Goal: Ask a question

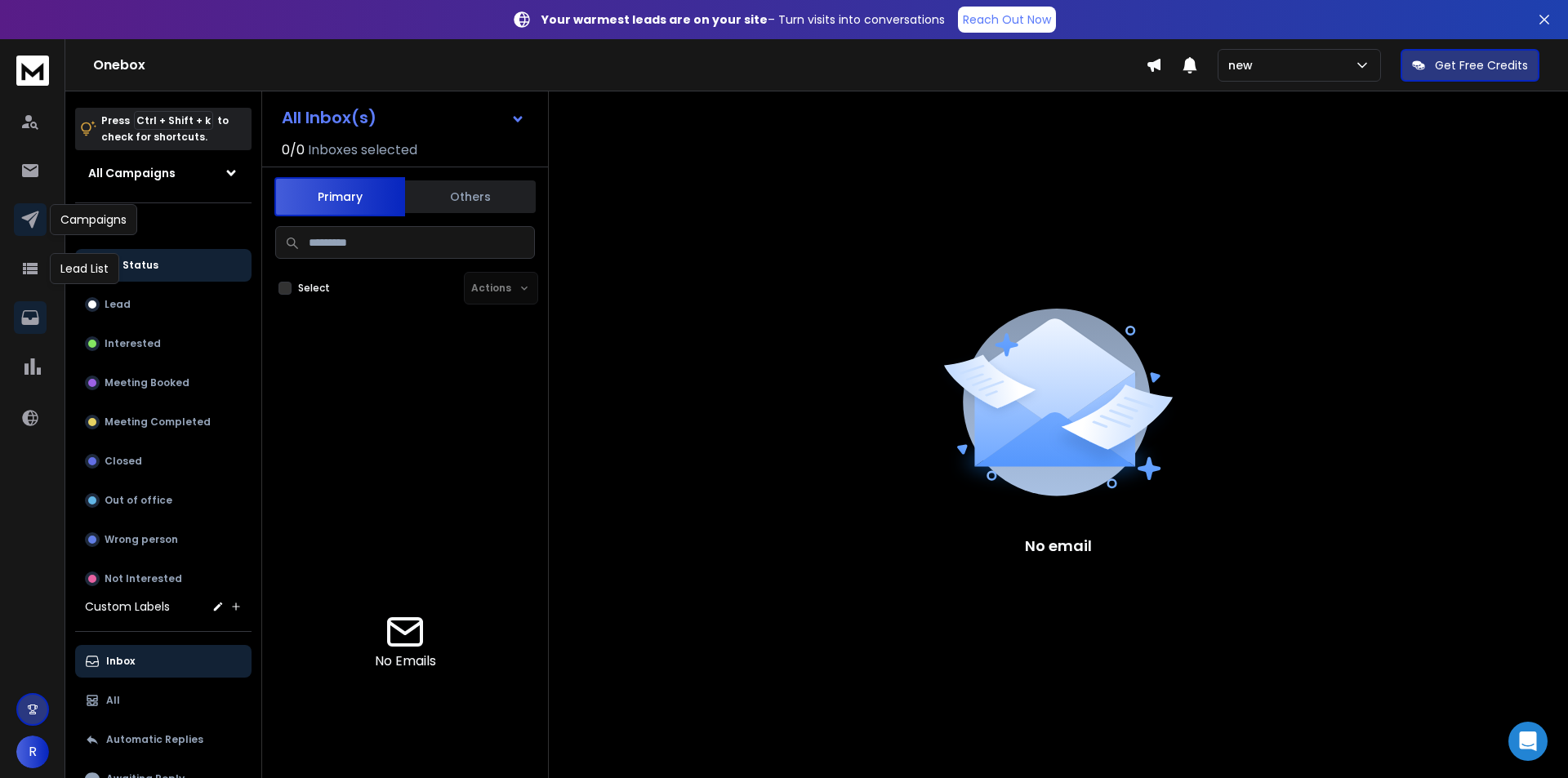
click at [33, 210] on icon at bounding box center [30, 219] width 20 height 20
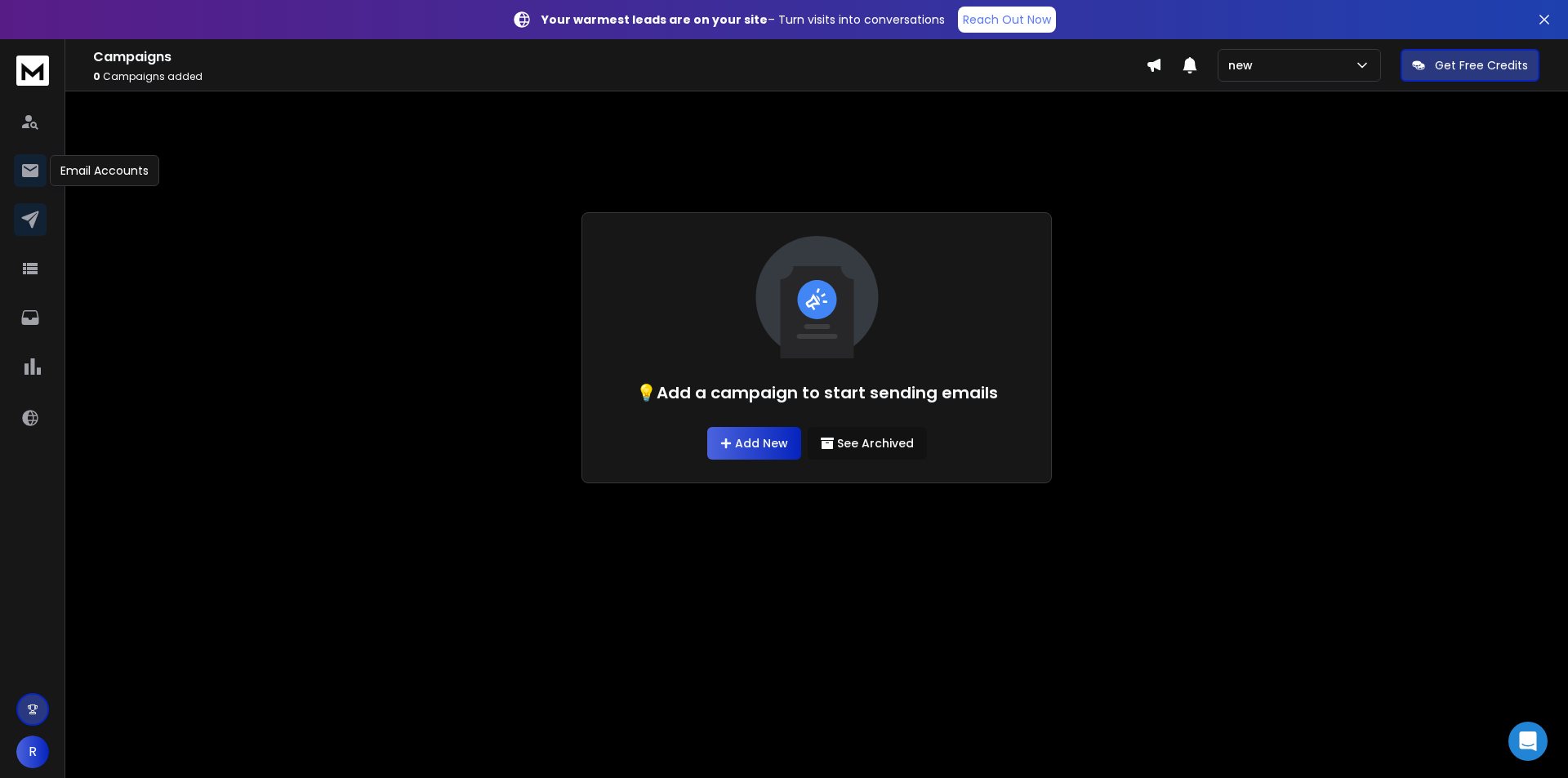
click at [25, 166] on icon at bounding box center [30, 171] width 16 height 13
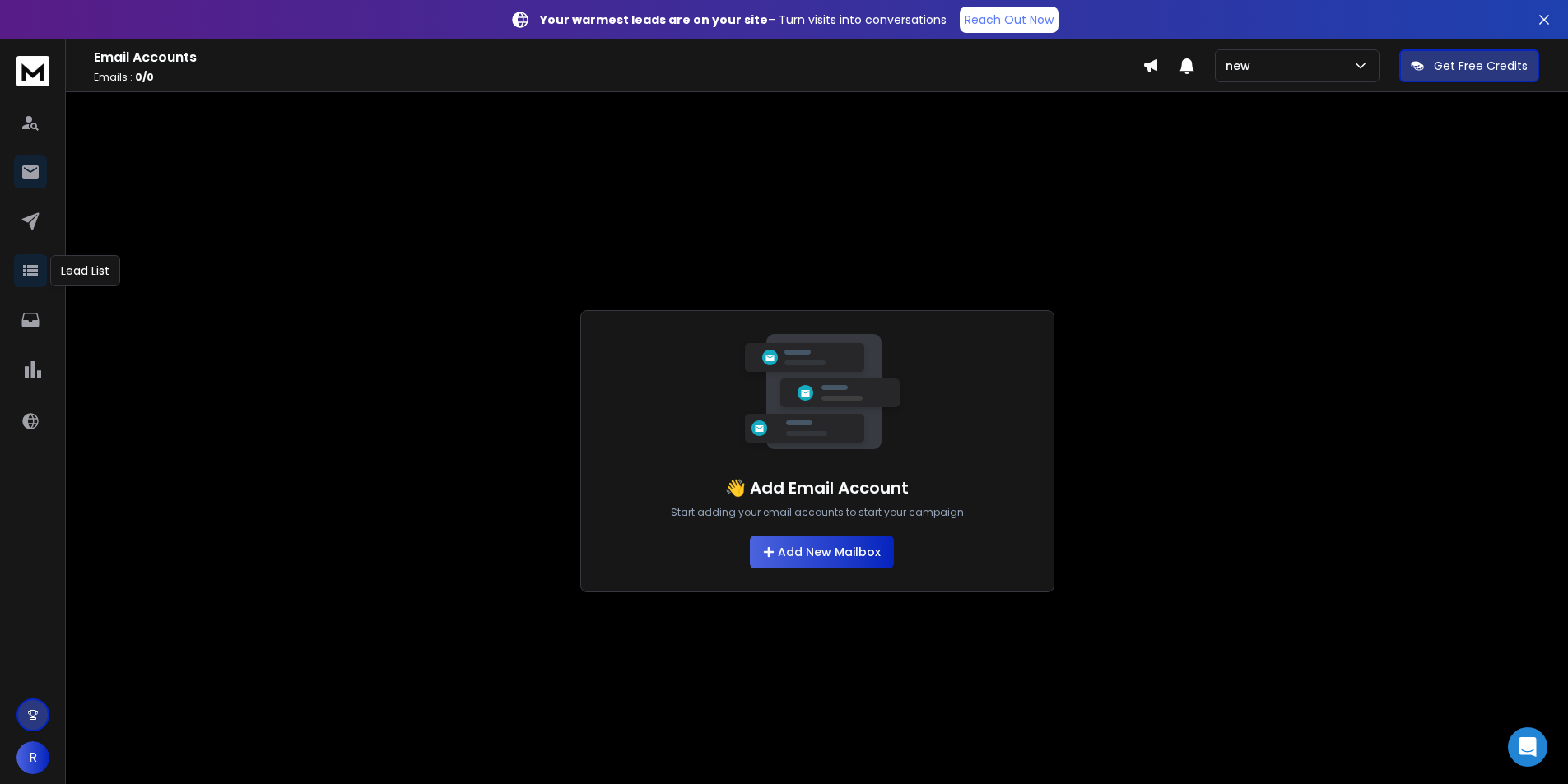
click at [28, 282] on link at bounding box center [30, 270] width 33 height 33
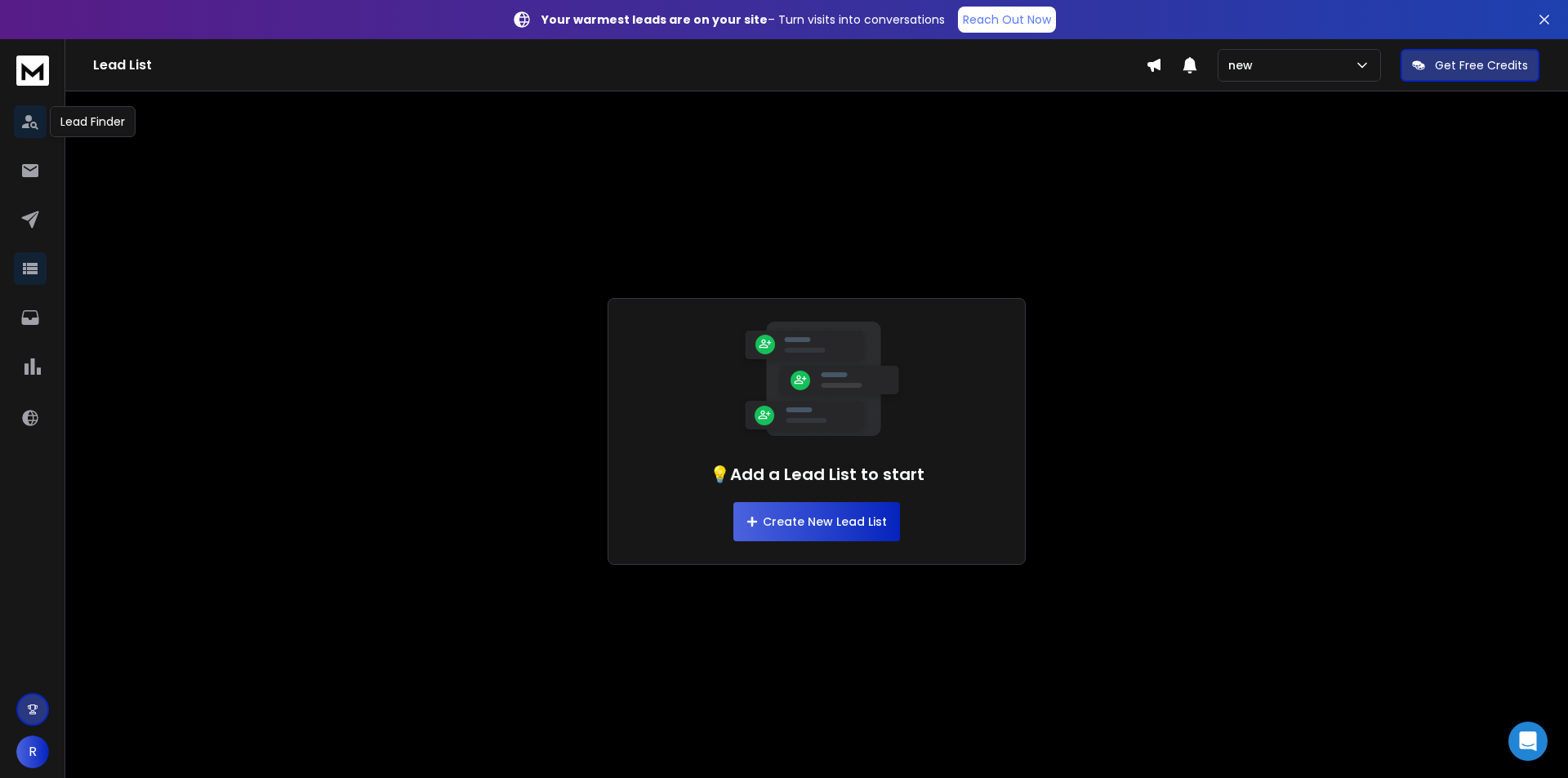
click at [42, 129] on link at bounding box center [30, 122] width 33 height 33
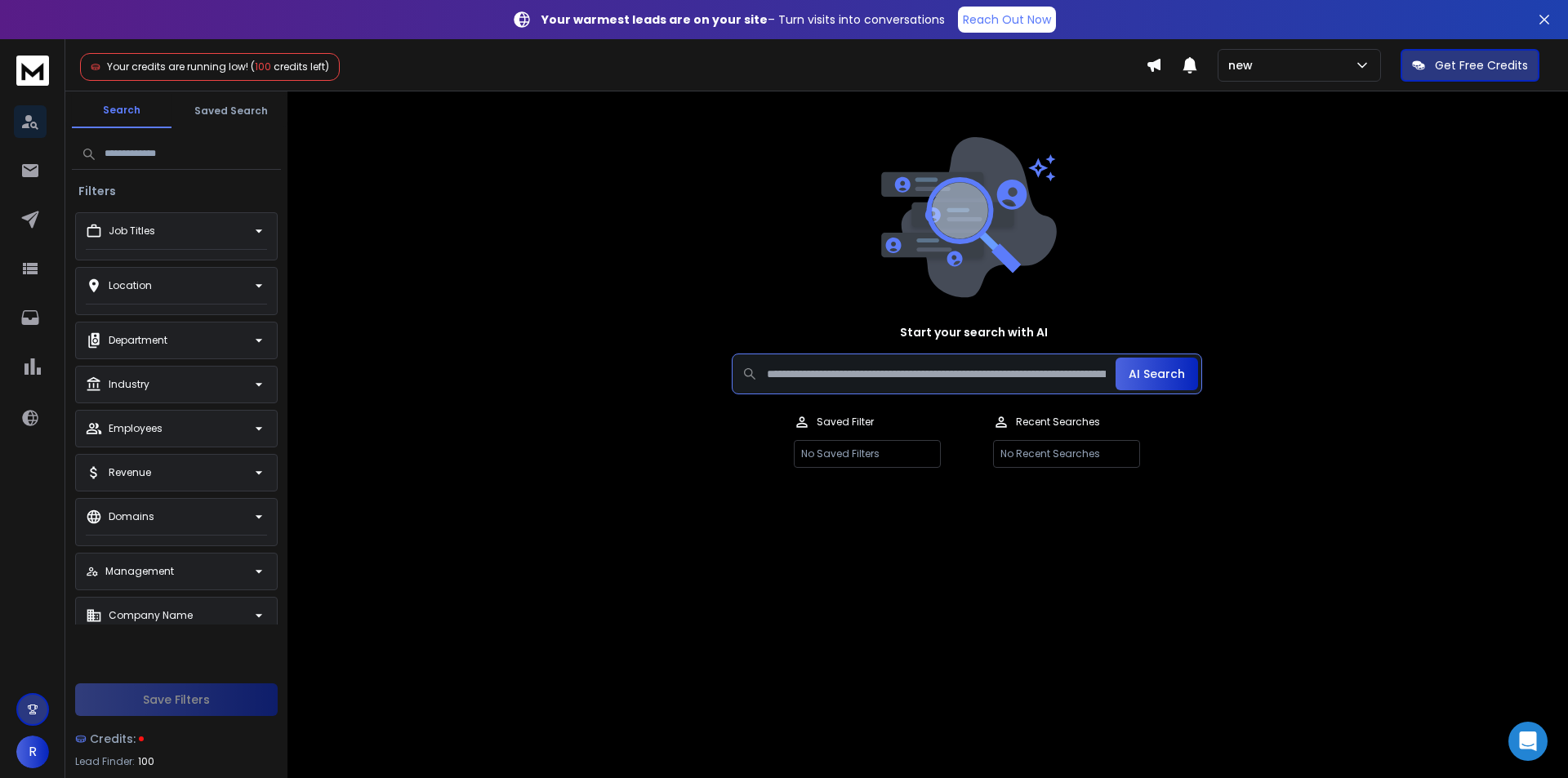
click at [1545, 19] on icon at bounding box center [1544, 20] width 10 height 10
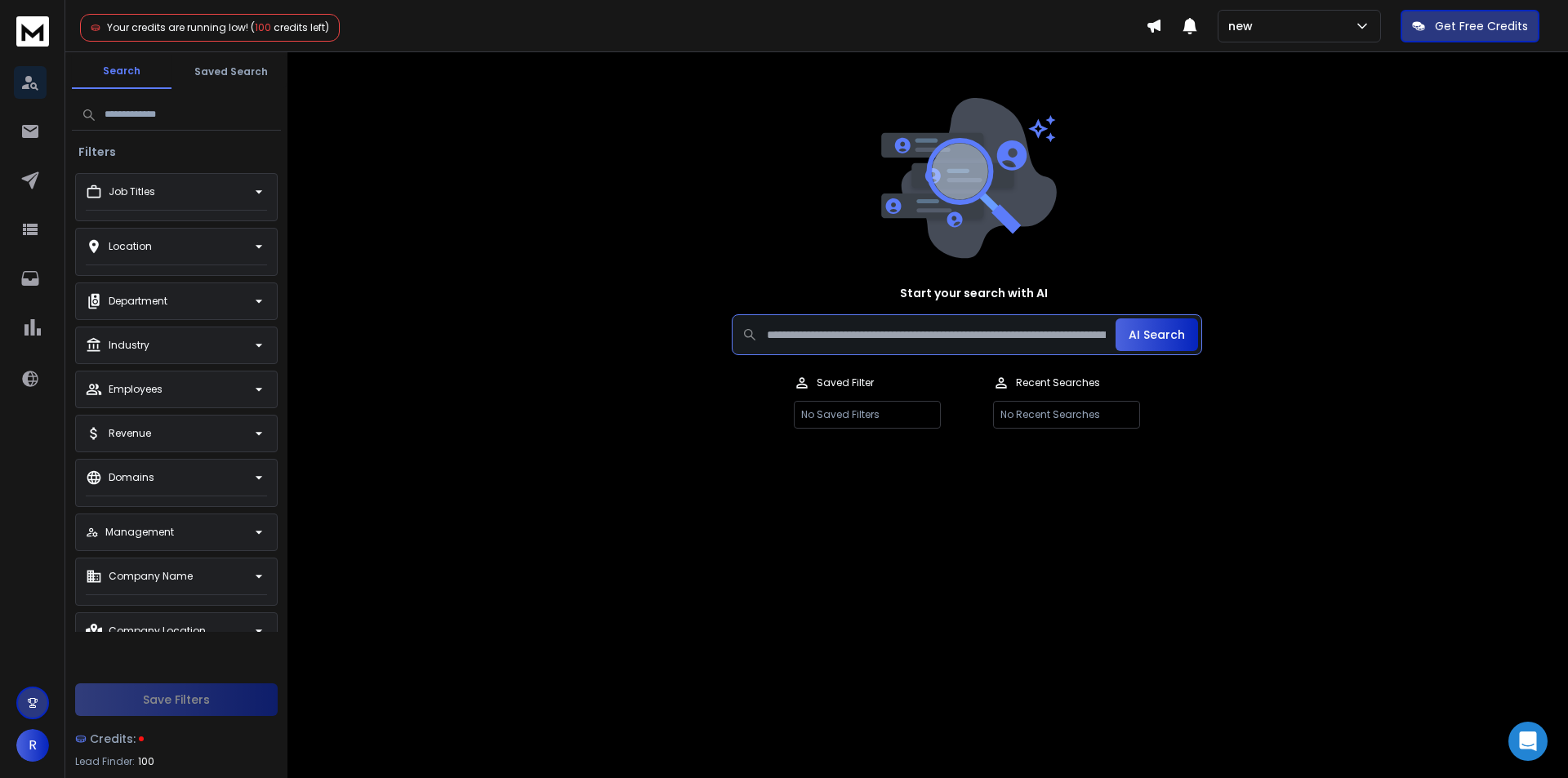
click at [35, 36] on img at bounding box center [32, 31] width 33 height 30
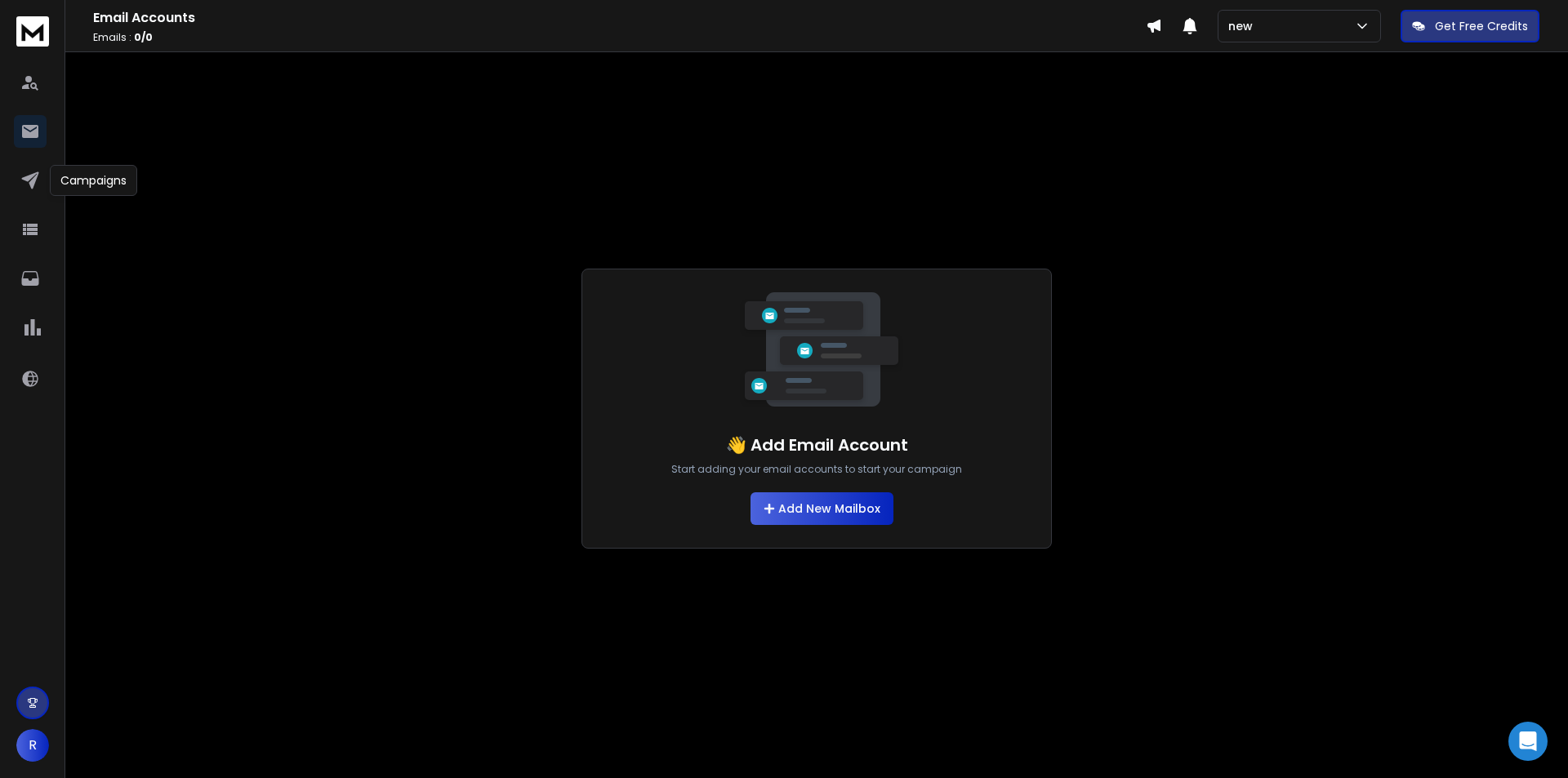
click at [12, 189] on div "R" at bounding box center [33, 389] width 66 height 778
click at [24, 183] on icon at bounding box center [30, 180] width 20 height 20
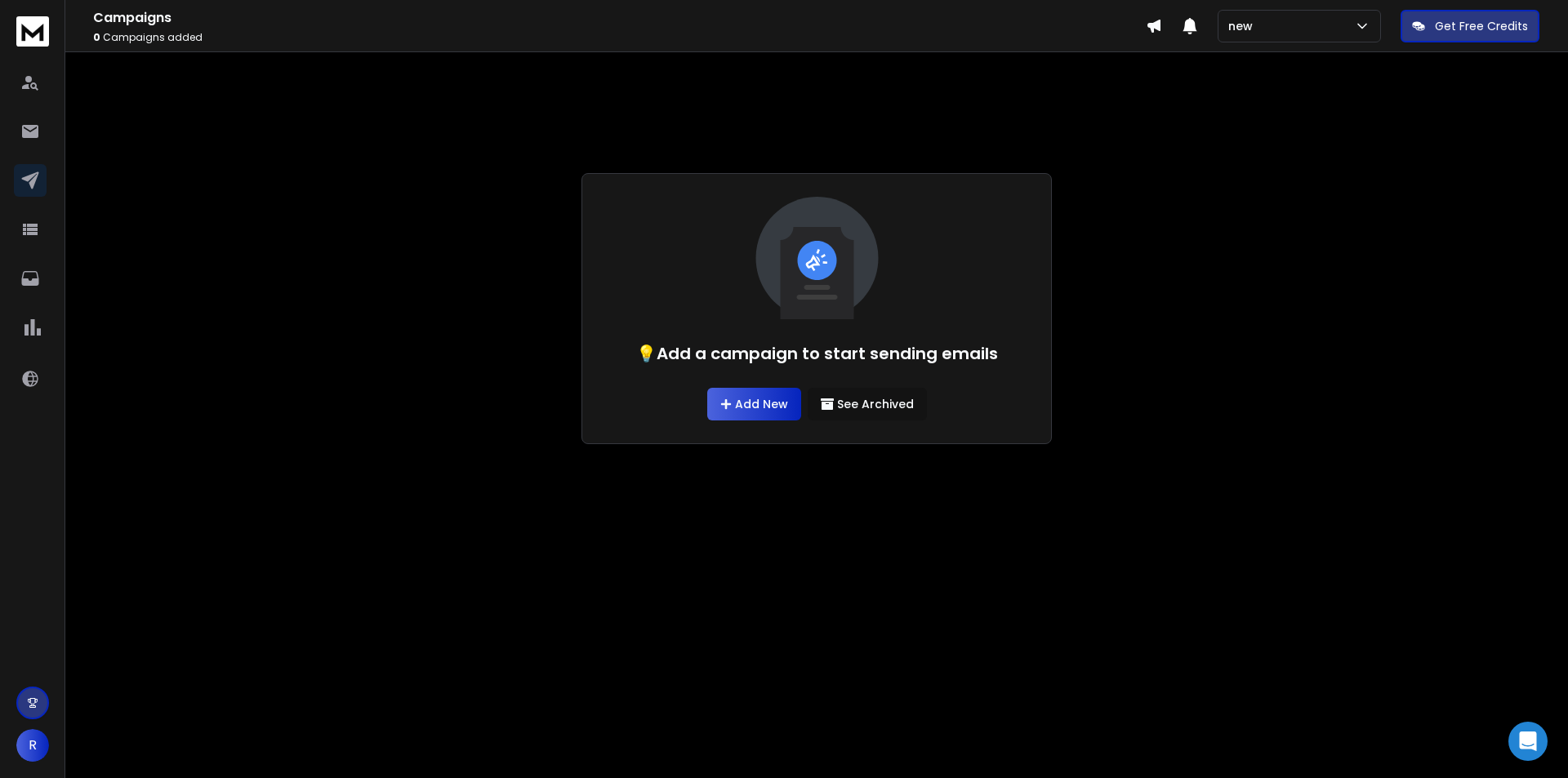
click at [882, 410] on button "See Archived" at bounding box center [867, 404] width 119 height 33
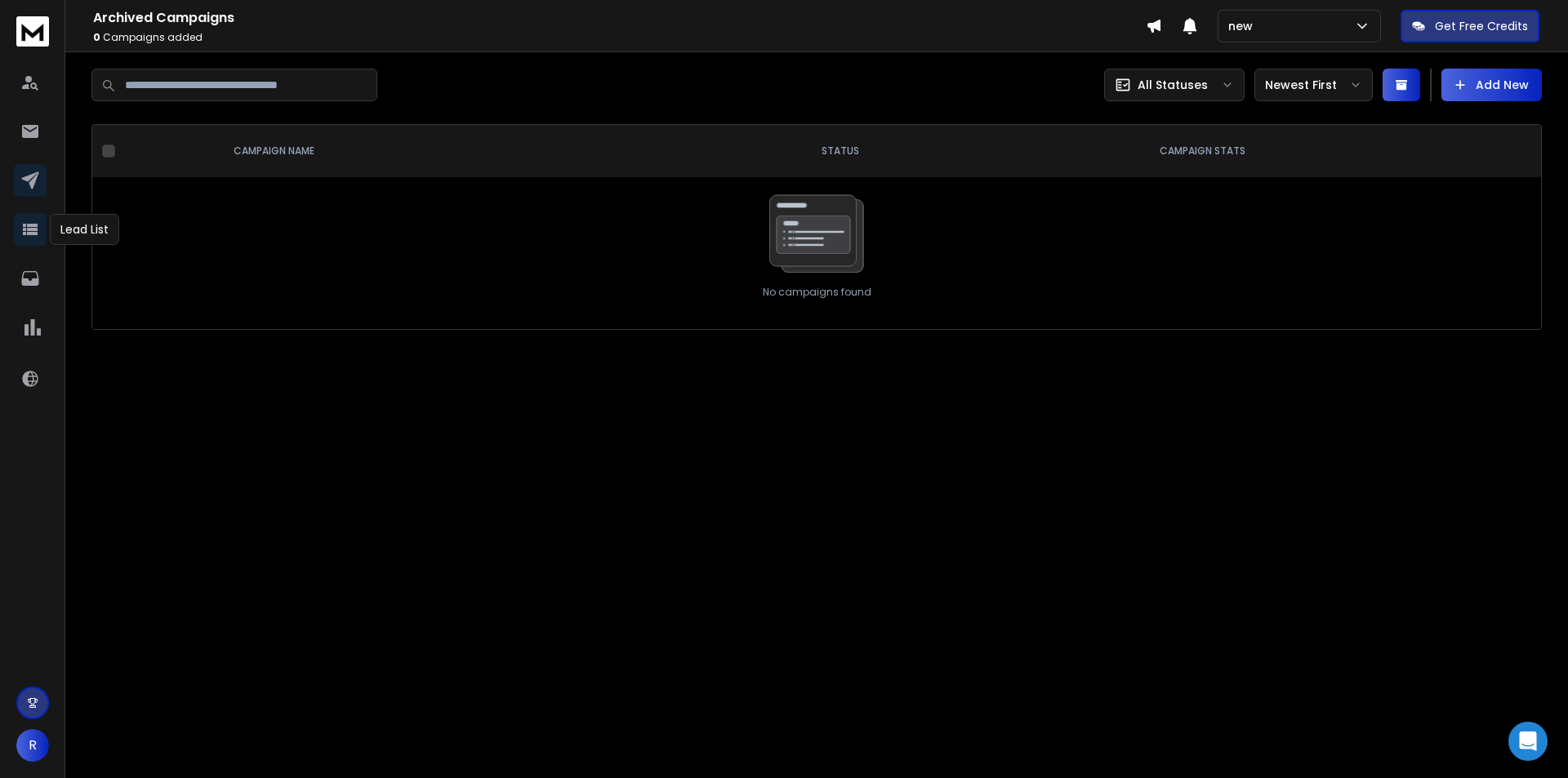
click at [20, 227] on icon at bounding box center [30, 229] width 20 height 20
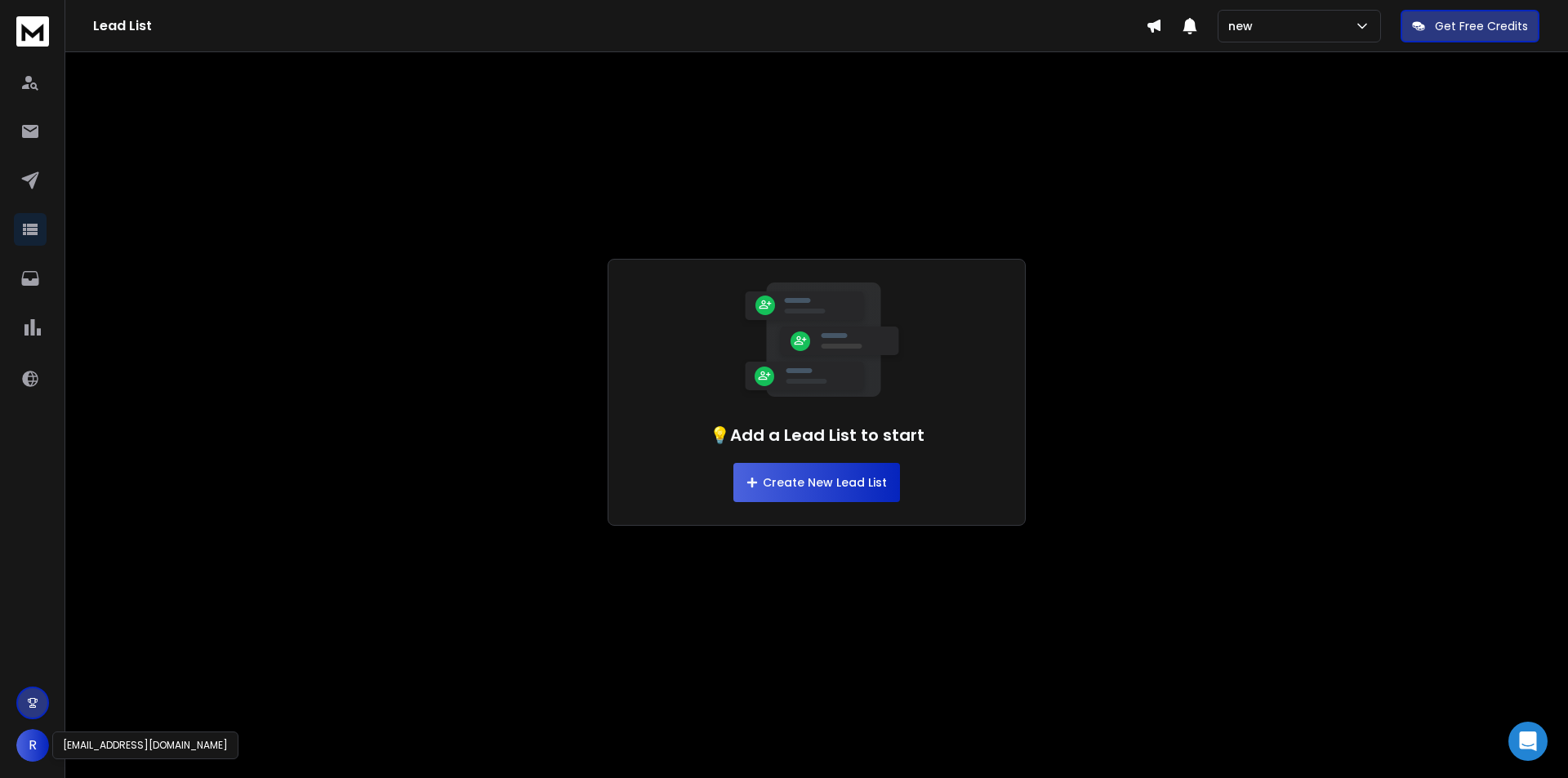
click at [36, 742] on span "R" at bounding box center [32, 745] width 33 height 33
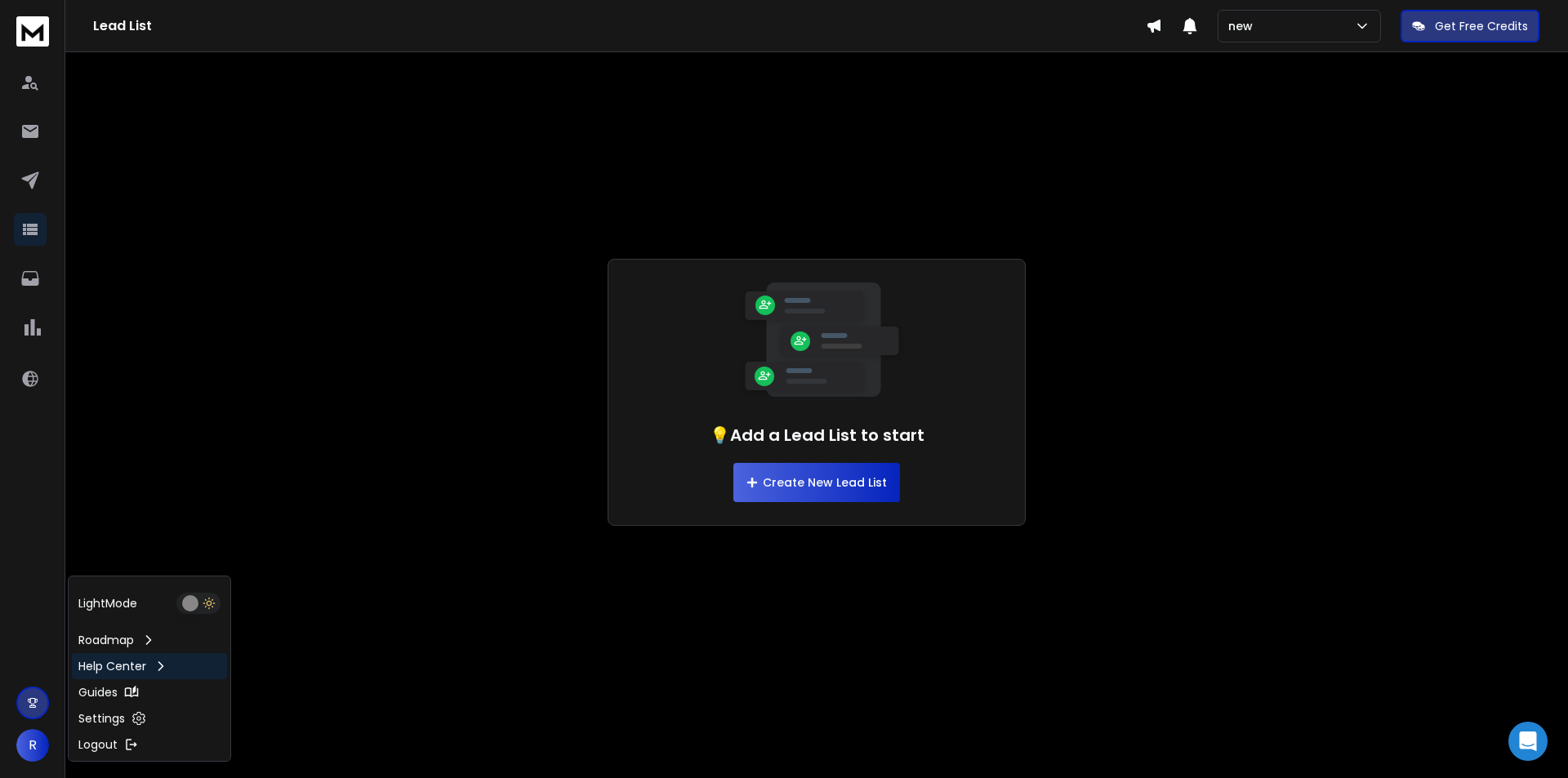
click at [386, 655] on div "💡Add a Lead List to start Create New Lead List" at bounding box center [816, 393] width 1502 height 680
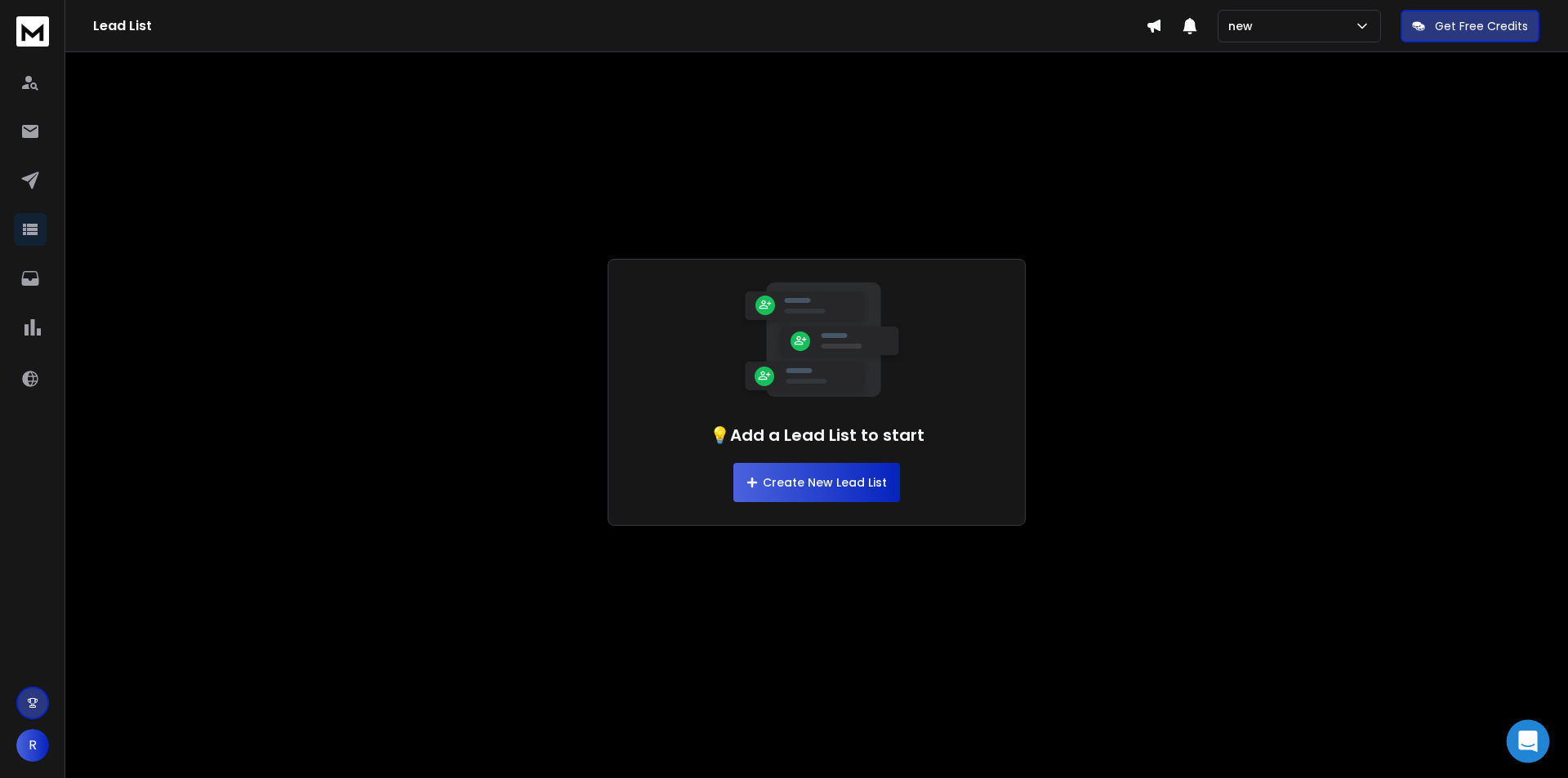
click at [1532, 733] on icon "Open Intercom Messenger" at bounding box center [1527, 742] width 19 height 21
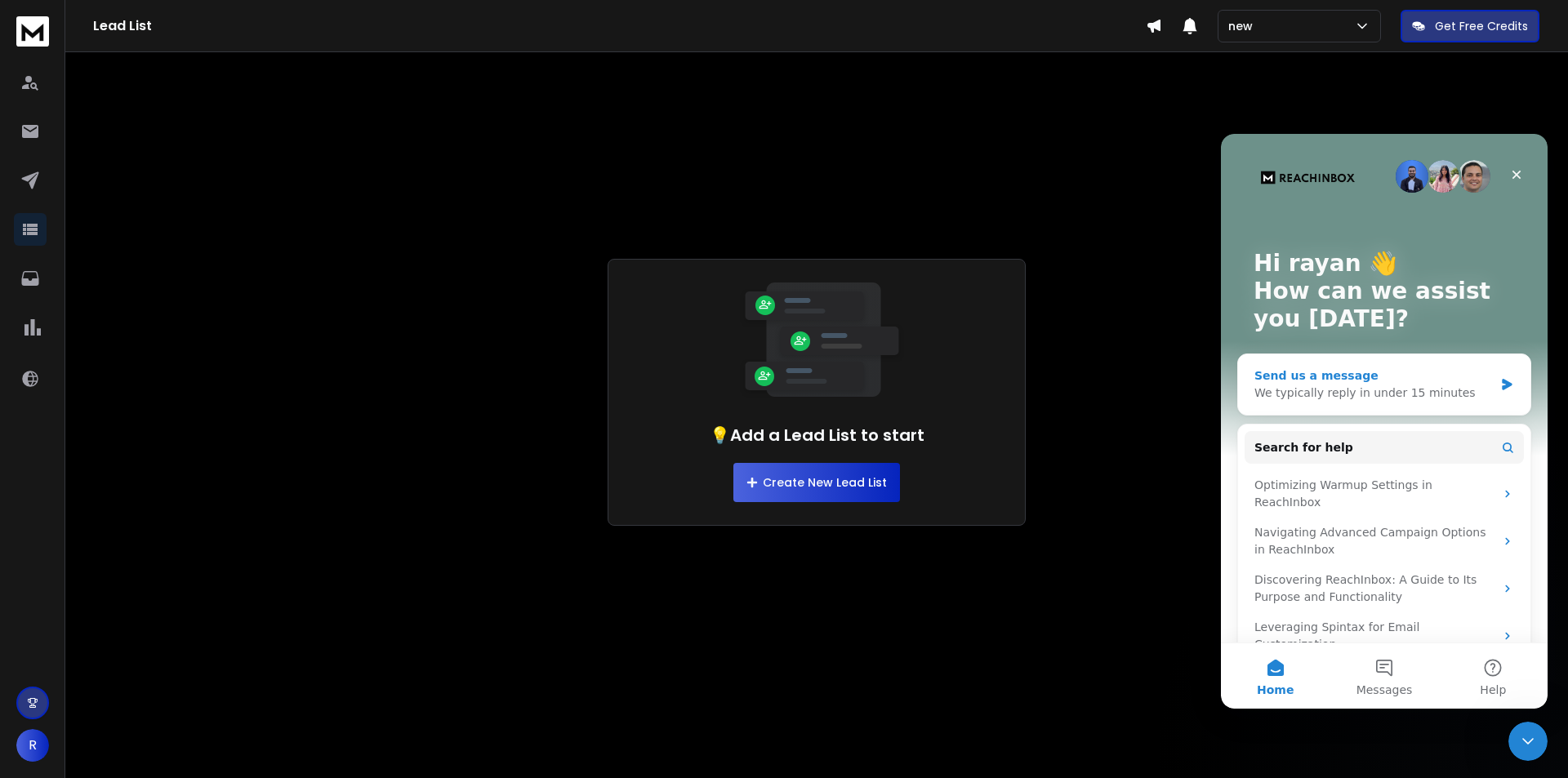
click at [1360, 389] on div "We typically reply in under 15 minutes" at bounding box center [1373, 393] width 239 height 17
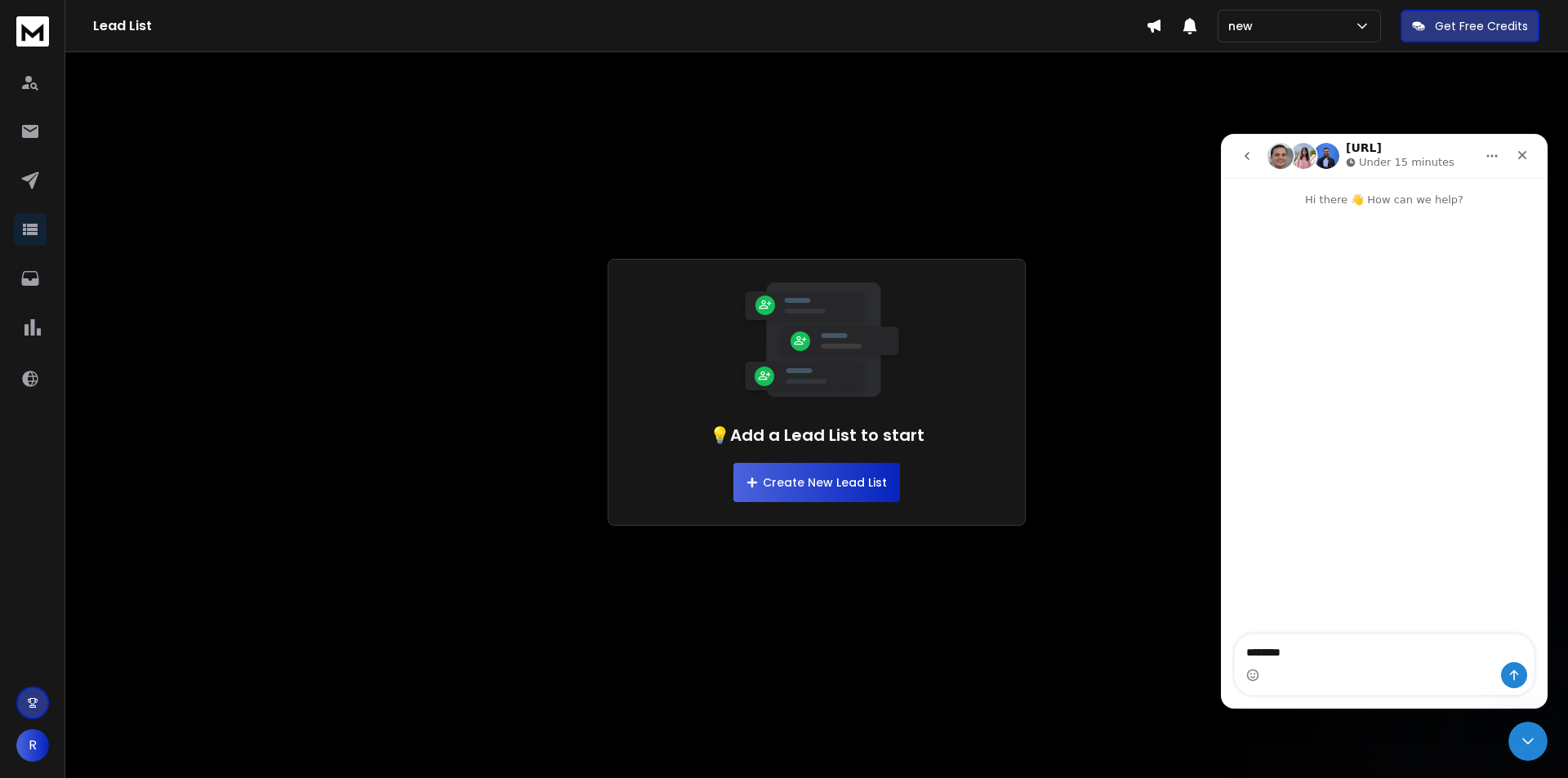
type textarea "********"
type textarea "***"
type textarea "**********"
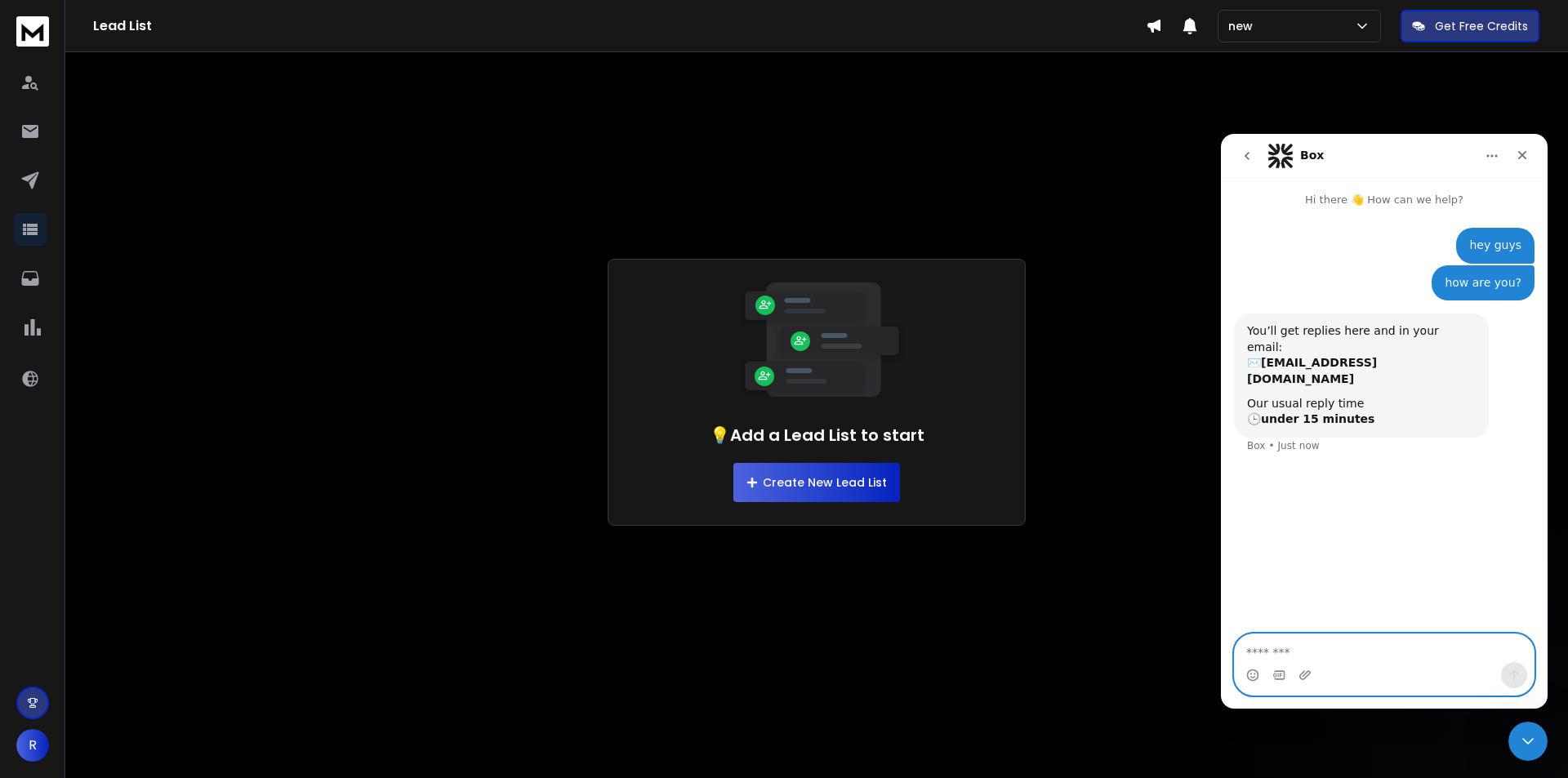
click at [1292, 655] on textarea "Message…" at bounding box center [1384, 647] width 298 height 28
type textarea "**********"
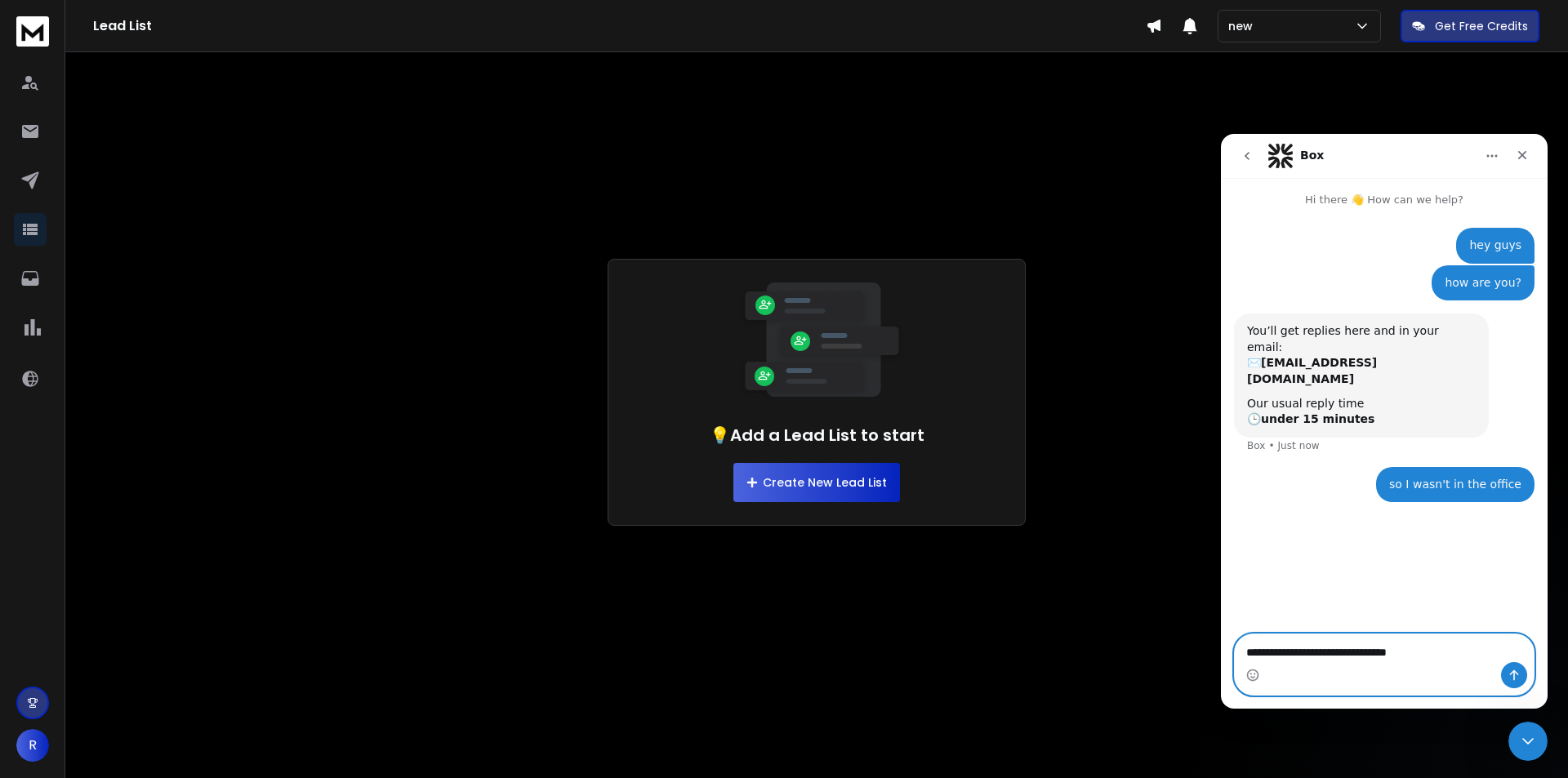
drag, startPoint x: 1370, startPoint y: 652, endPoint x: 1441, endPoint y: 644, distance: 71.4
click at [1441, 644] on textarea "**********" at bounding box center [1384, 647] width 298 height 28
click at [1380, 653] on textarea "**********" at bounding box center [1384, 647] width 298 height 28
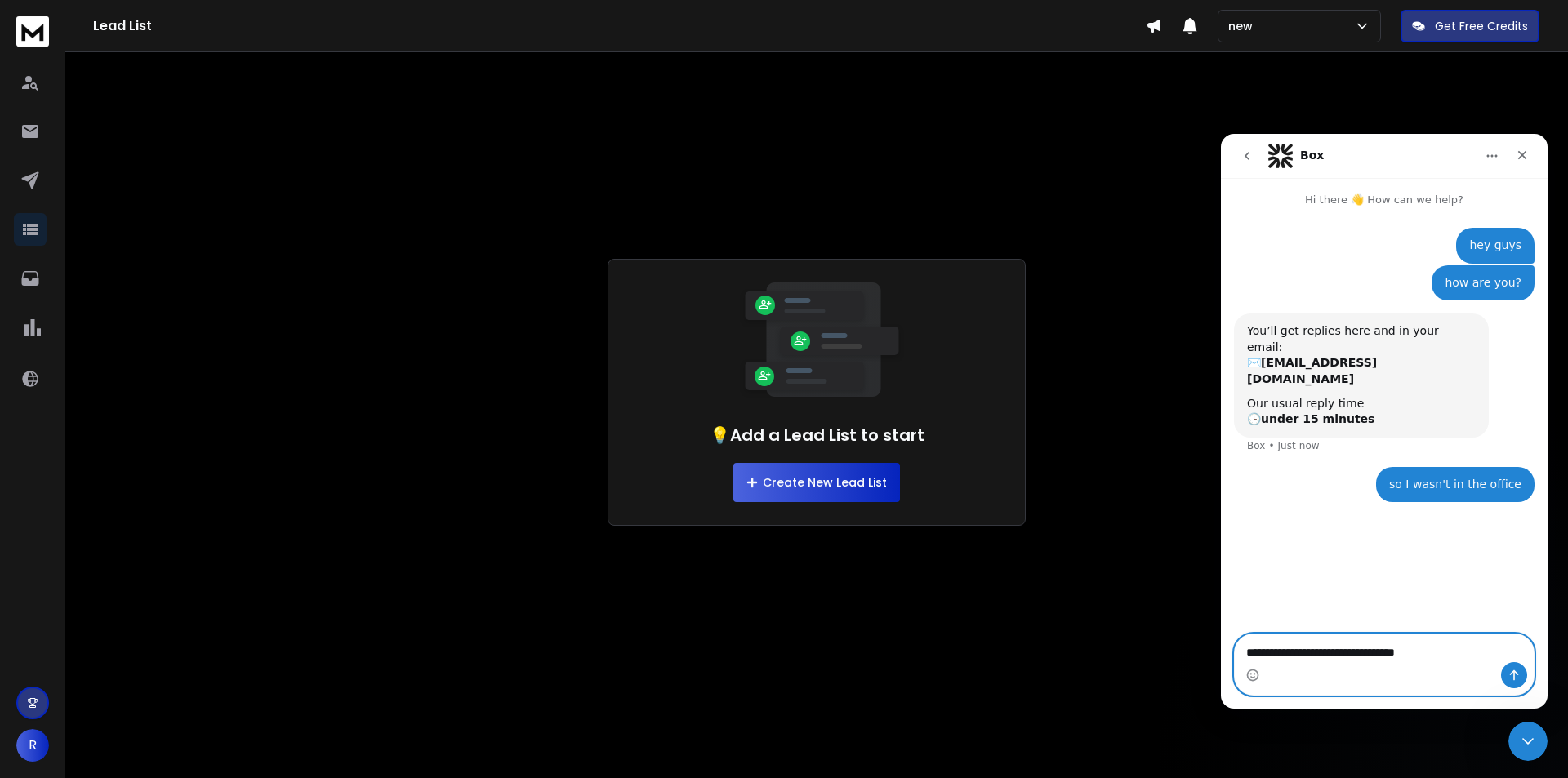
type textarea "**********"
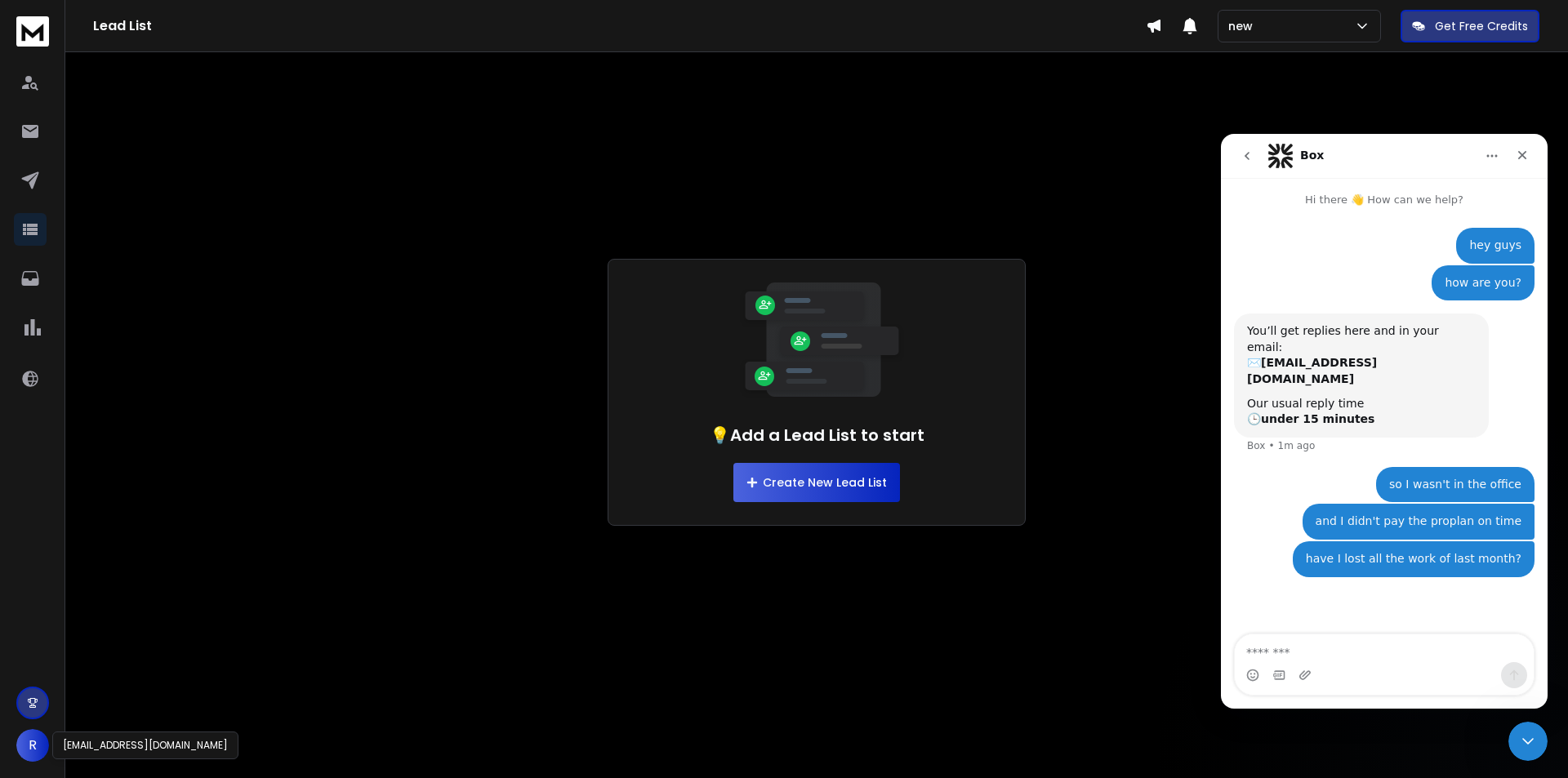
click at [24, 745] on span "R" at bounding box center [32, 745] width 33 height 33
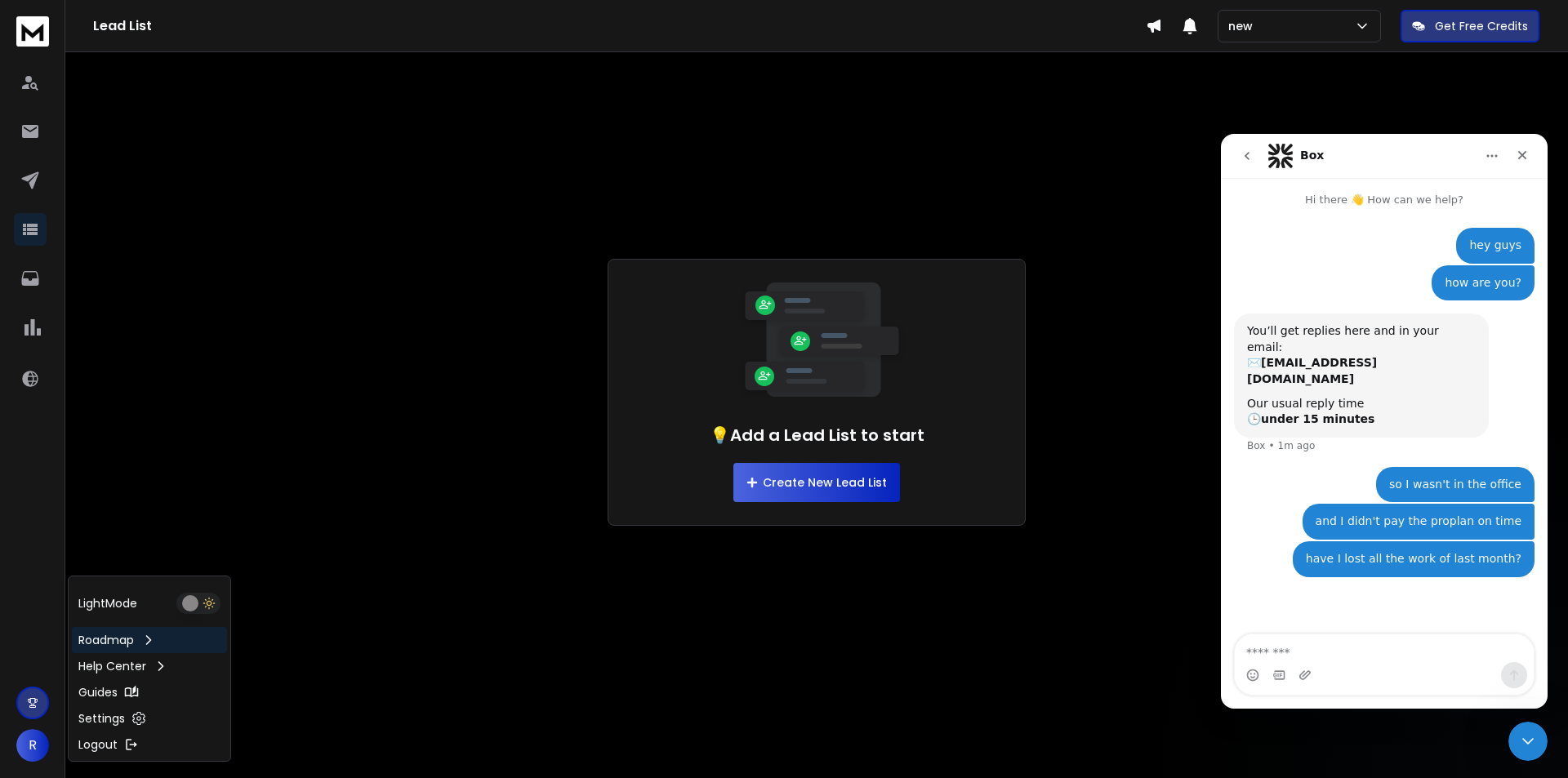
click at [100, 650] on link "Roadmap" at bounding box center [149, 639] width 155 height 26
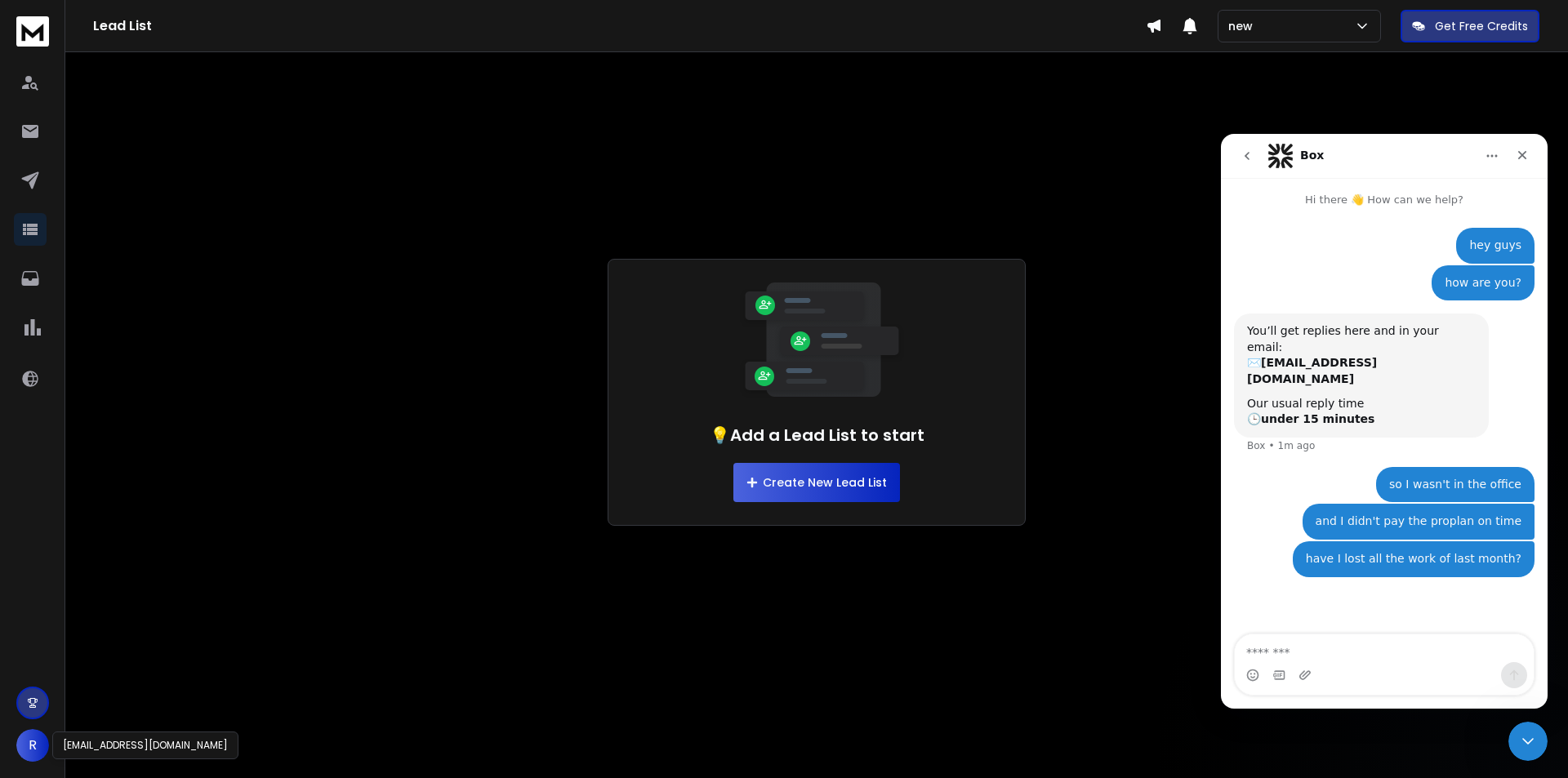
click at [21, 749] on span "R" at bounding box center [32, 745] width 33 height 33
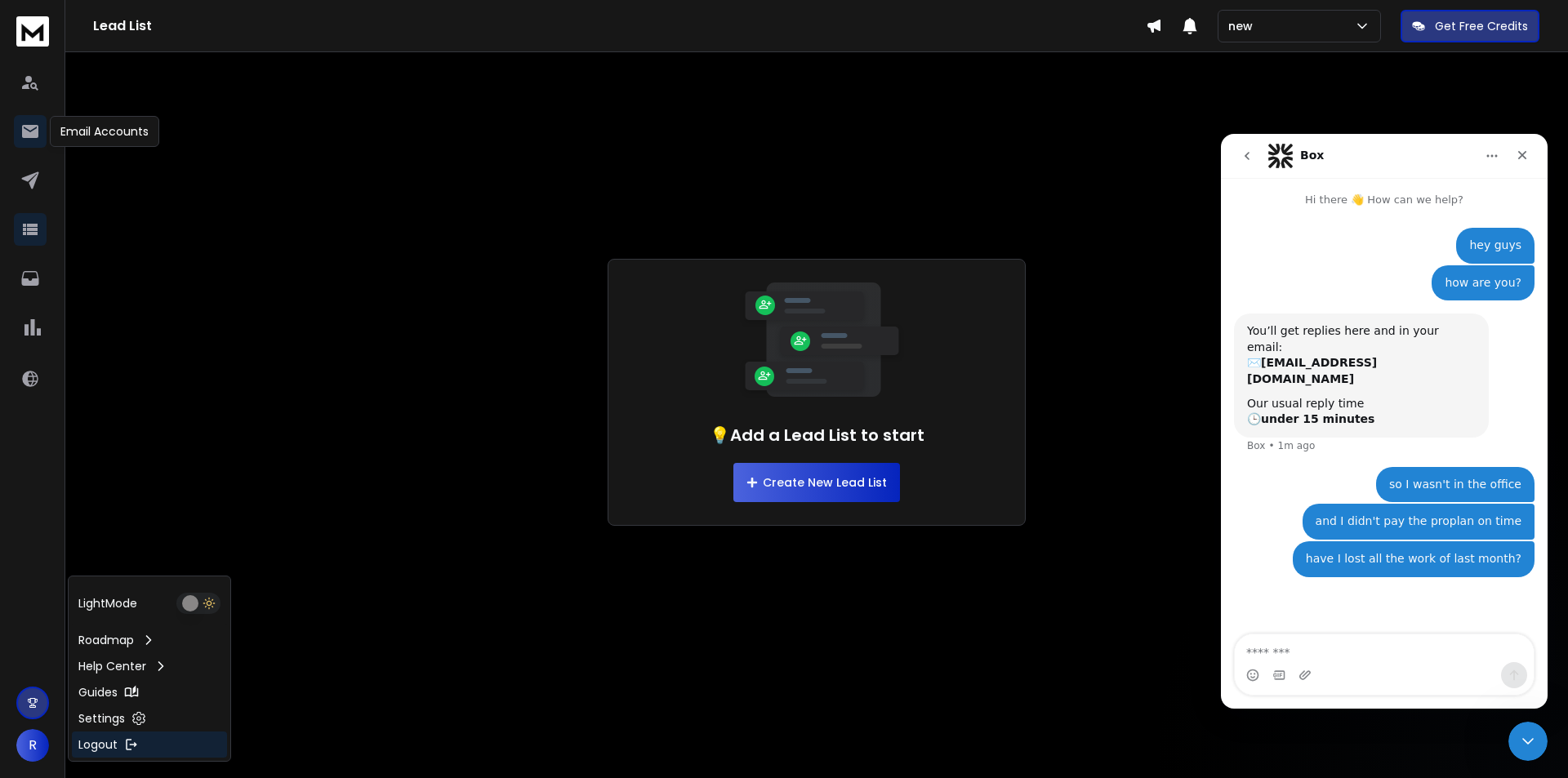
click at [25, 138] on icon at bounding box center [30, 131] width 20 height 20
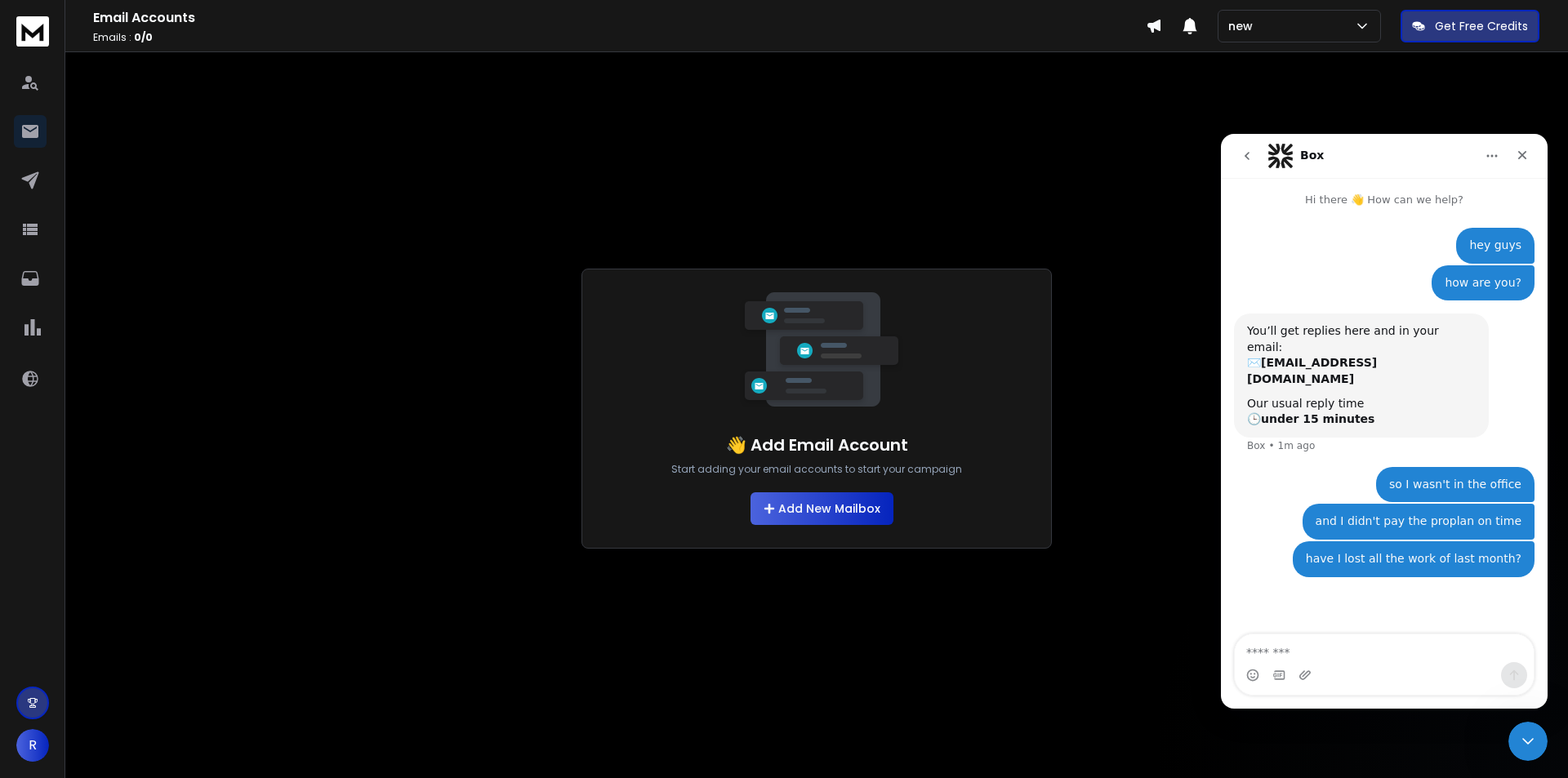
click at [827, 498] on button "Add New Mailbox" at bounding box center [822, 508] width 143 height 33
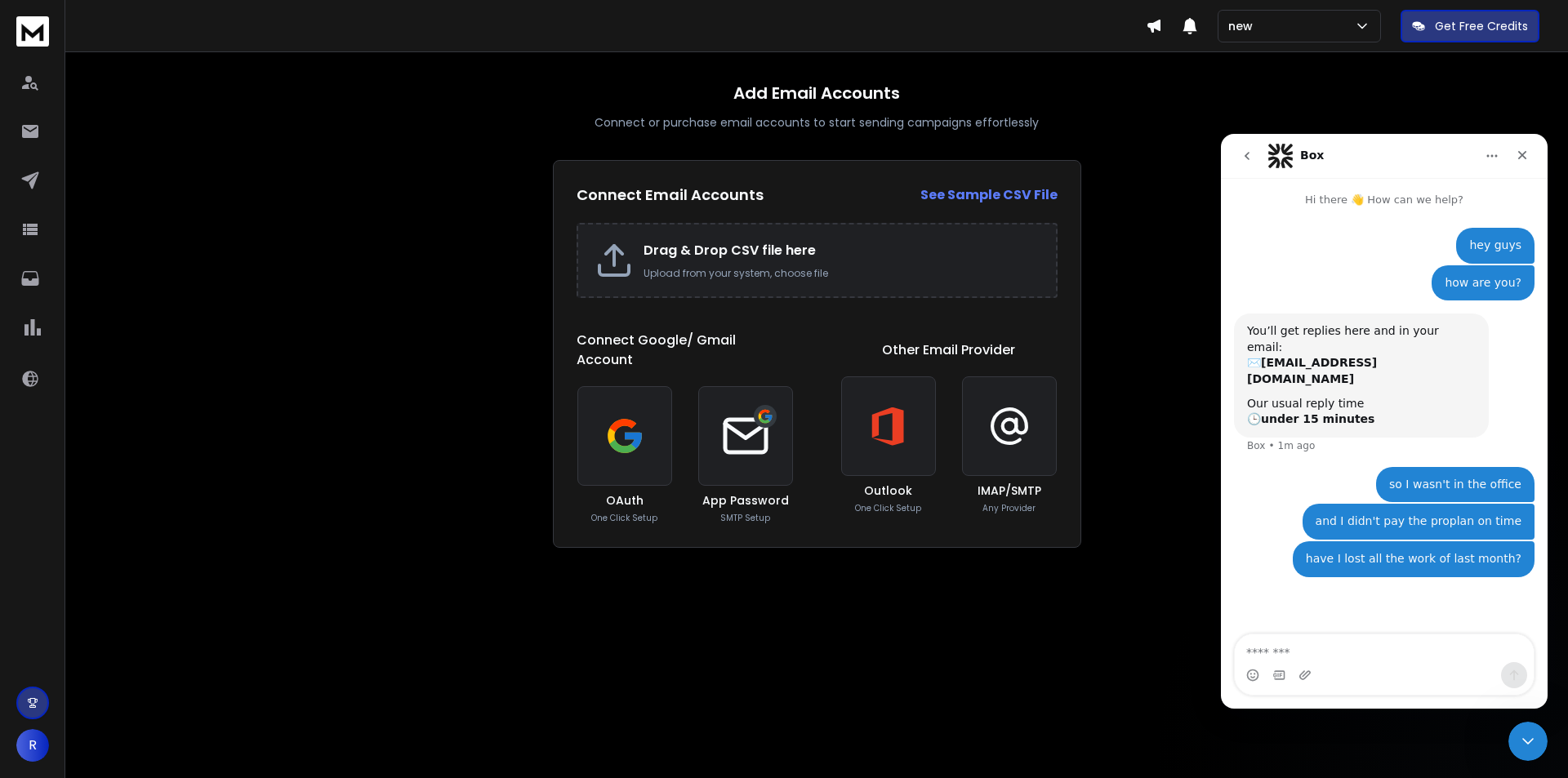
click at [447, 258] on div "Add Email Accounts Connect or purchase email accounts to start sending campaign…" at bounding box center [816, 331] width 1502 height 499
click at [29, 187] on icon at bounding box center [30, 180] width 20 height 20
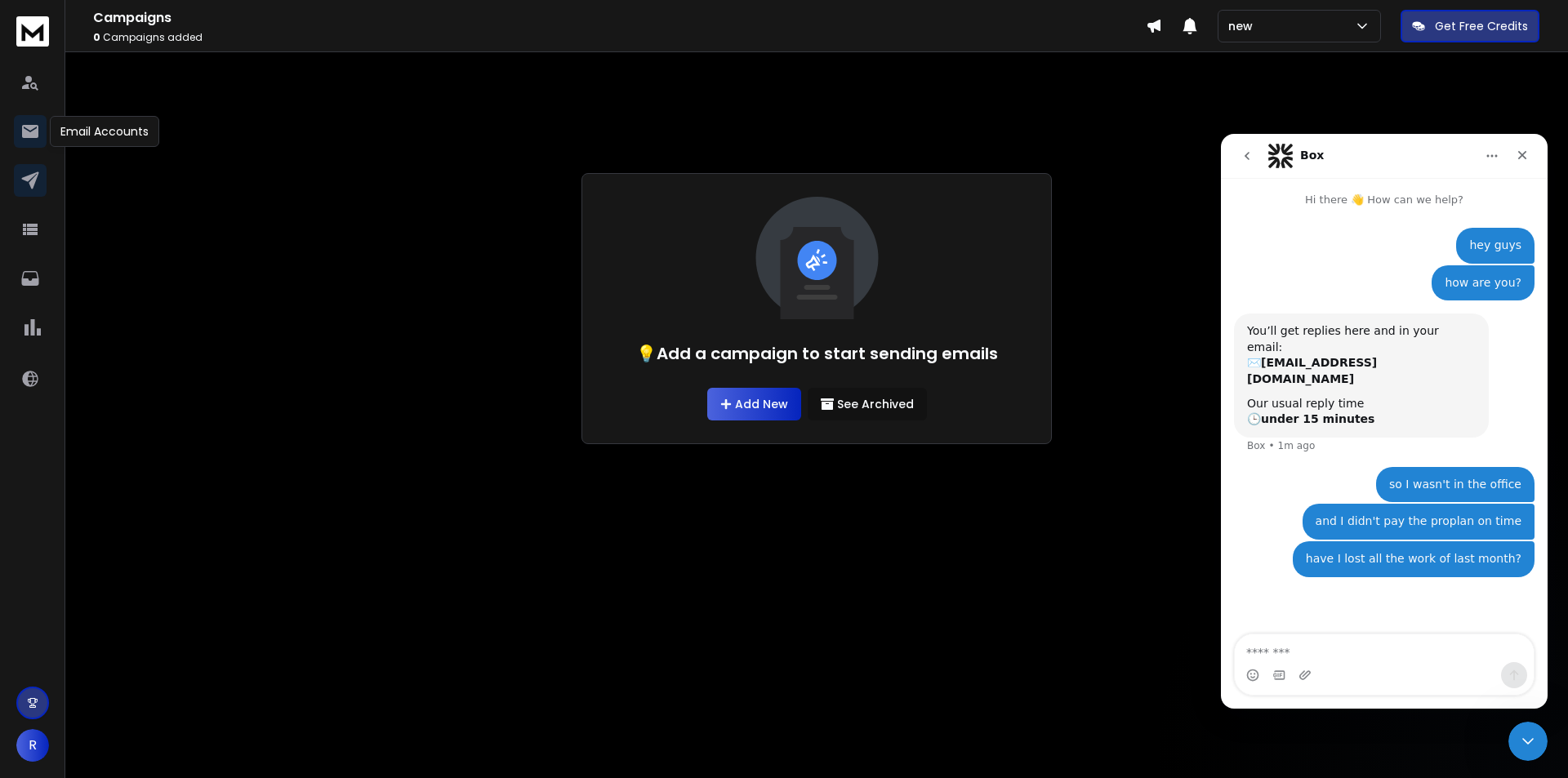
click at [26, 130] on icon at bounding box center [30, 131] width 20 height 20
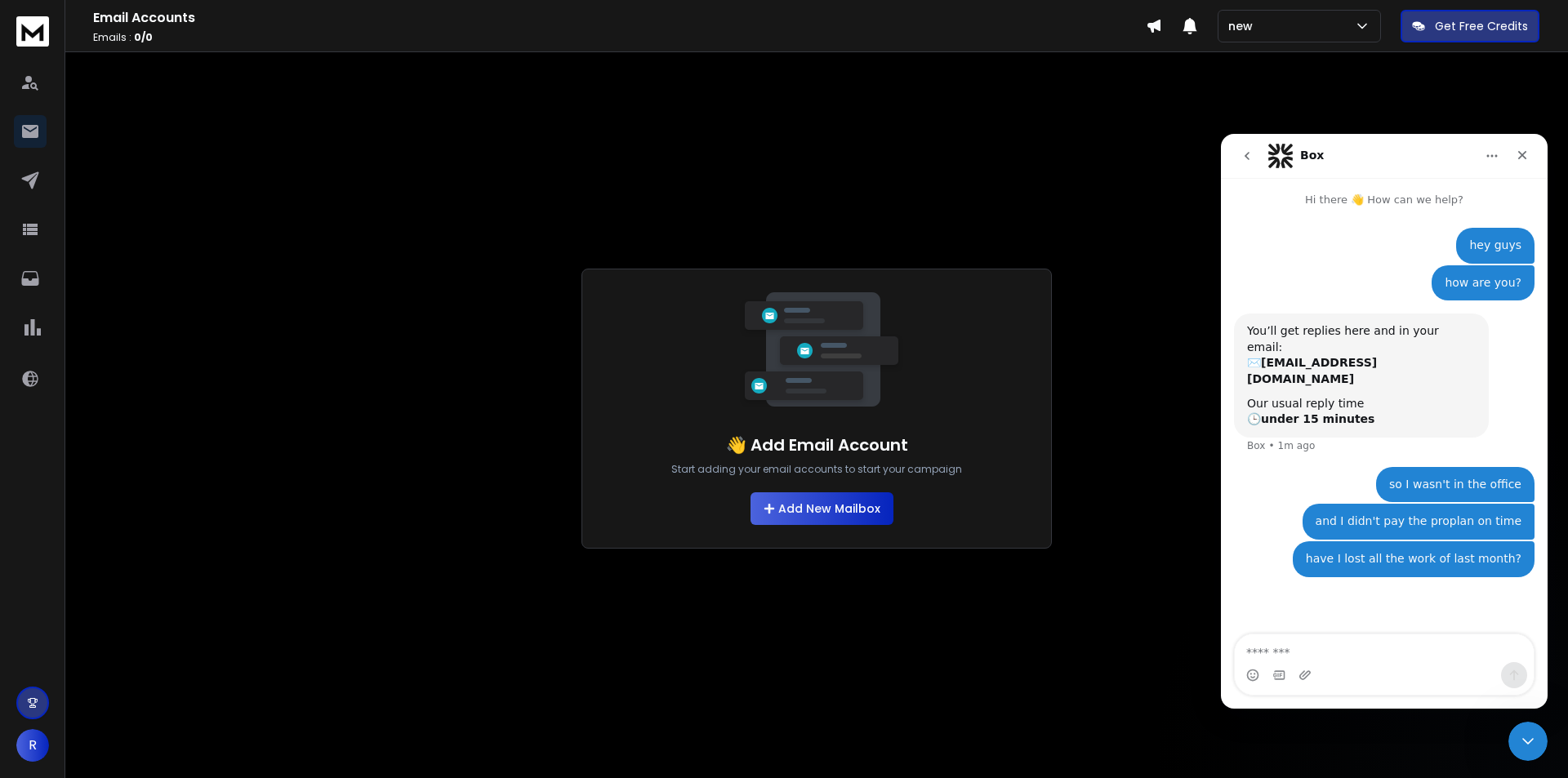
click at [1, 245] on div "R" at bounding box center [33, 389] width 66 height 778
click at [41, 240] on link at bounding box center [30, 229] width 33 height 33
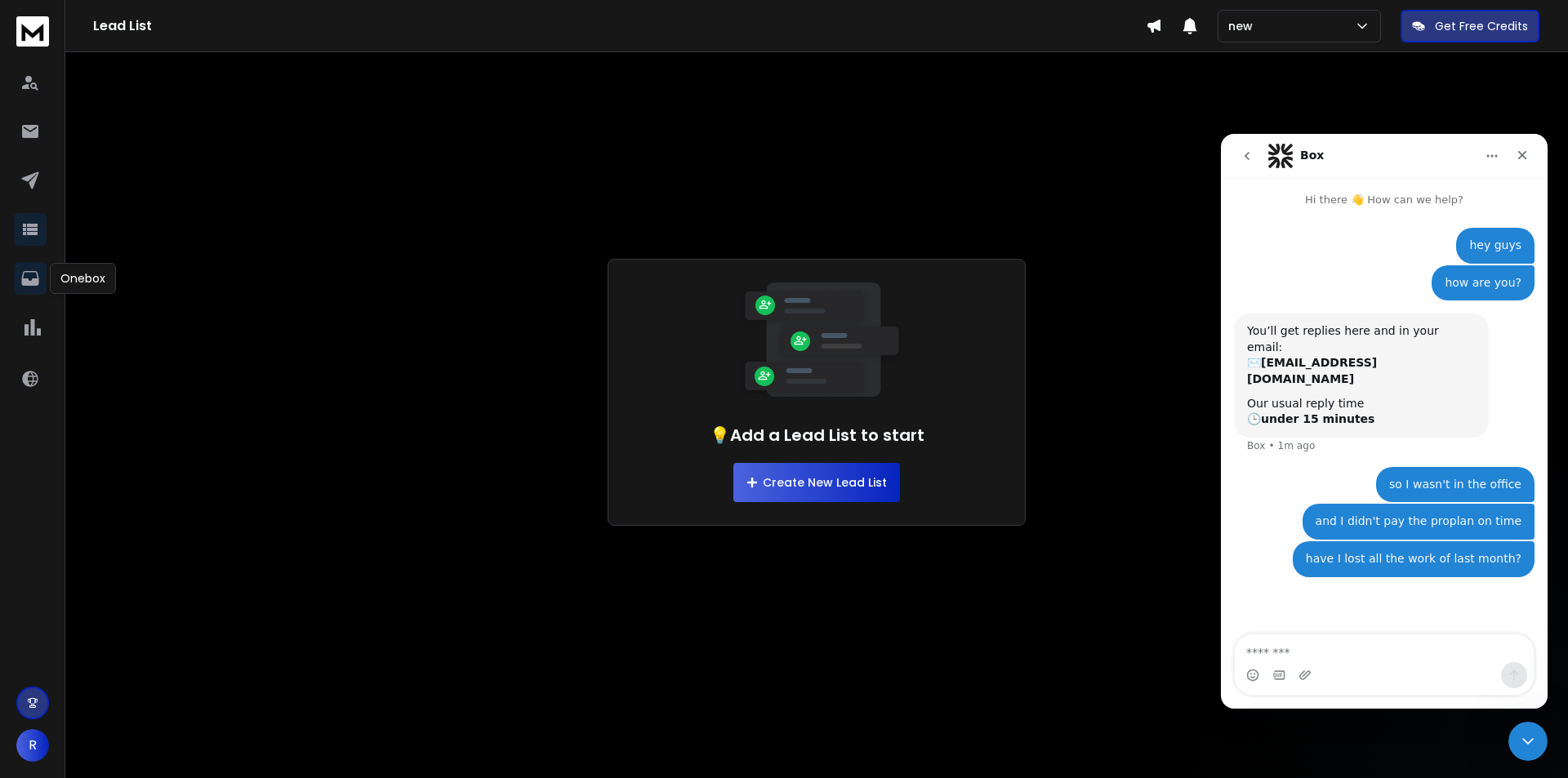
click at [25, 286] on icon at bounding box center [30, 278] width 20 height 20
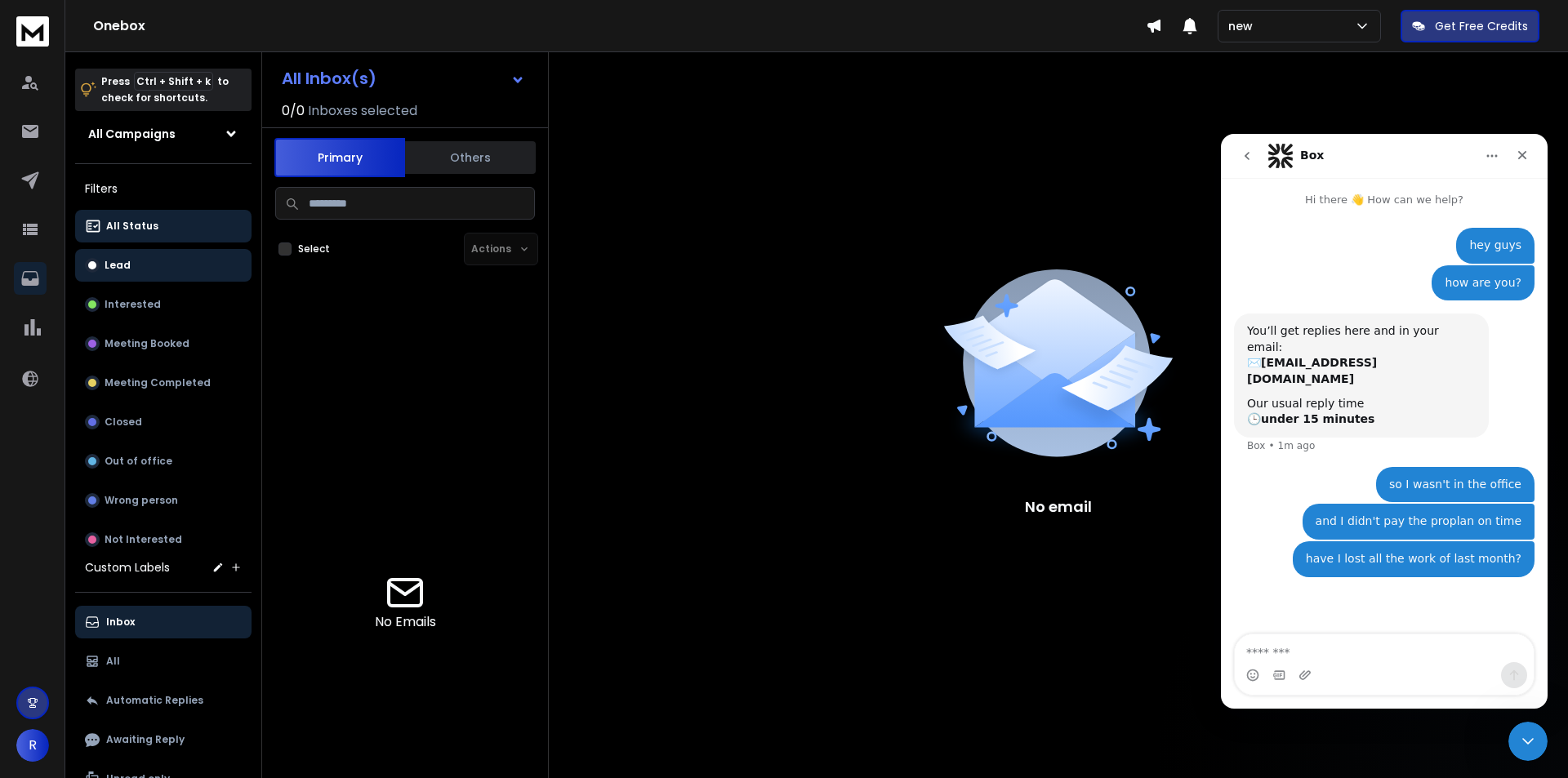
click at [130, 270] on button "Lead" at bounding box center [163, 265] width 177 height 33
drag, startPoint x: 1528, startPoint y: 731, endPoint x: 2981, endPoint y: 1427, distance: 1611.1
click at [1528, 731] on icon "Close Intercom Messenger" at bounding box center [1525, 739] width 20 height 20
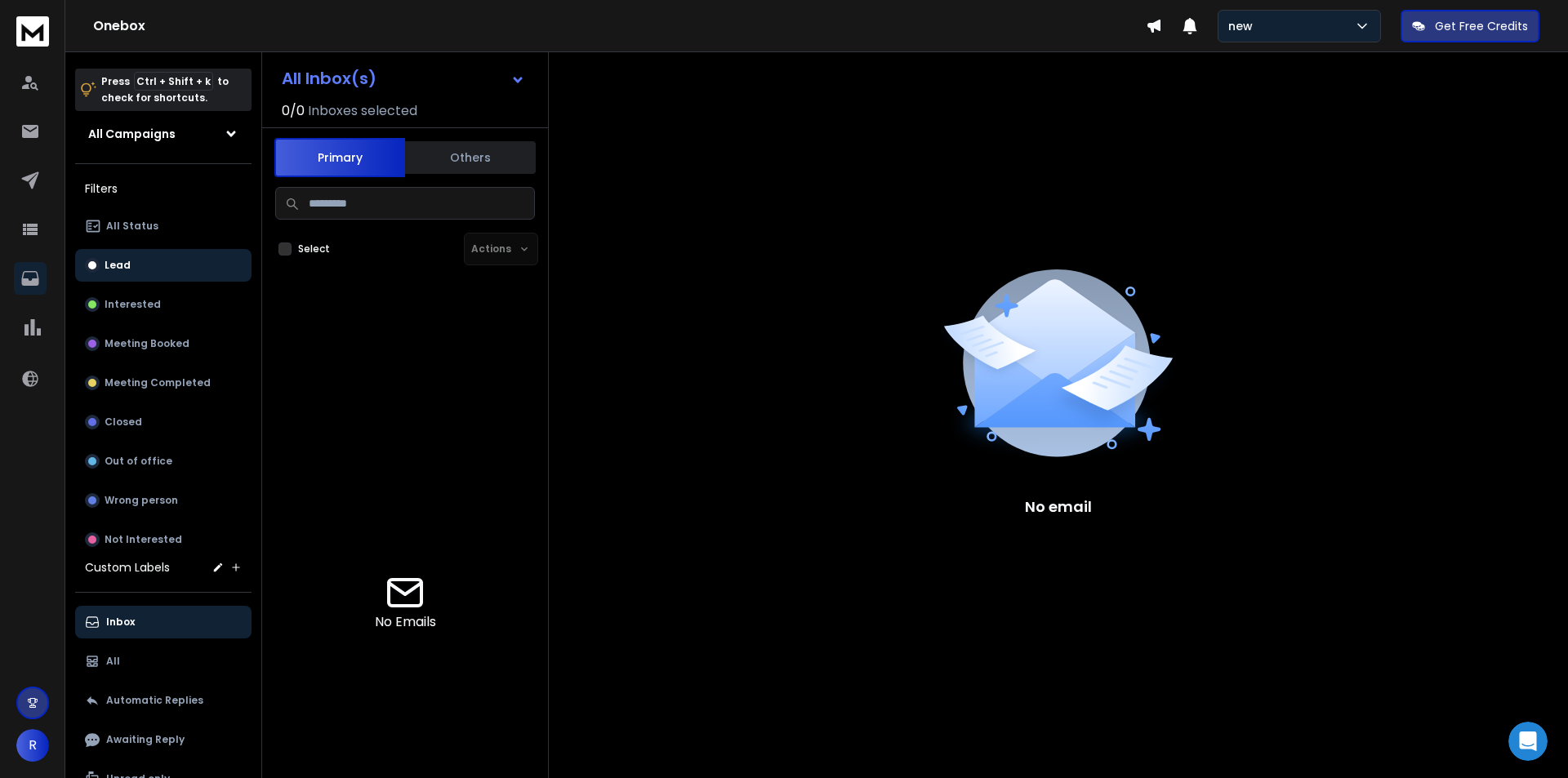
click at [1293, 23] on div "new" at bounding box center [1300, 26] width 142 height 16
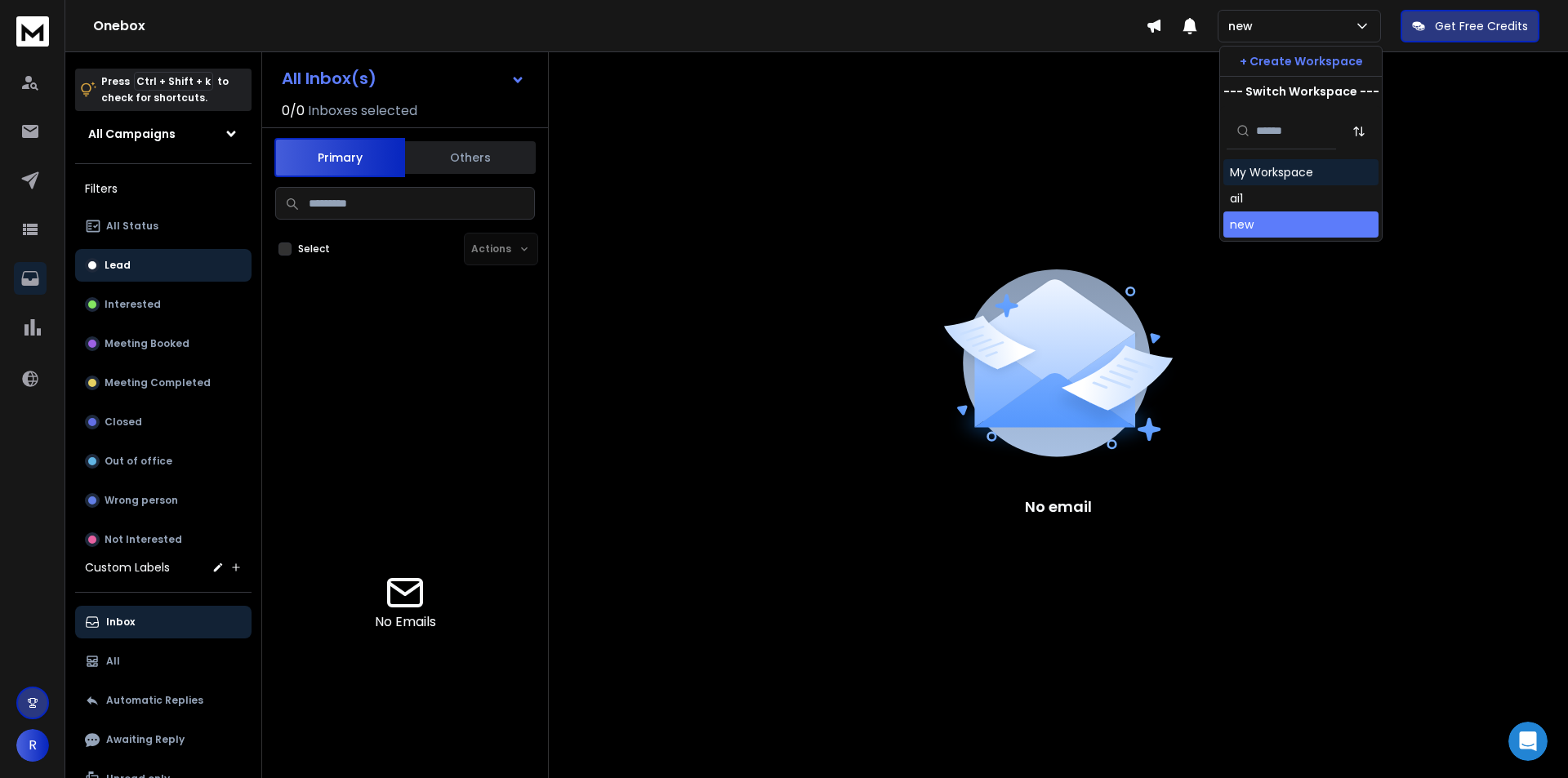
drag, startPoint x: 1288, startPoint y: 30, endPoint x: 1027, endPoint y: 36, distance: 261.1
click at [1276, 31] on div "new" at bounding box center [1300, 26] width 142 height 16
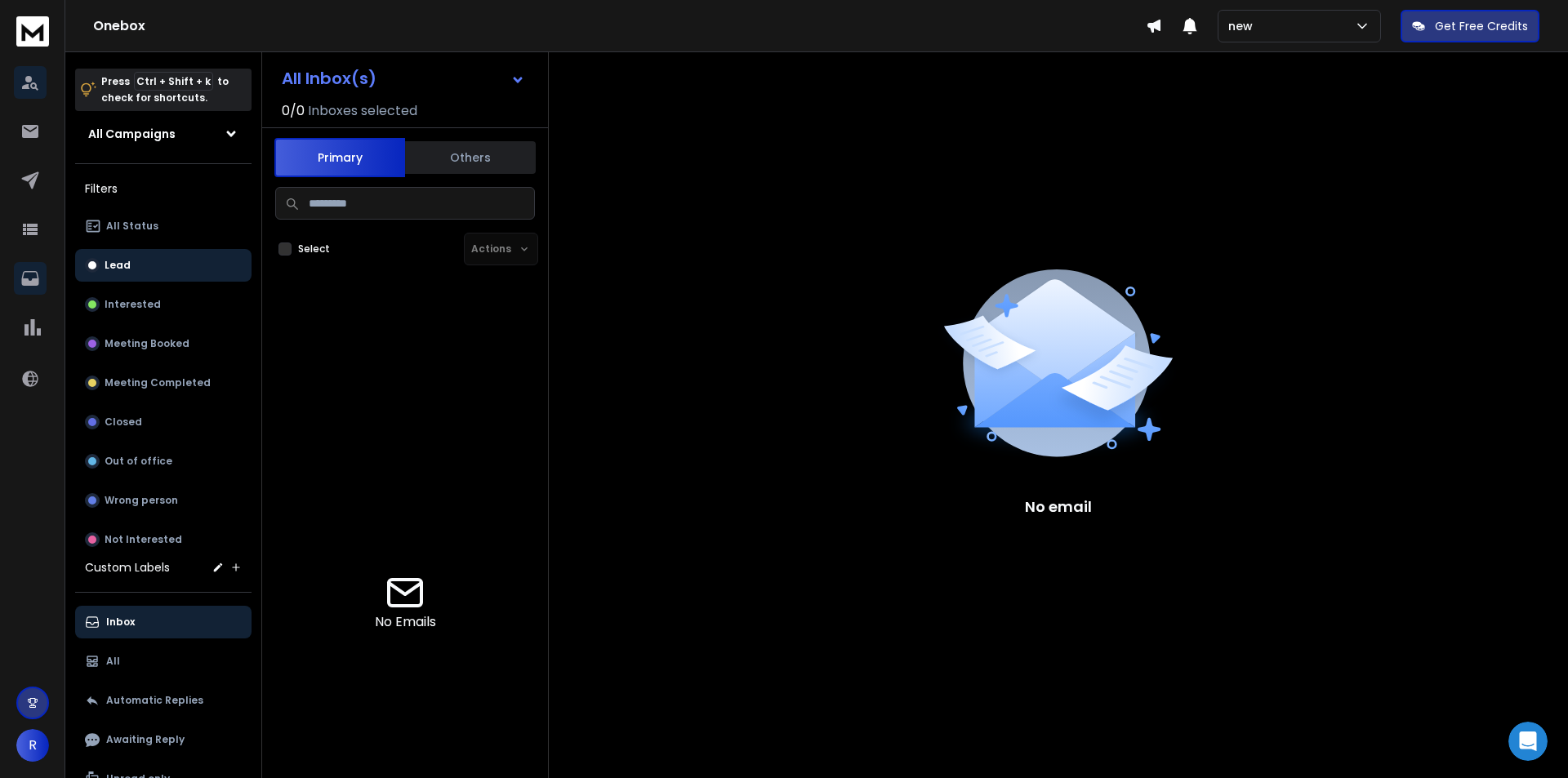
click at [19, 80] on link at bounding box center [30, 82] width 33 height 33
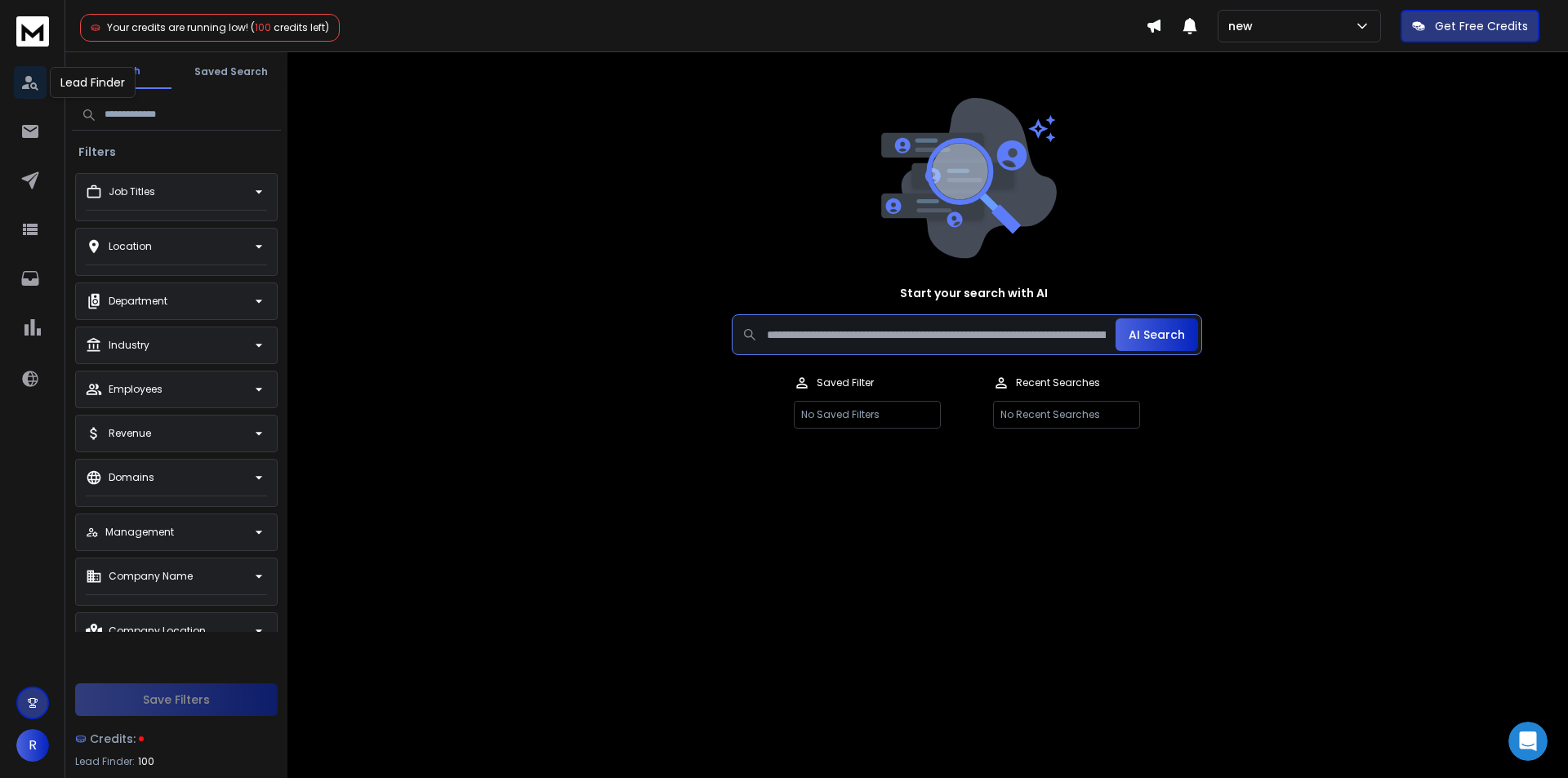
click at [12, 25] on div "R" at bounding box center [33, 389] width 66 height 778
click at [25, 26] on img at bounding box center [32, 31] width 33 height 30
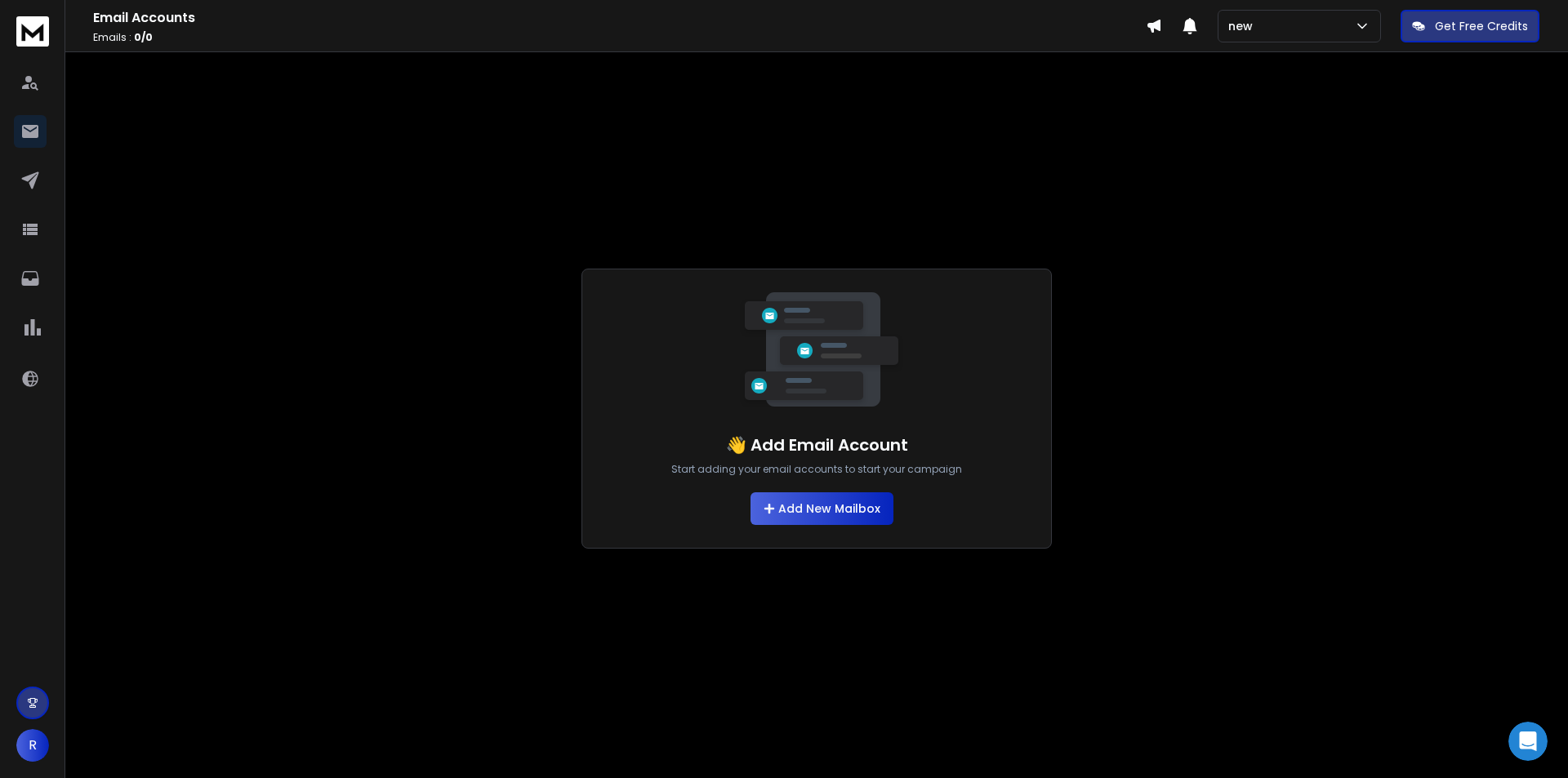
click at [1542, 763] on div "👋 Add Email Account Start adding your email accounts to start your campaign Add…" at bounding box center [816, 409] width 1502 height 712
click at [1525, 737] on icon "Open Intercom Messenger" at bounding box center [1525, 739] width 27 height 27
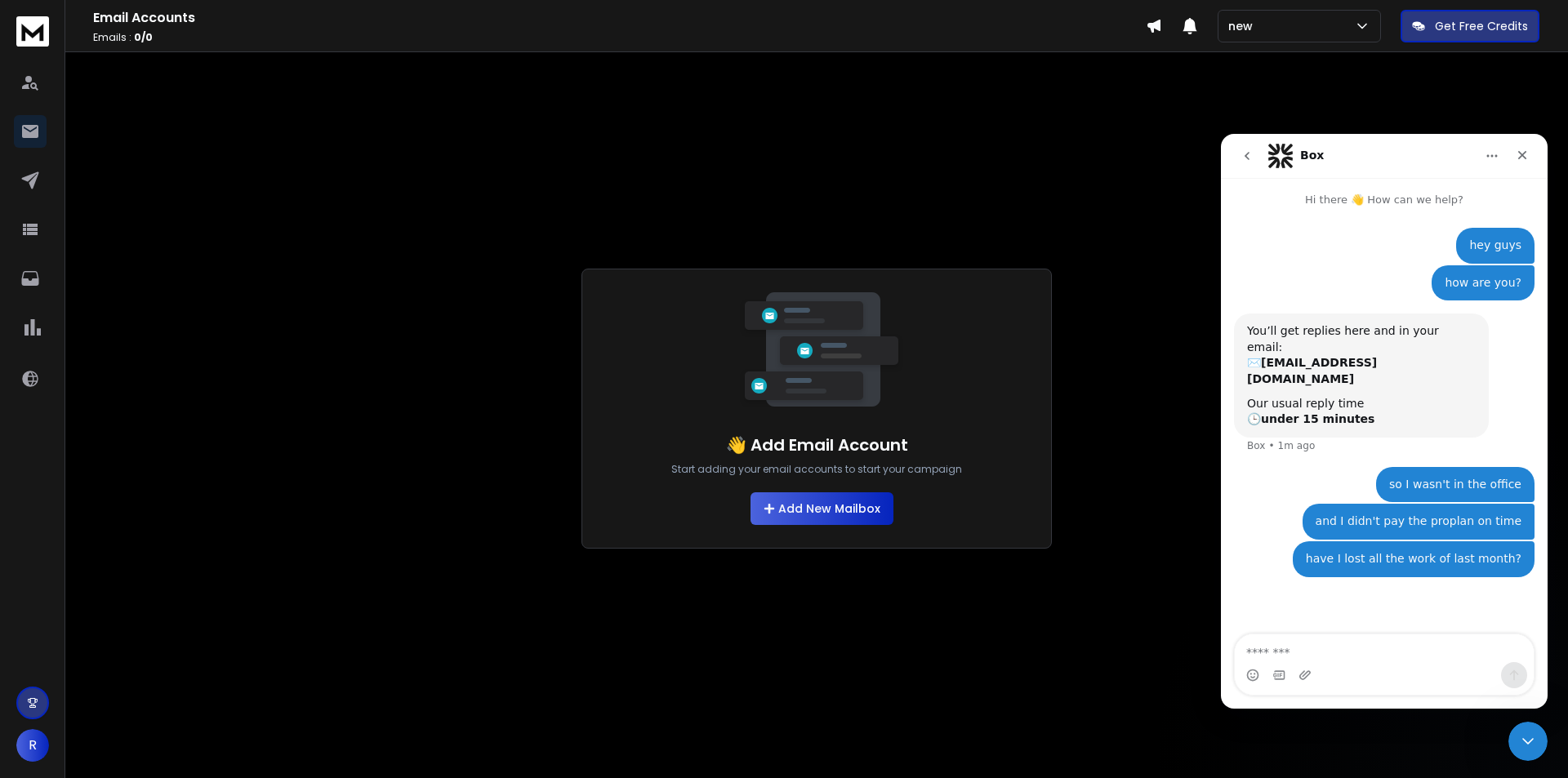
click at [1256, 147] on button "go back" at bounding box center [1246, 155] width 31 height 31
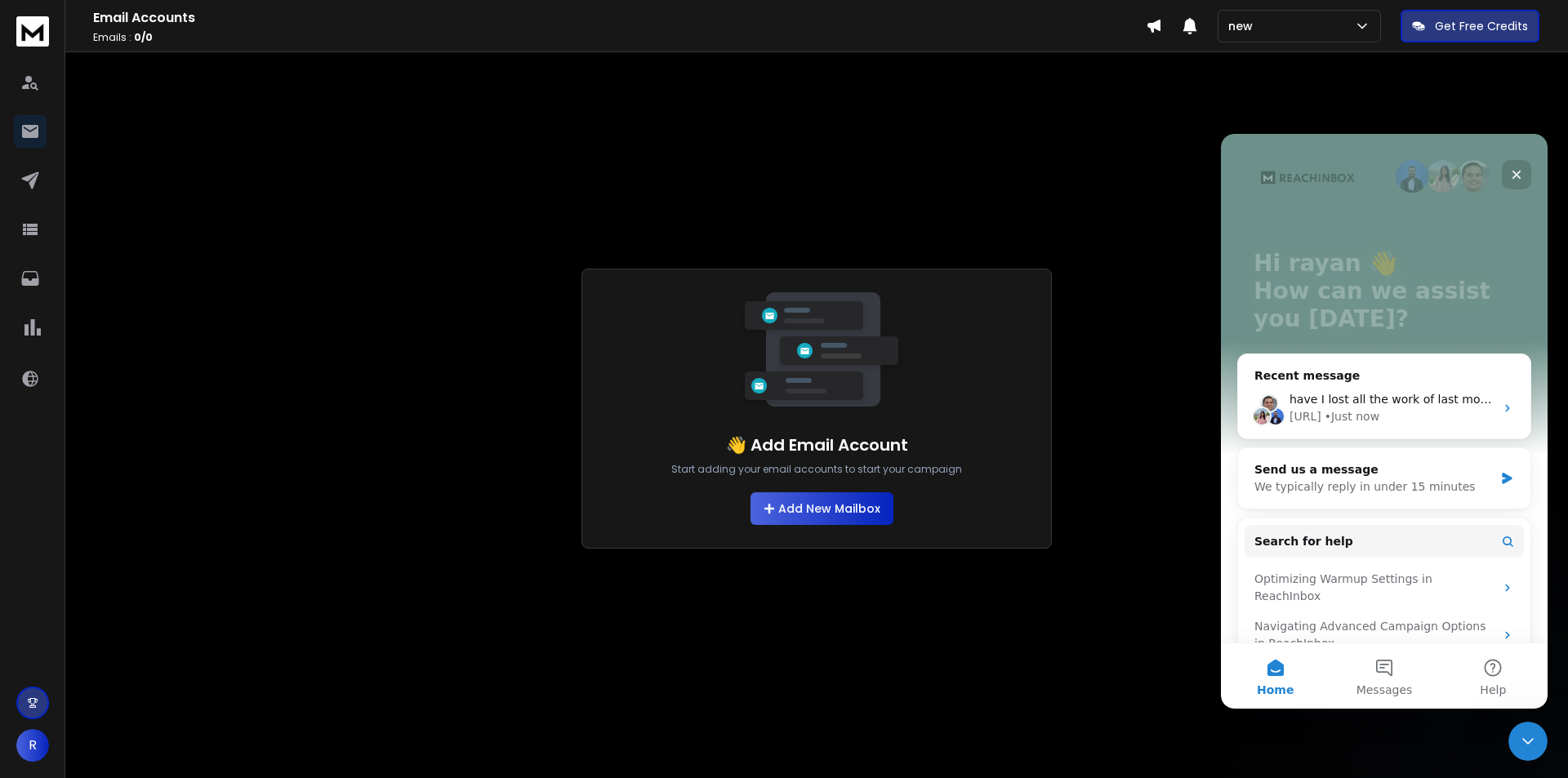
scroll to position [176, 0]
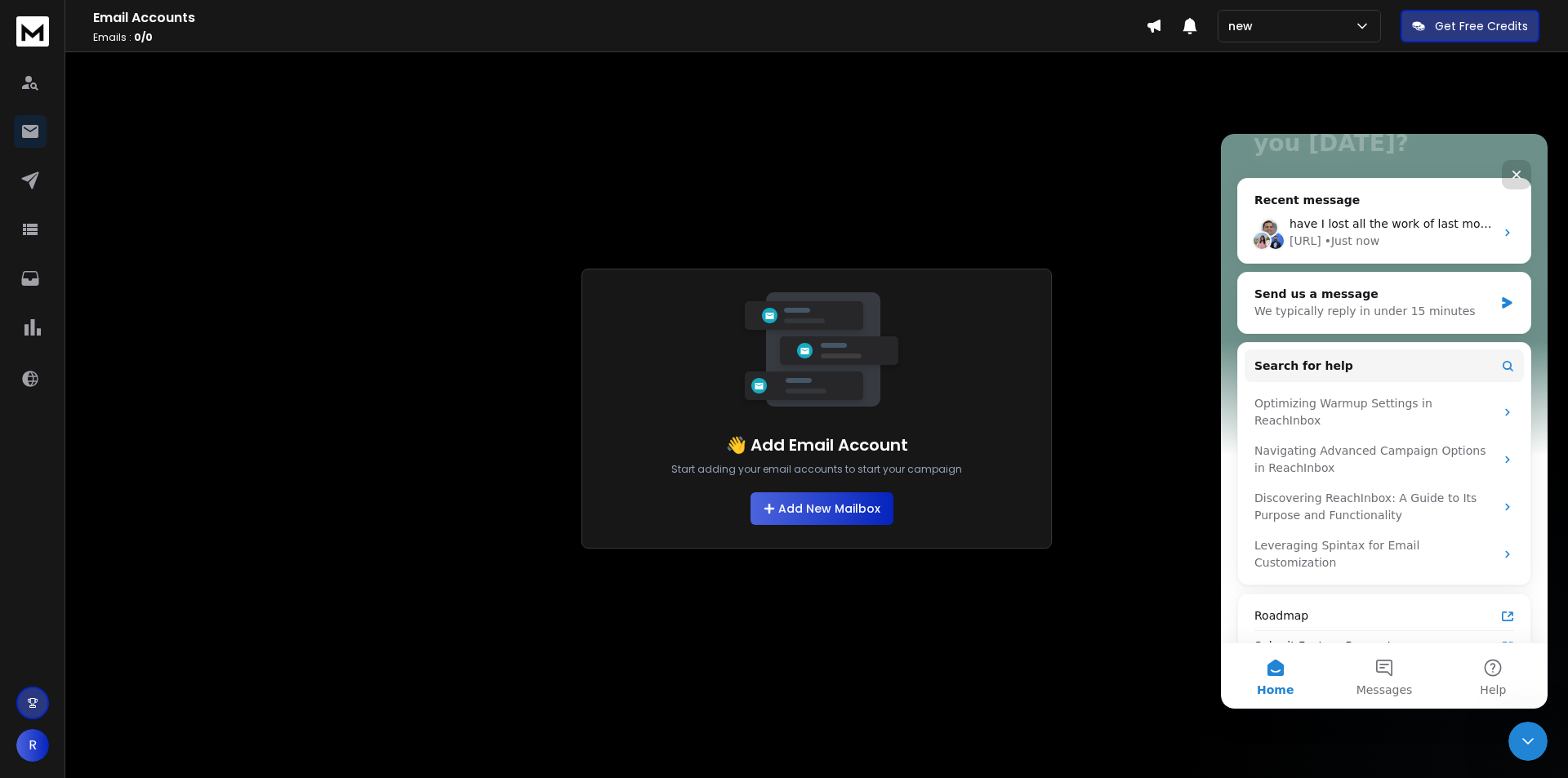
click at [1192, 453] on div "👋 Add Email Account Start adding your email accounts to start your campaign Add…" at bounding box center [816, 408] width 1451 height 280
click at [1321, 242] on div "ReachInbox.ai" at bounding box center [1305, 241] width 32 height 17
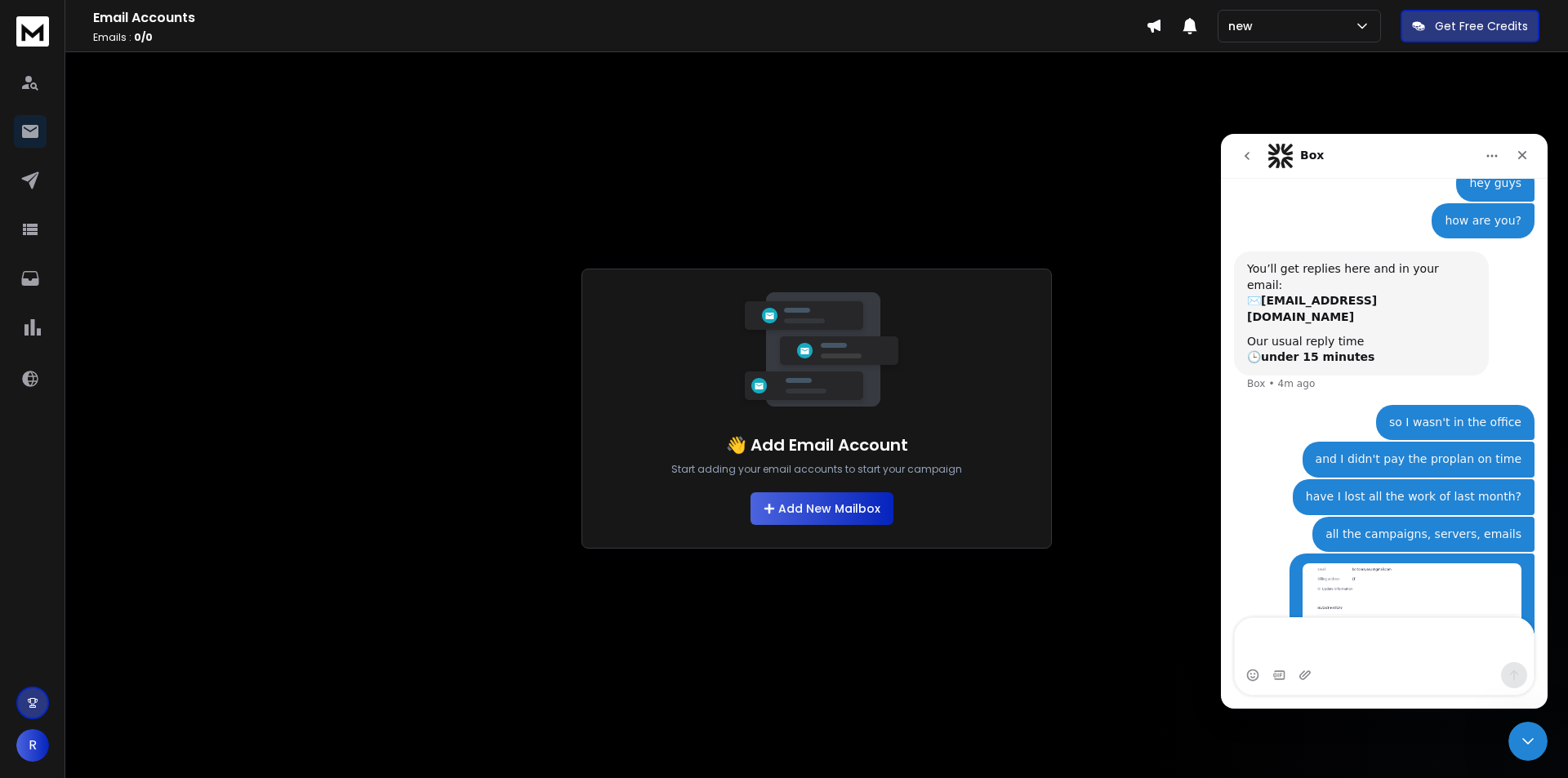
scroll to position [78, 0]
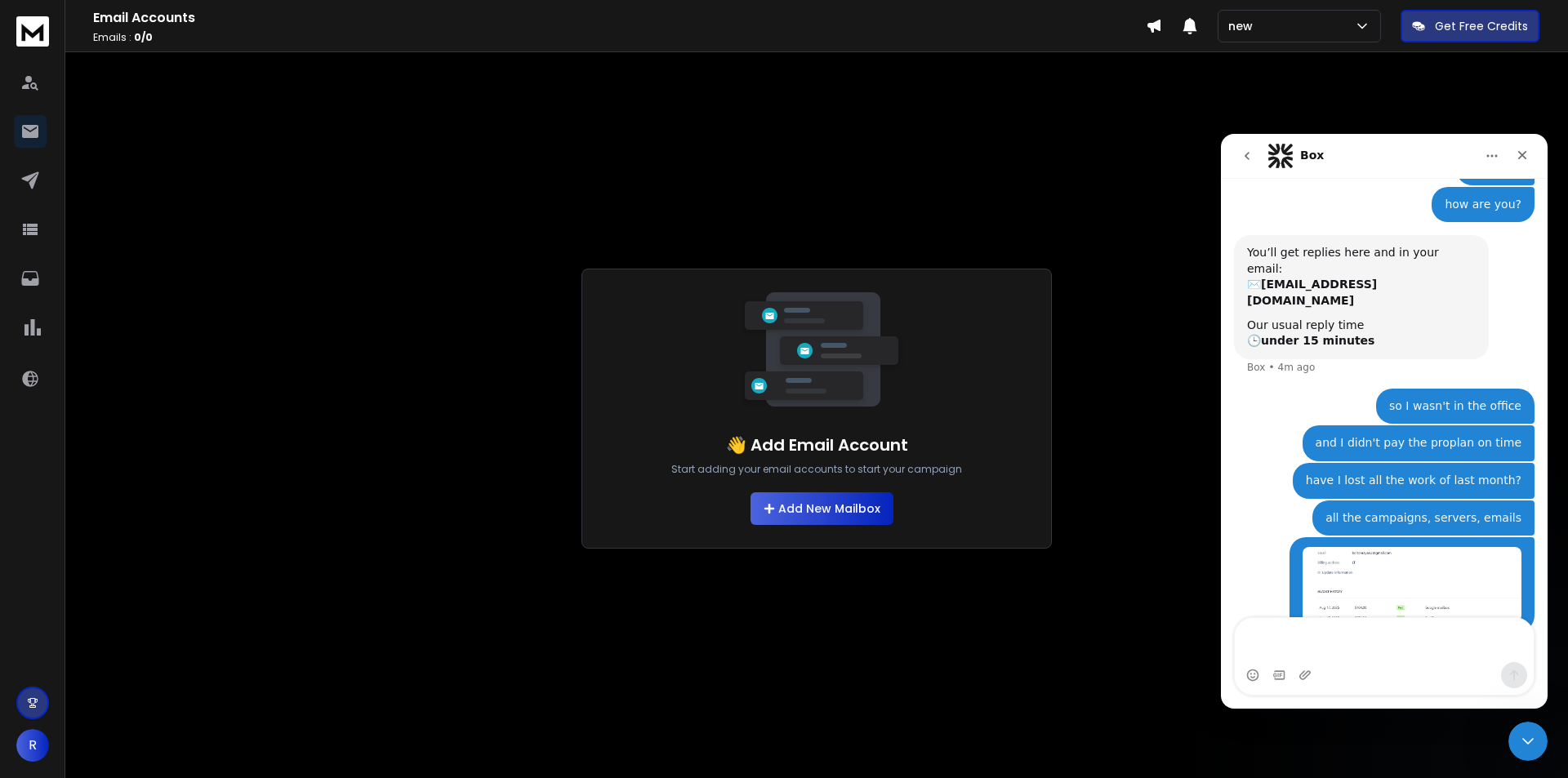
click at [1055, 660] on div "👋 Add Email Account Start adding your email accounts to start your campaign Add…" at bounding box center [816, 409] width 1451 height 680
click at [35, 296] on div at bounding box center [33, 282] width 37 height 39
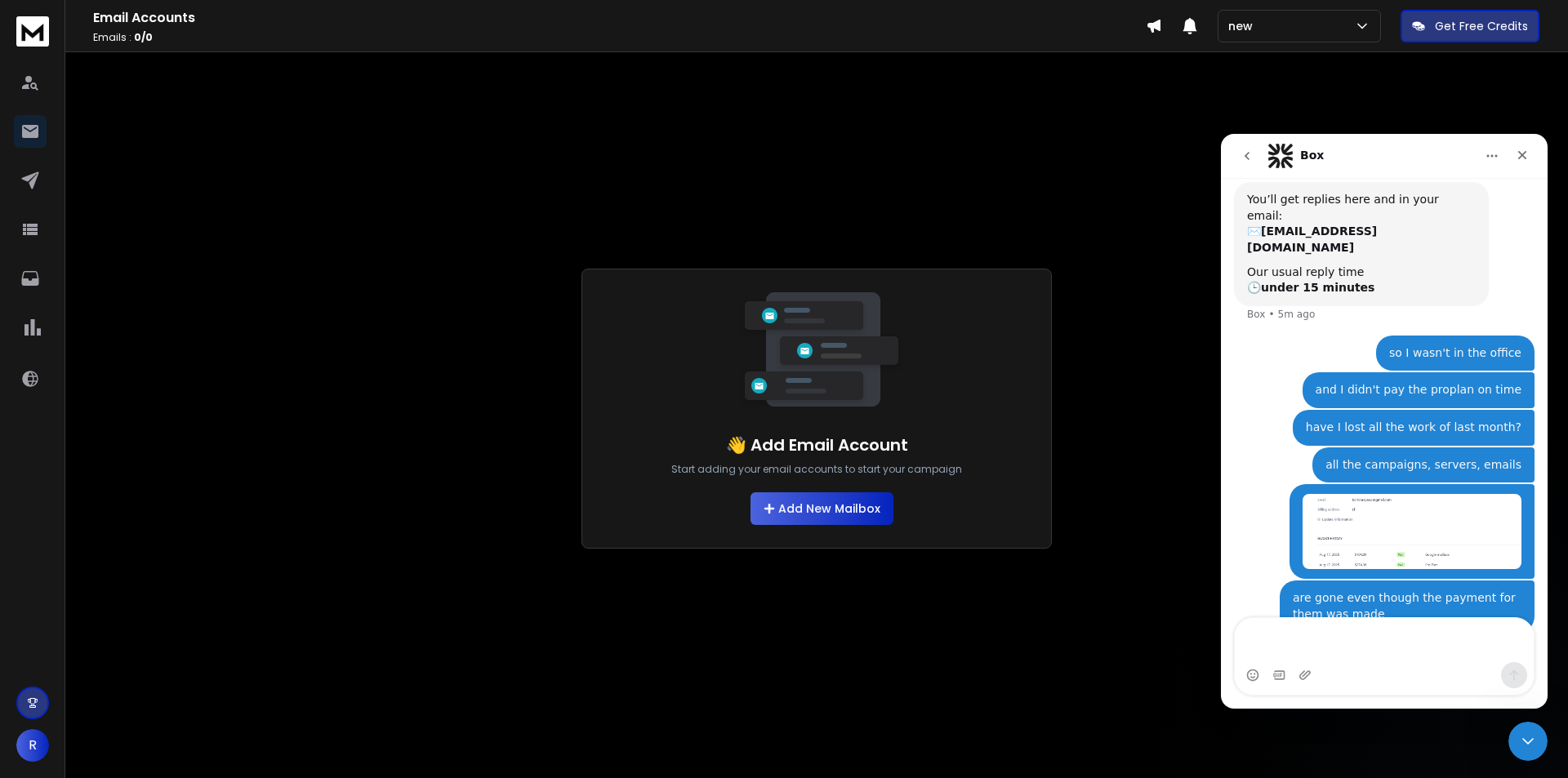
click at [338, 381] on div "👋 Add Email Account Start adding your email accounts to start your campaign Add…" at bounding box center [816, 408] width 1451 height 280
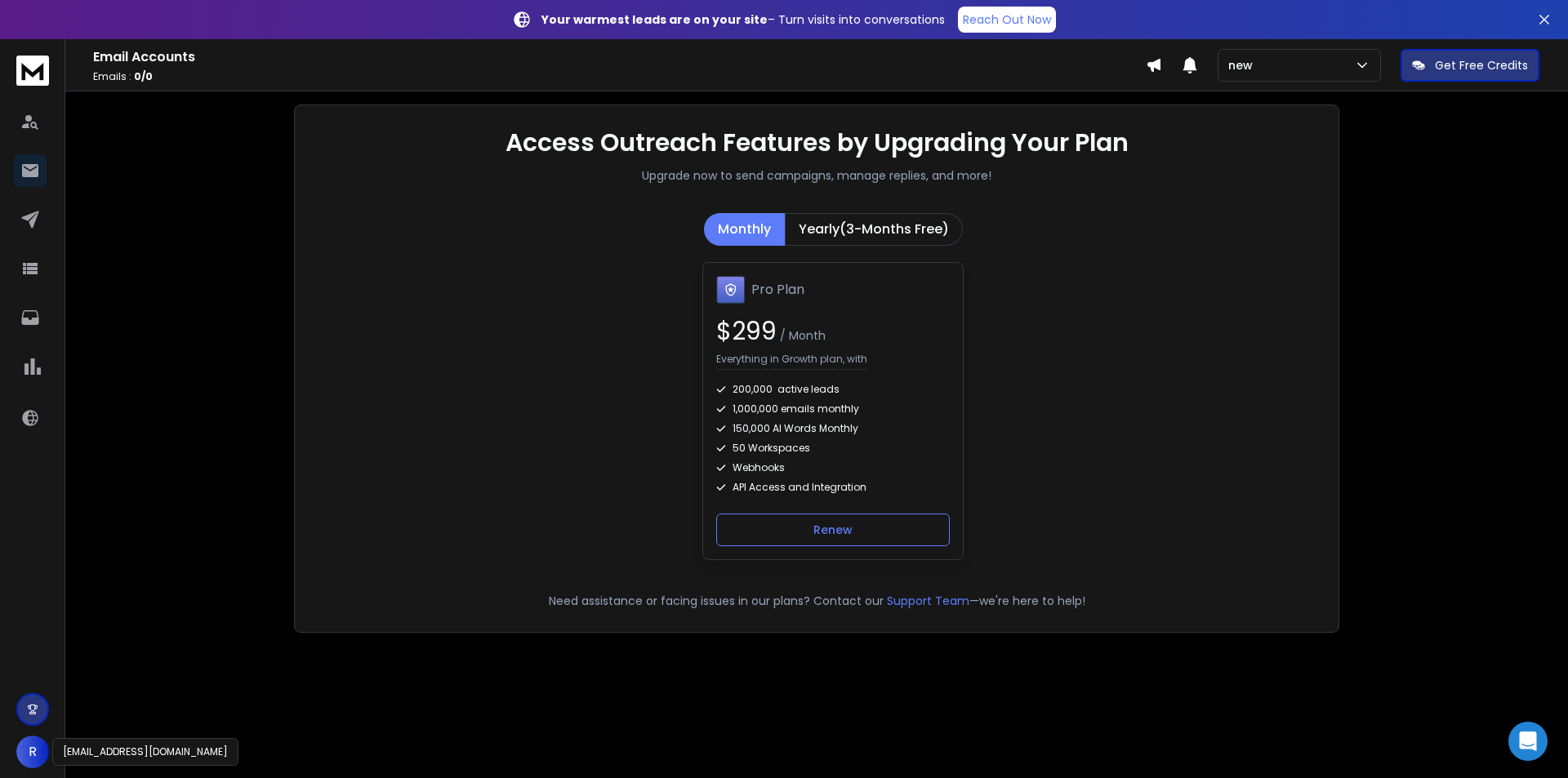
click at [37, 757] on span "R" at bounding box center [32, 751] width 33 height 33
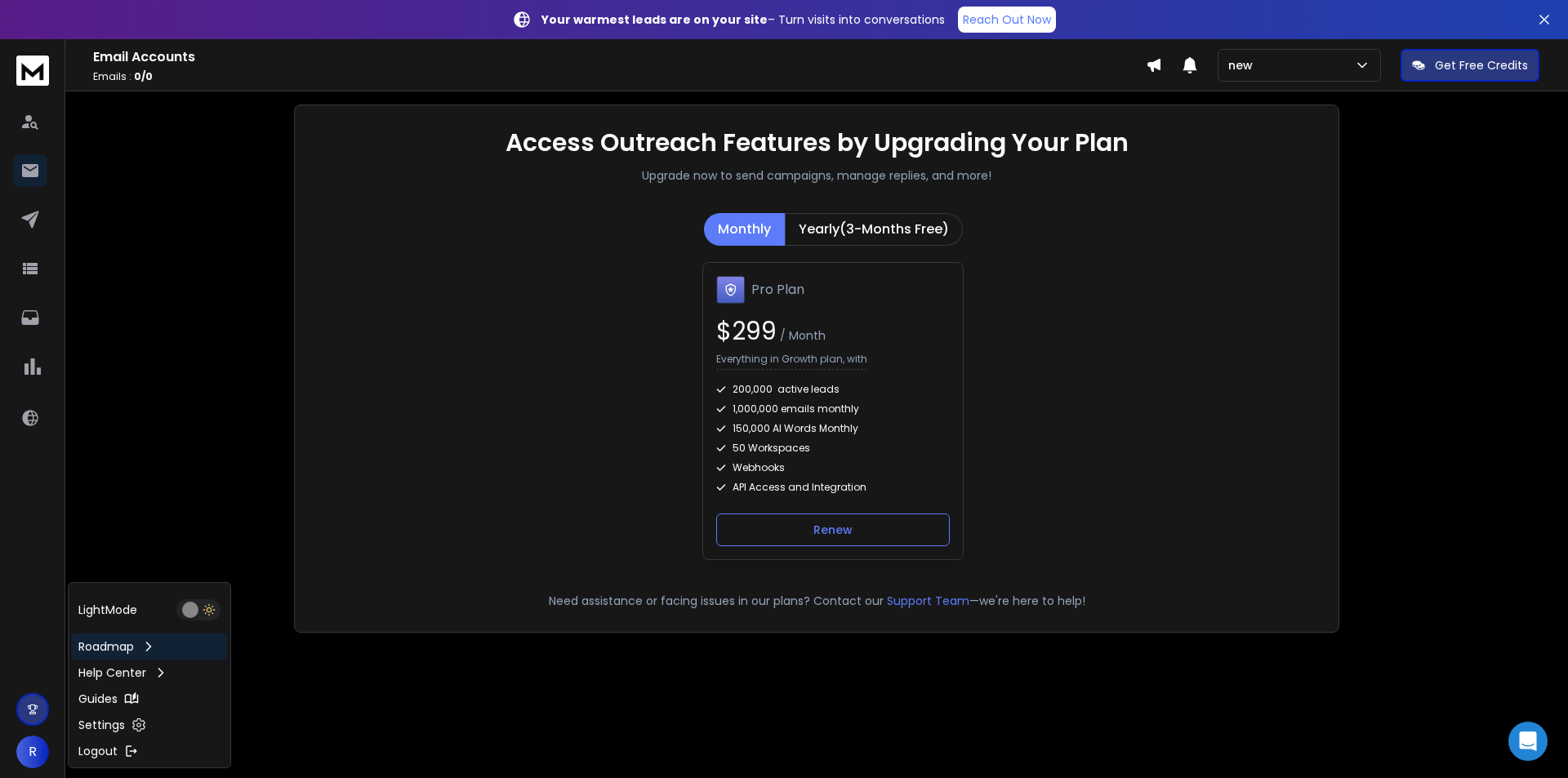
click at [116, 528] on div "Access Outreach Features by Upgrading Your Plan Upgrade now to send campaigns, …" at bounding box center [784, 342] width 1568 height 607
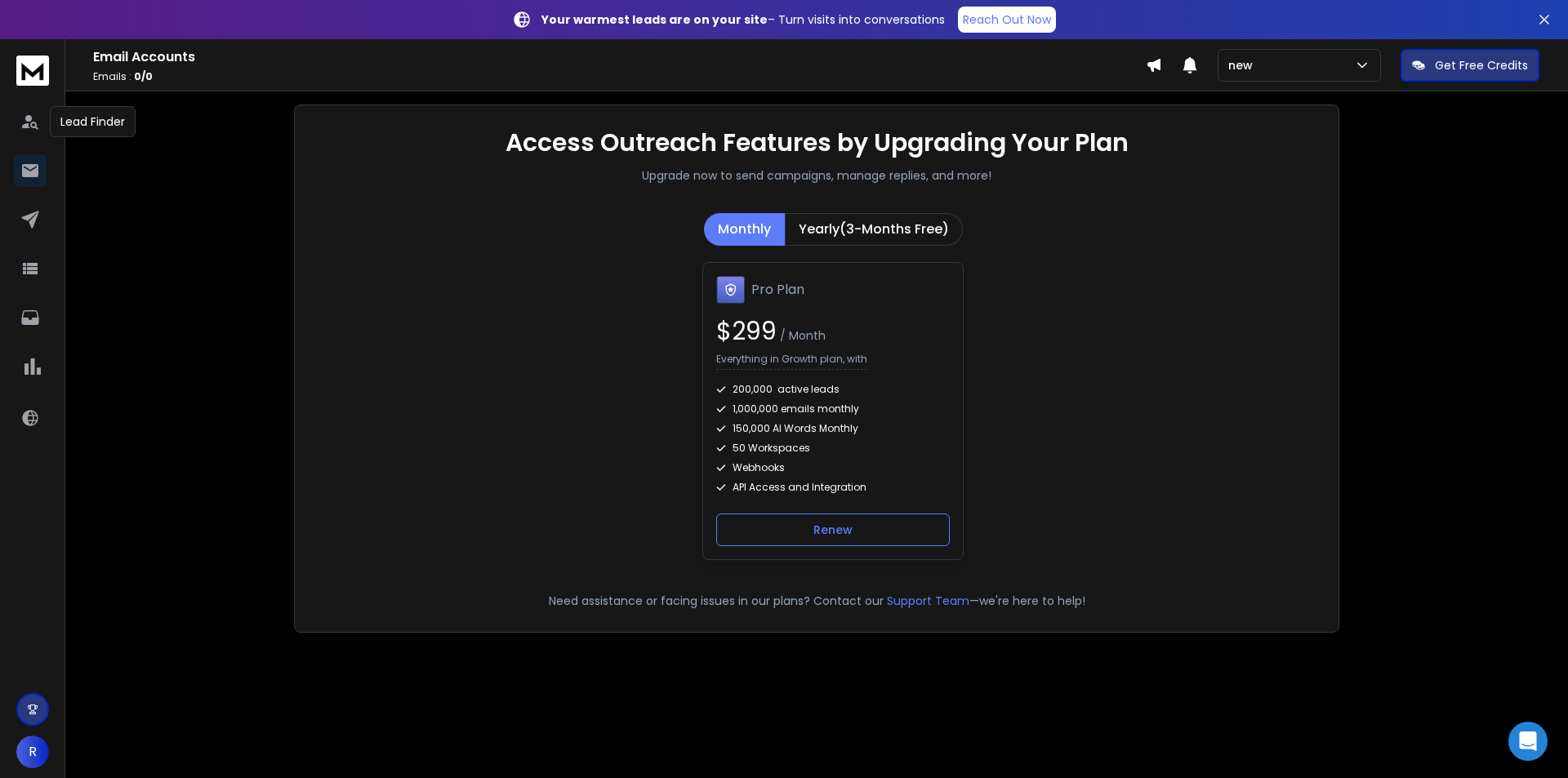
click at [5, 164] on div "R" at bounding box center [33, 411] width 66 height 745
click at [31, 164] on icon at bounding box center [30, 171] width 16 height 13
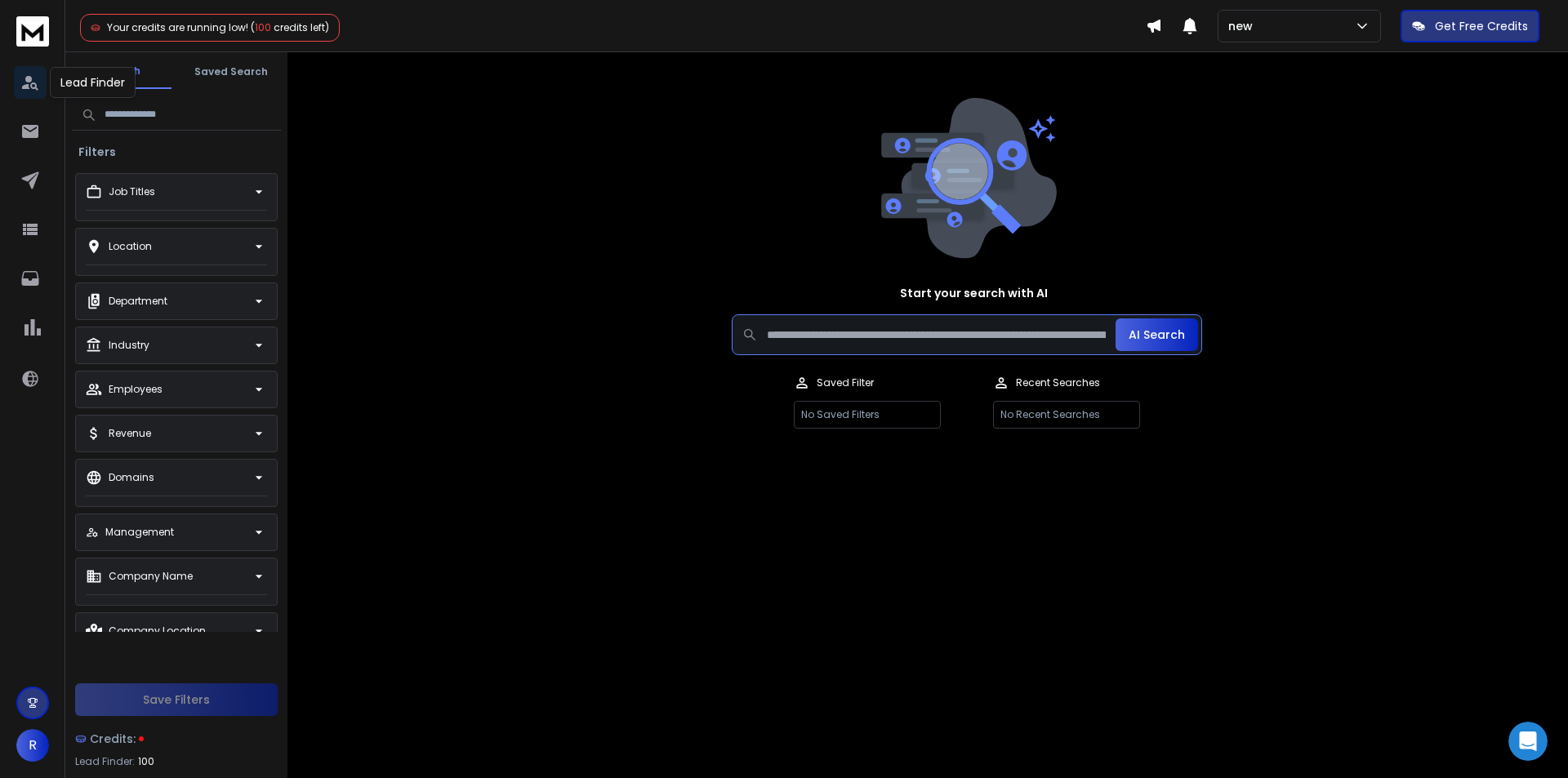
click at [35, 44] on img at bounding box center [32, 31] width 33 height 30
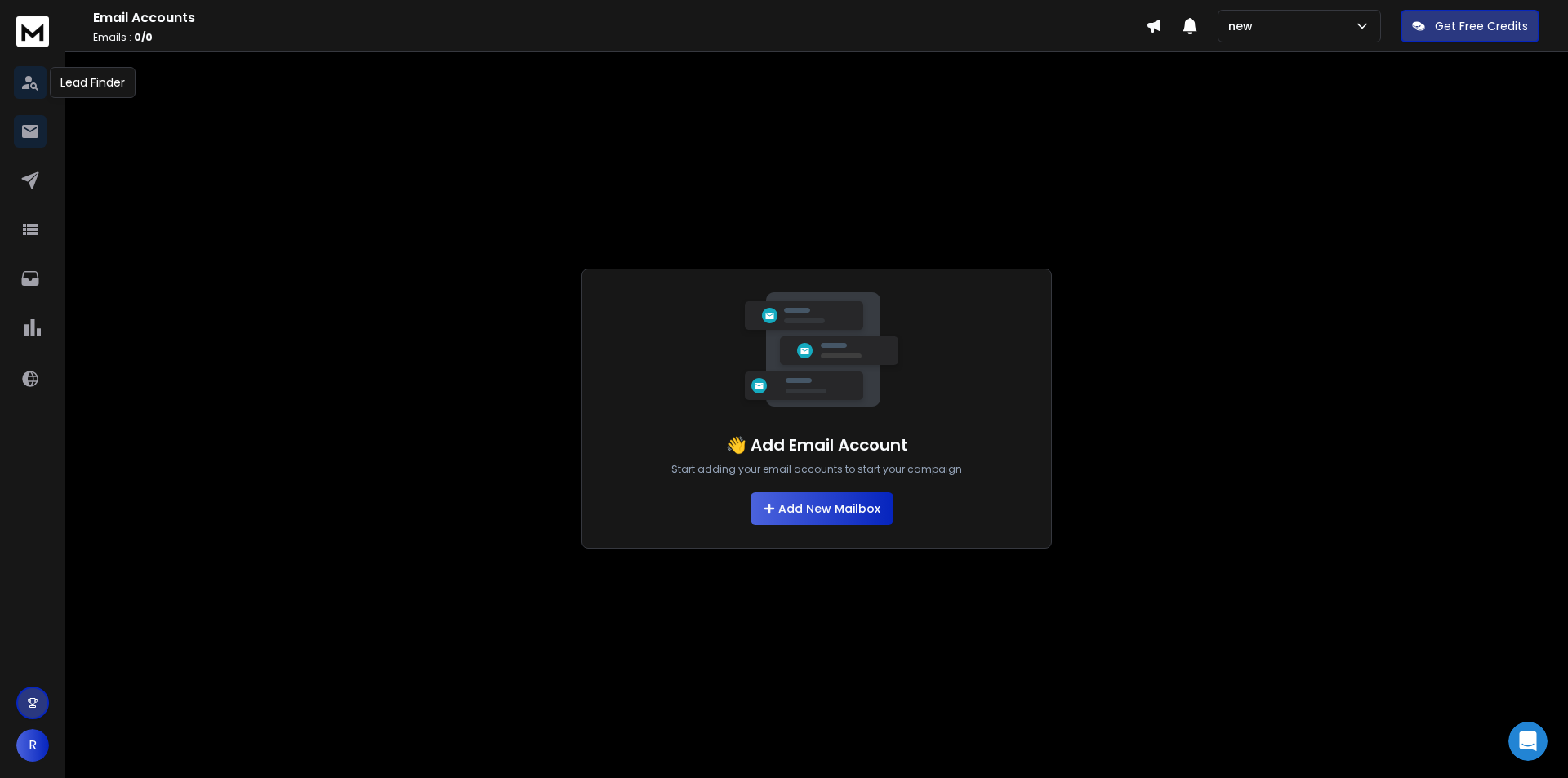
click at [35, 87] on icon at bounding box center [30, 86] width 16 height 8
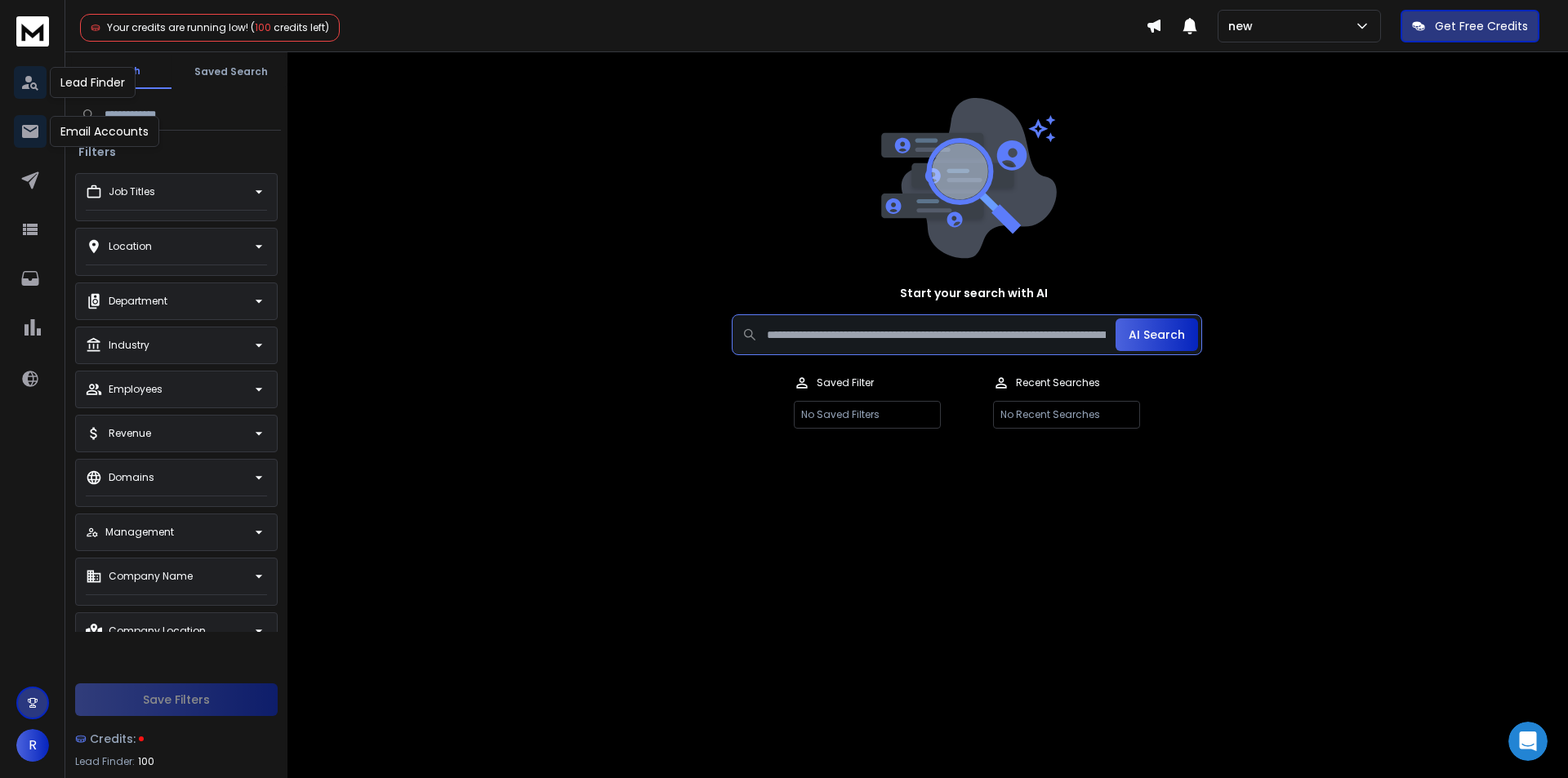
click at [42, 135] on link at bounding box center [30, 131] width 33 height 33
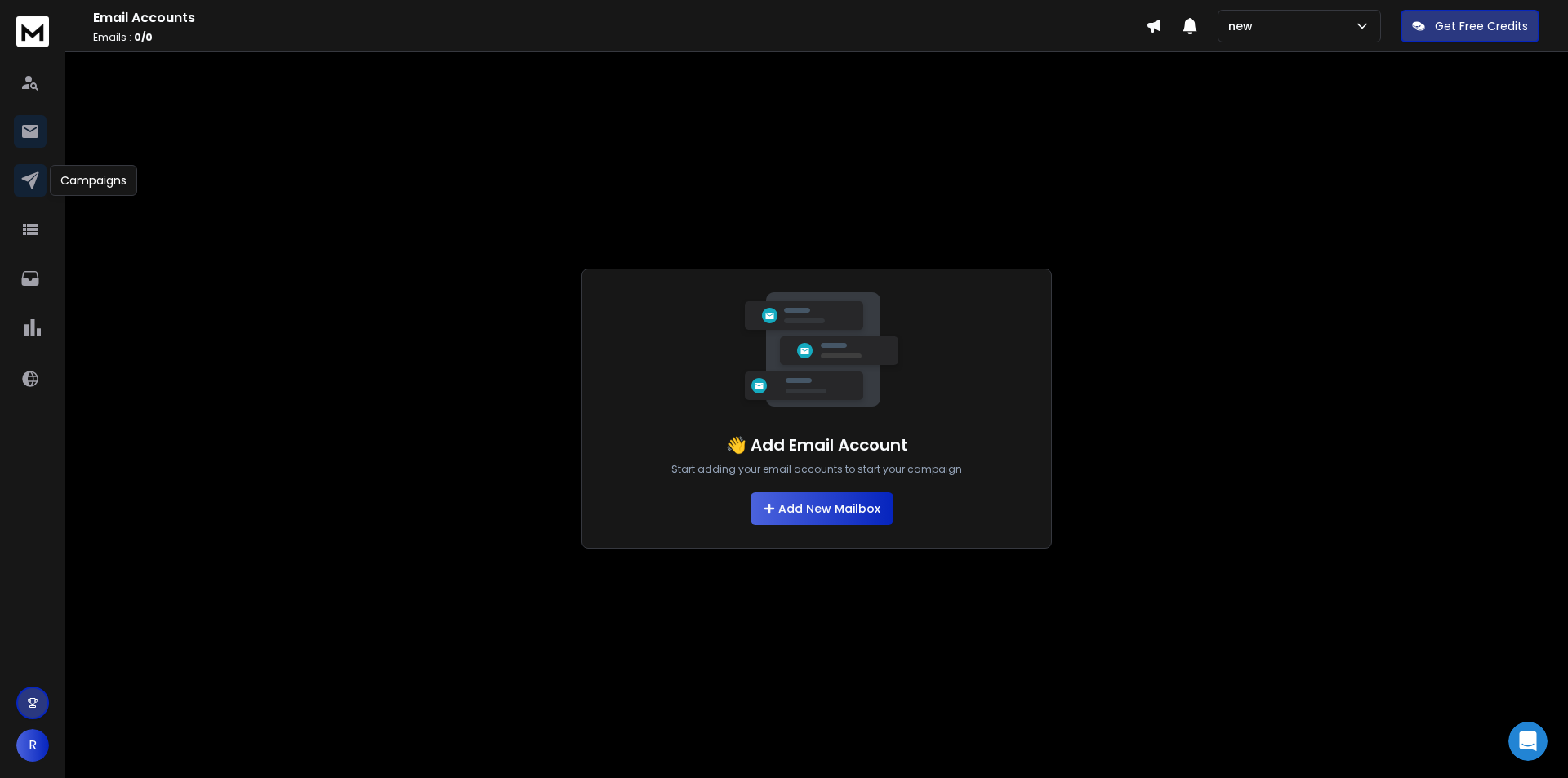
click at [15, 176] on link at bounding box center [30, 180] width 33 height 33
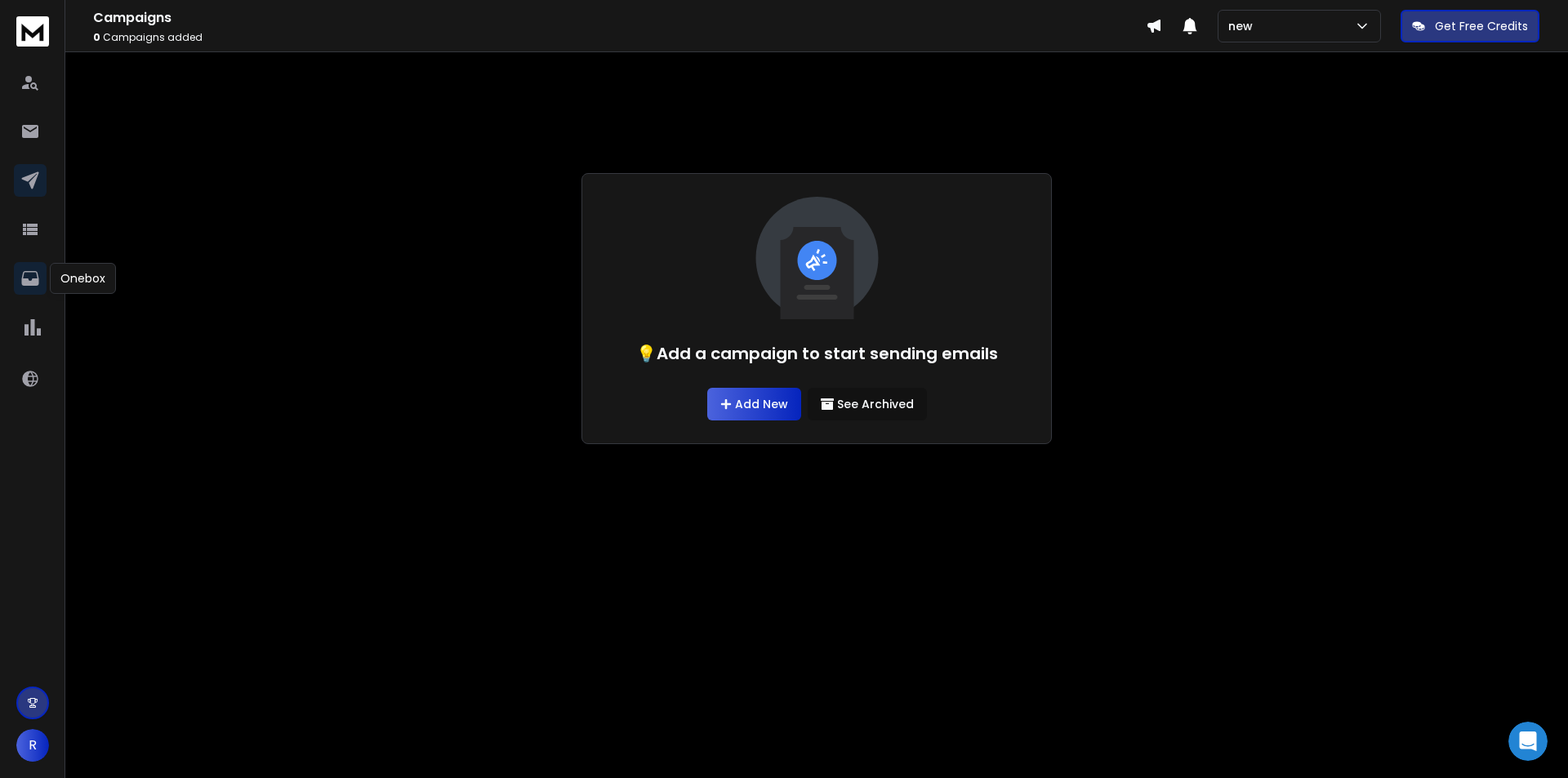
click at [27, 264] on link at bounding box center [30, 278] width 33 height 33
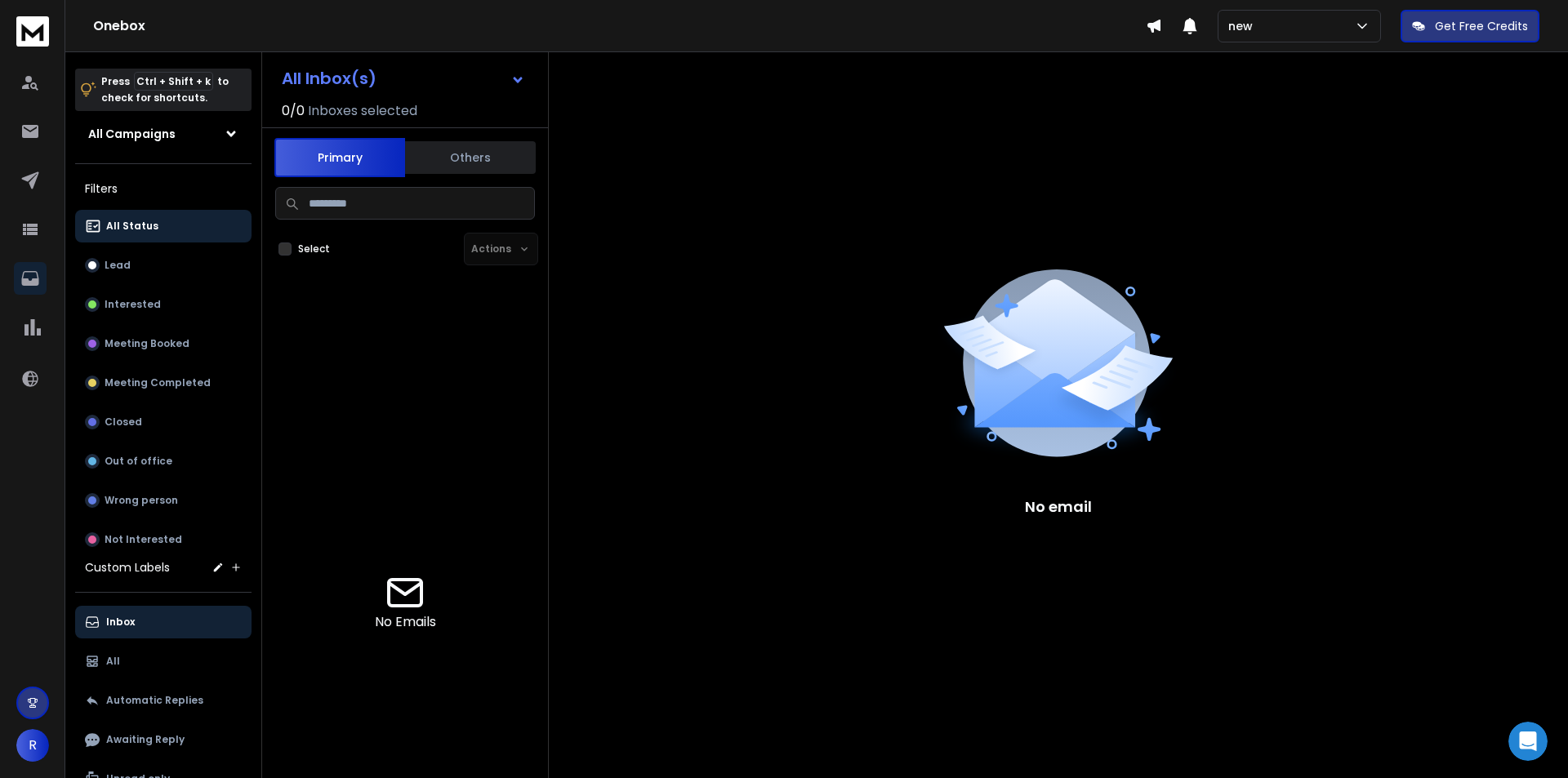
click at [41, 208] on div at bounding box center [33, 234] width 37 height 336
click at [15, 229] on link at bounding box center [30, 229] width 33 height 33
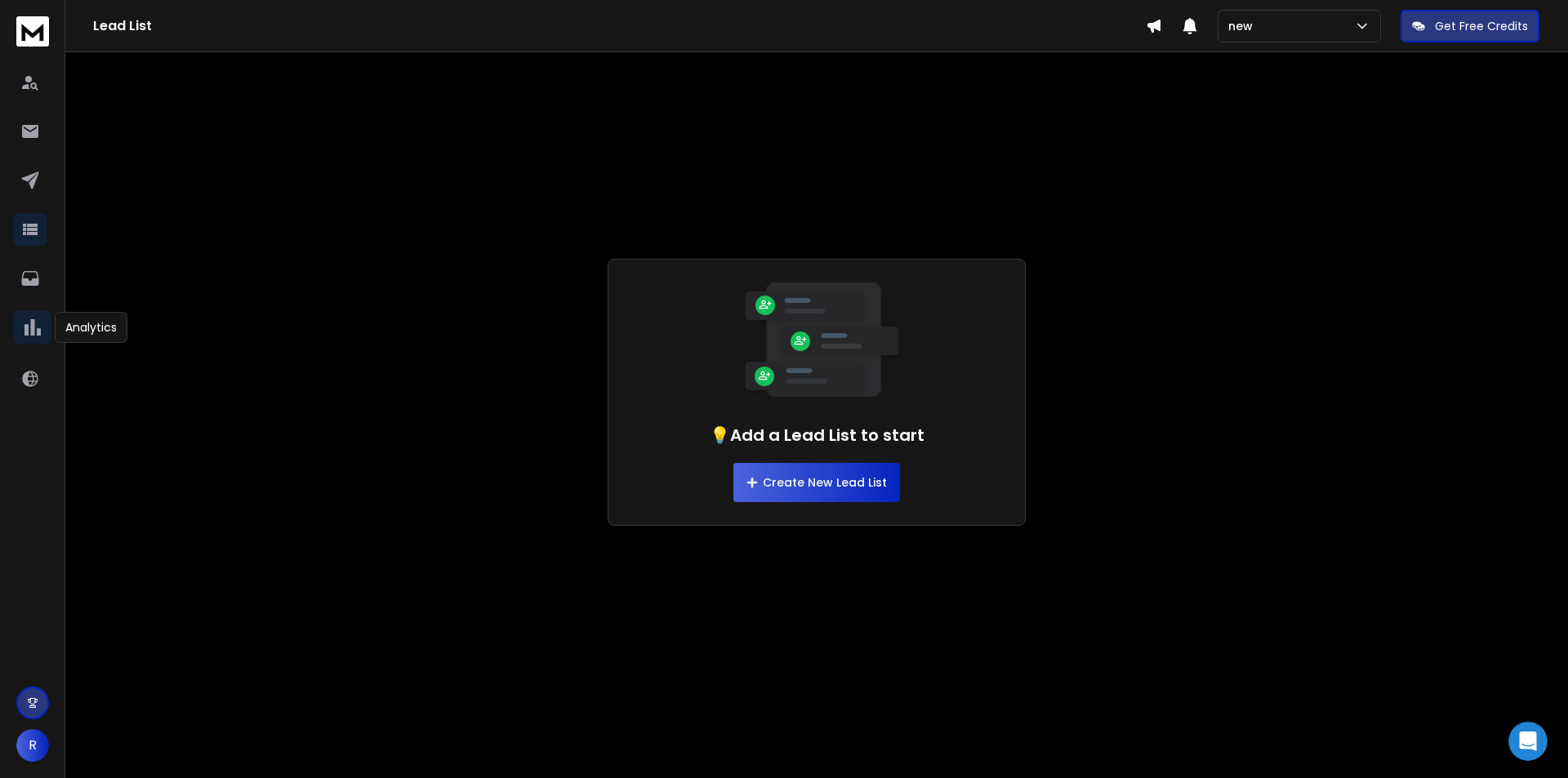
click at [20, 308] on link at bounding box center [33, 327] width 37 height 37
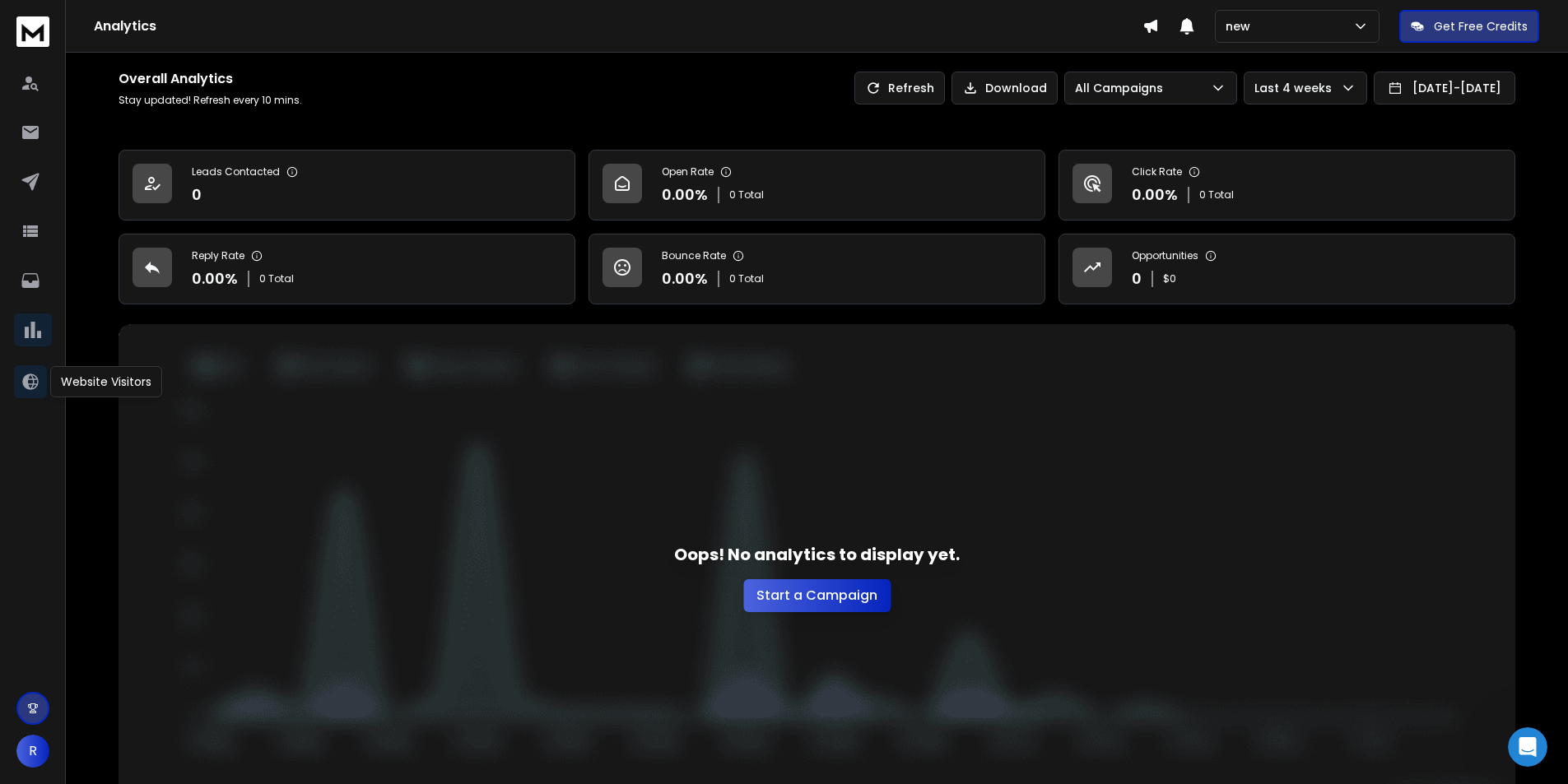
click at [15, 380] on link at bounding box center [30, 381] width 33 height 33
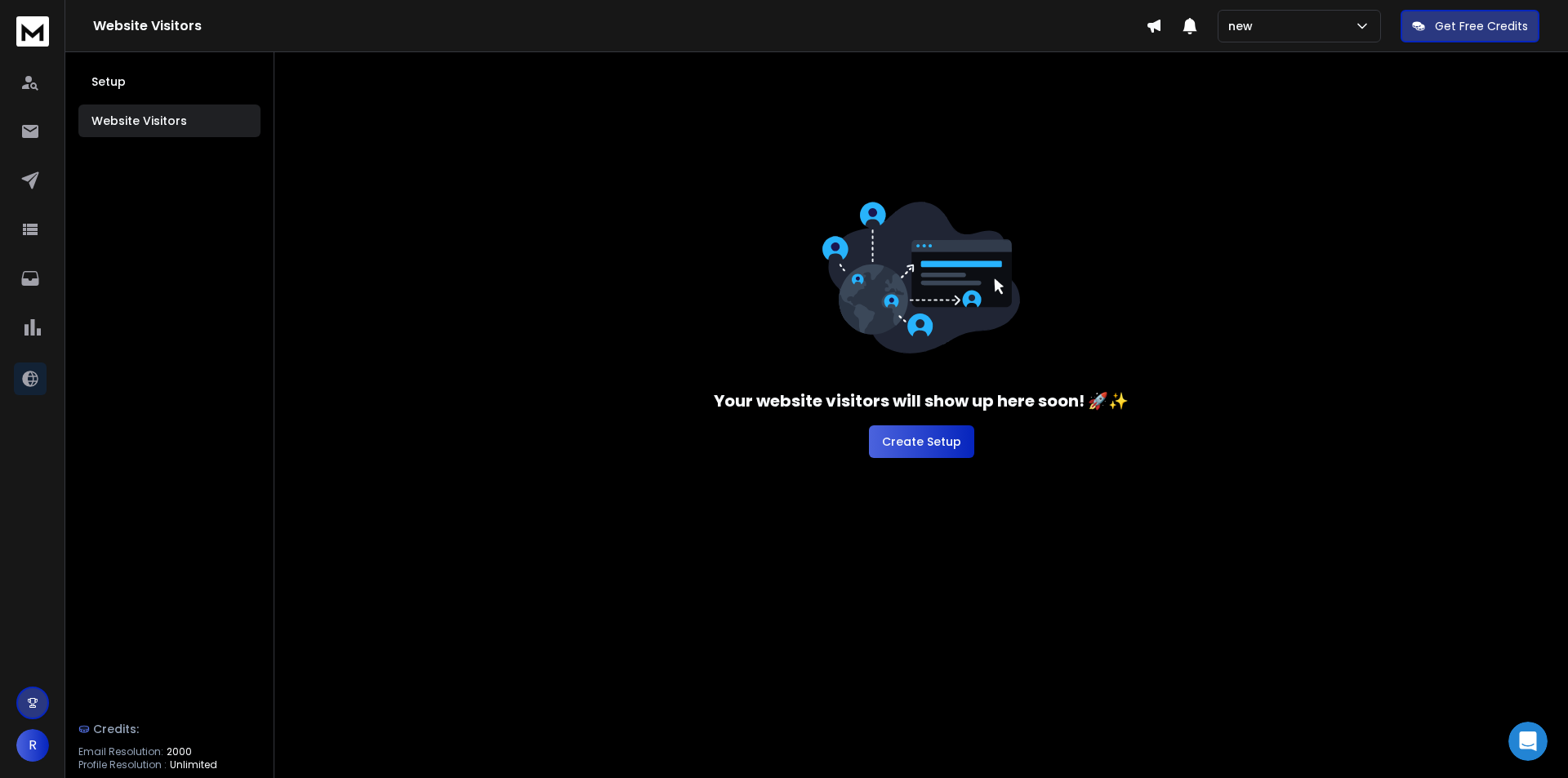
click at [51, 250] on div at bounding box center [33, 233] width 37 height 39
click at [35, 237] on icon at bounding box center [30, 229] width 20 height 20
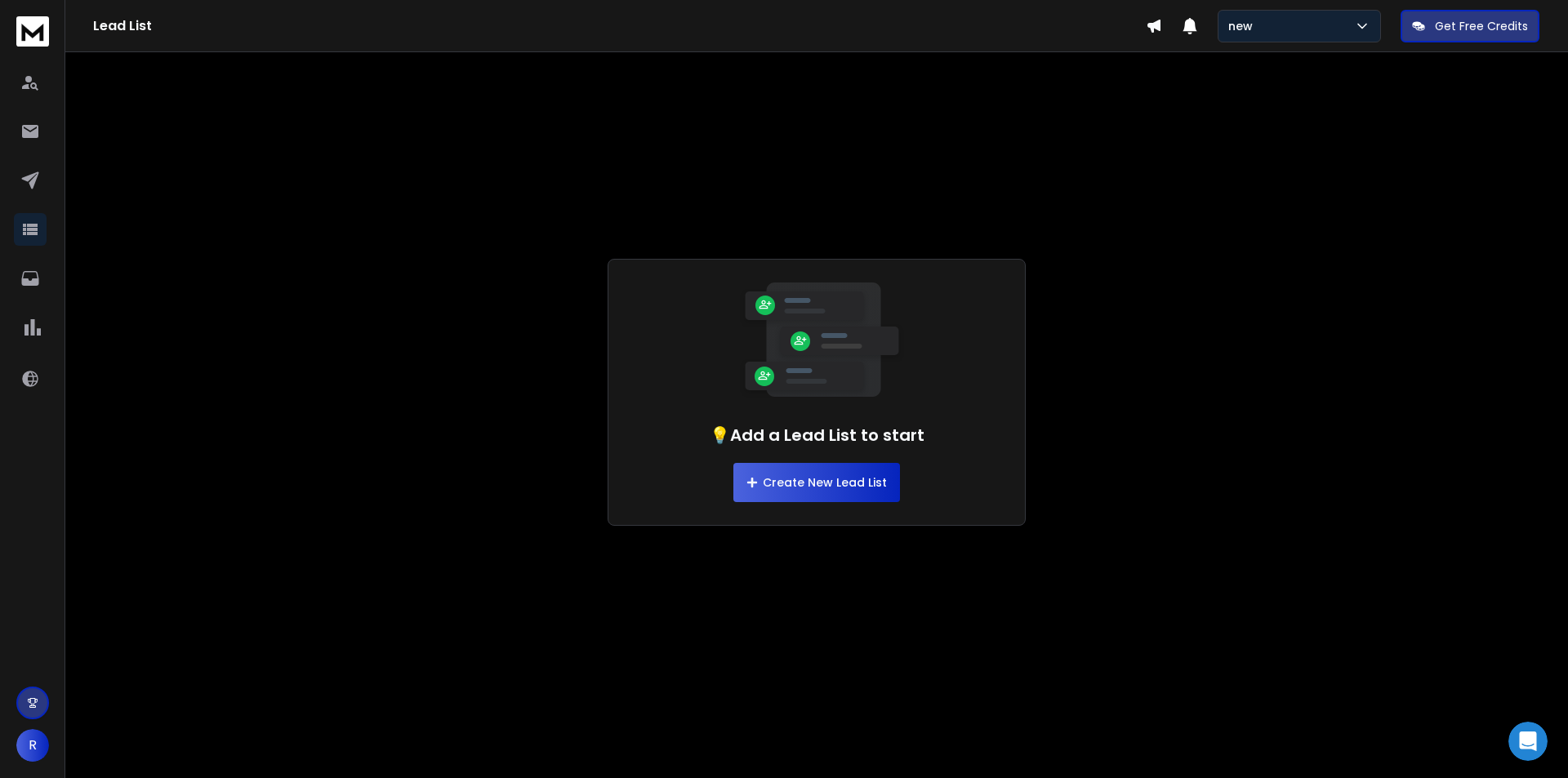
click at [1383, 33] on div "new Get Free Credits" at bounding box center [1342, 26] width 394 height 33
click at [1425, 26] on icon "button" at bounding box center [1418, 26] width 13 height 13
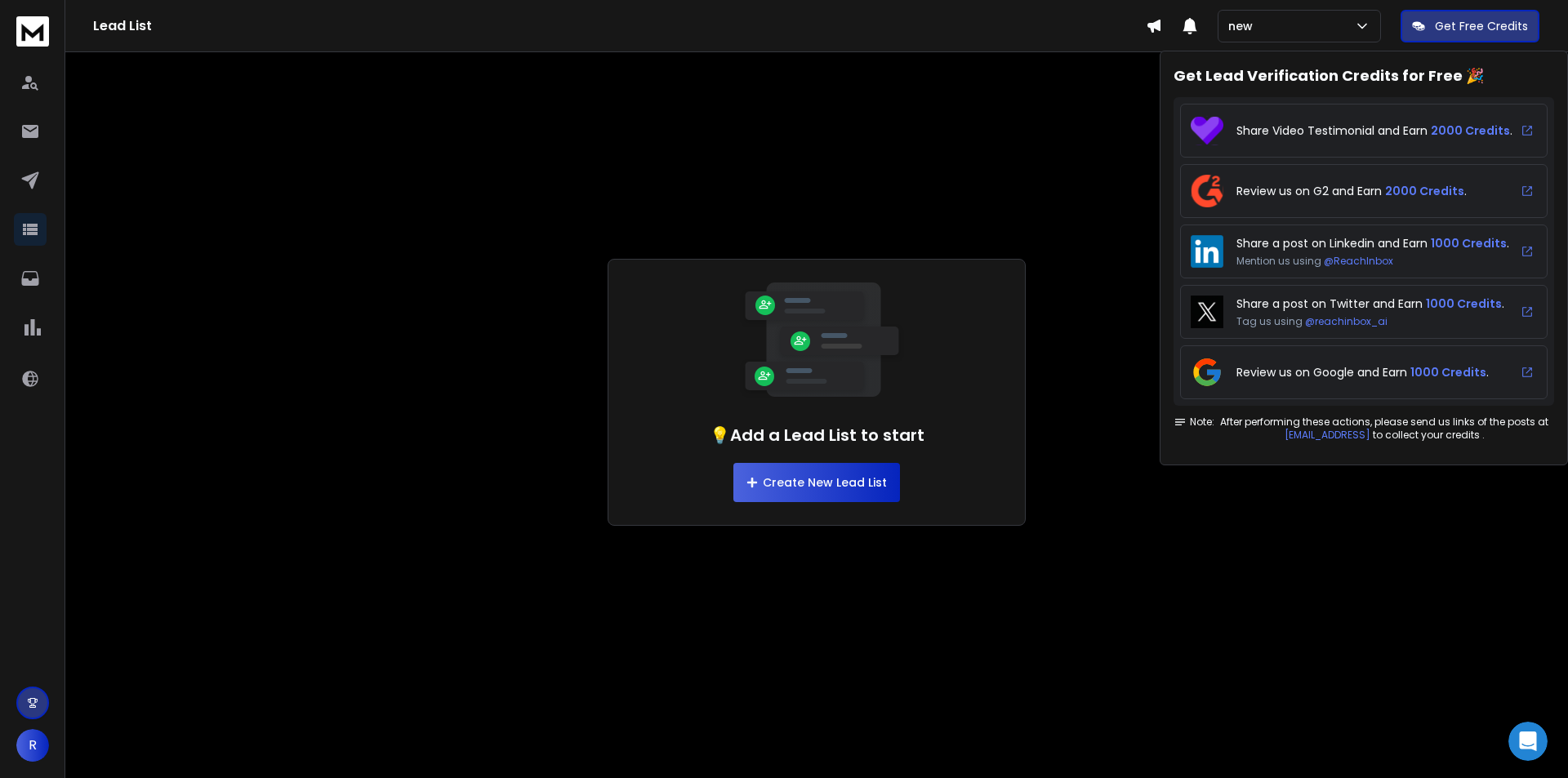
click at [686, 143] on div "💡Add a Lead List to start Create New Lead List" at bounding box center [816, 393] width 1502 height 680
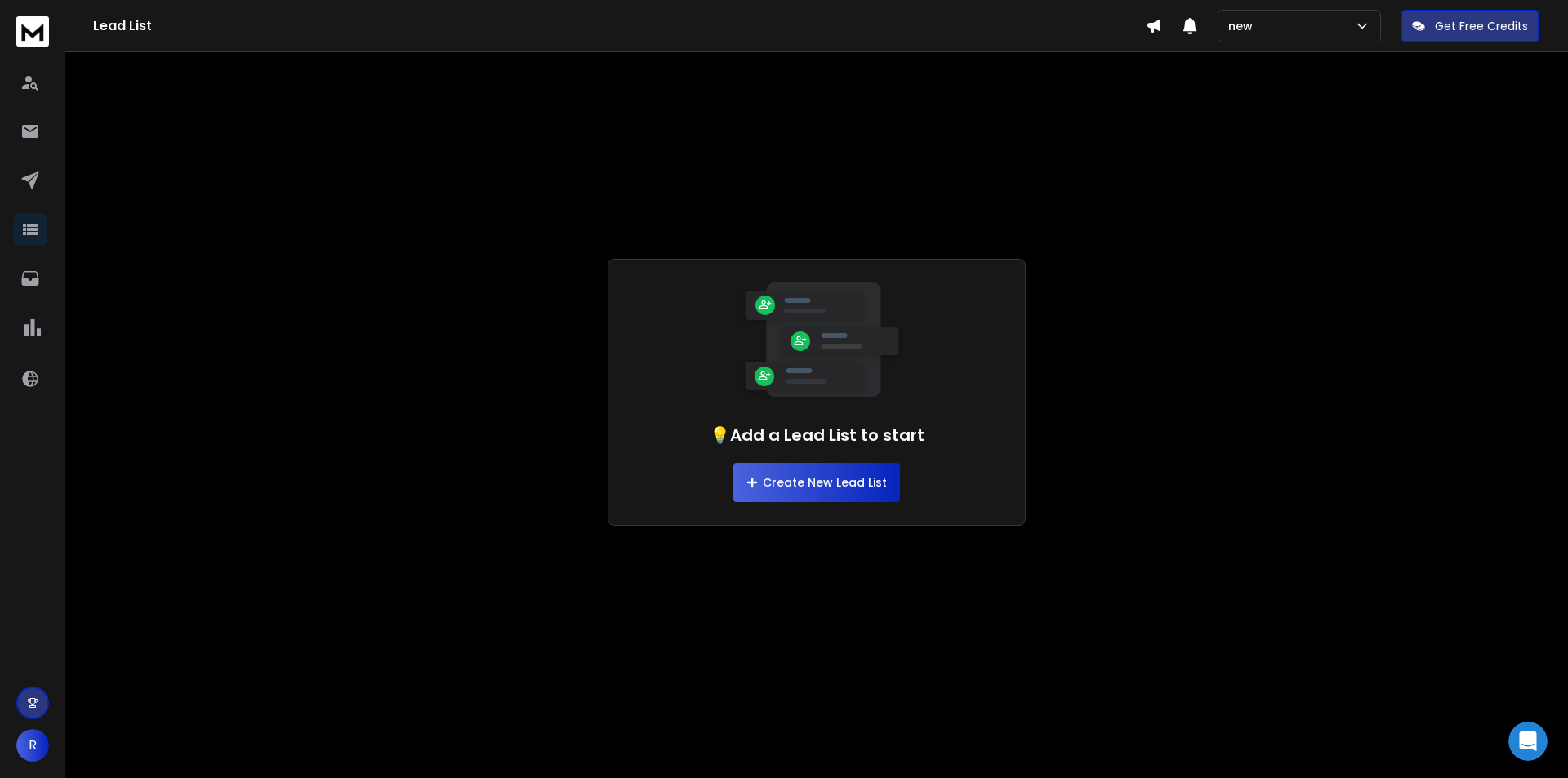
click at [25, 28] on img at bounding box center [32, 31] width 33 height 30
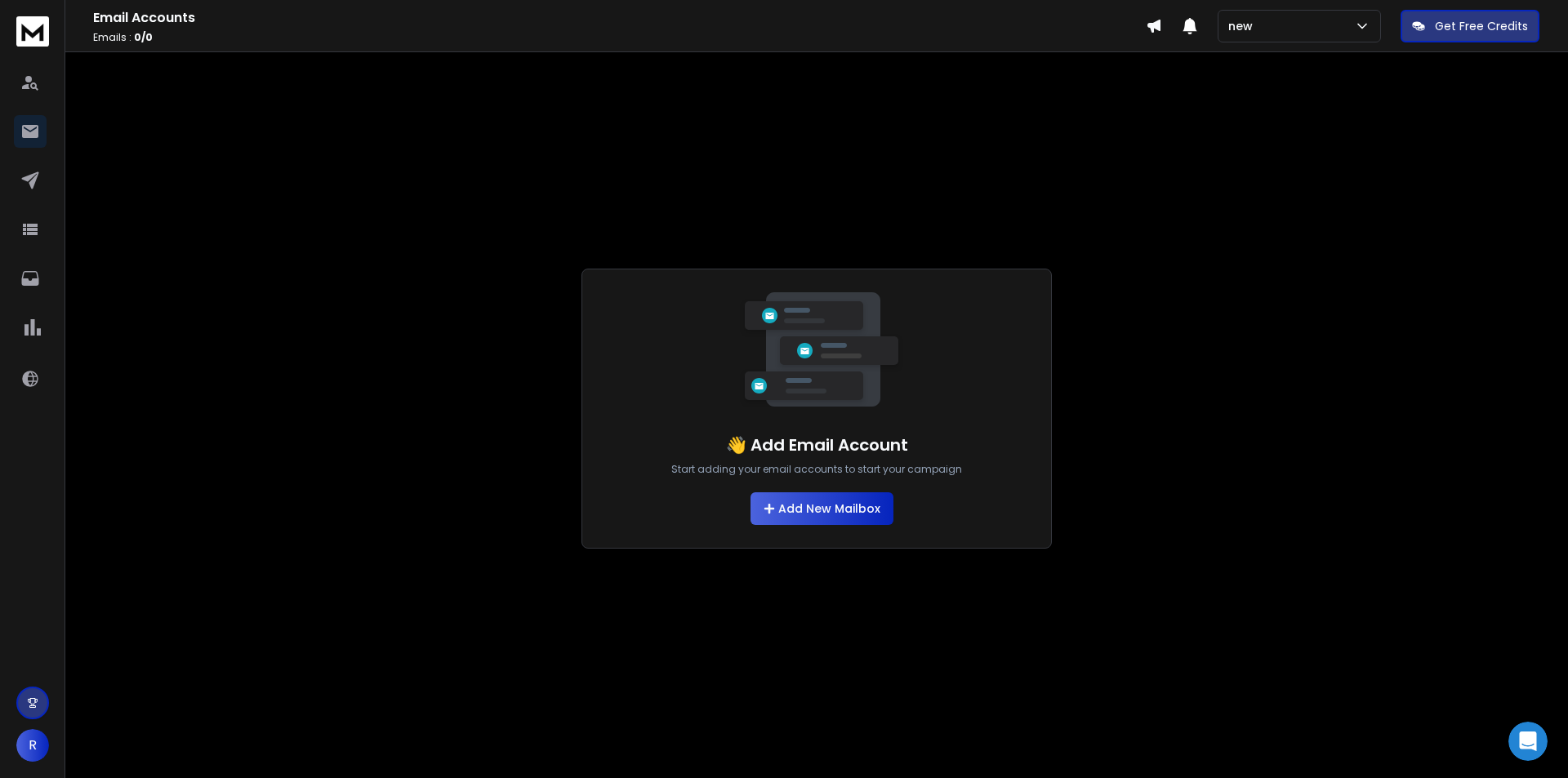
click at [107, 38] on p "Emails : 0 / 0" at bounding box center [619, 37] width 1053 height 13
click at [155, 31] on p "Emails : 0 / 0" at bounding box center [619, 37] width 1053 height 13
click at [1536, 726] on div "Open Intercom Messenger" at bounding box center [1525, 739] width 54 height 54
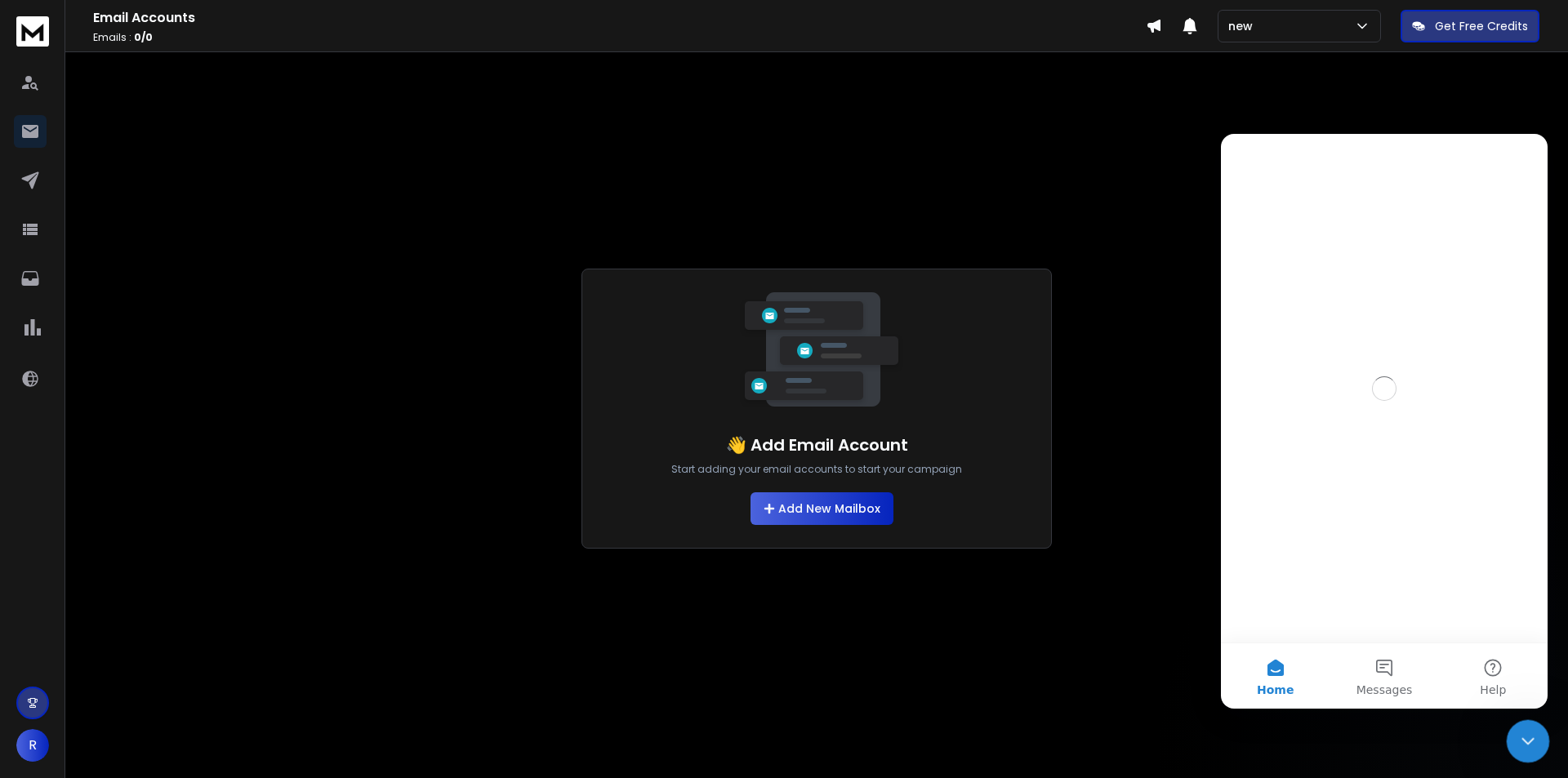
click at [1530, 742] on icon "Close Intercom Messenger" at bounding box center [1525, 739] width 20 height 20
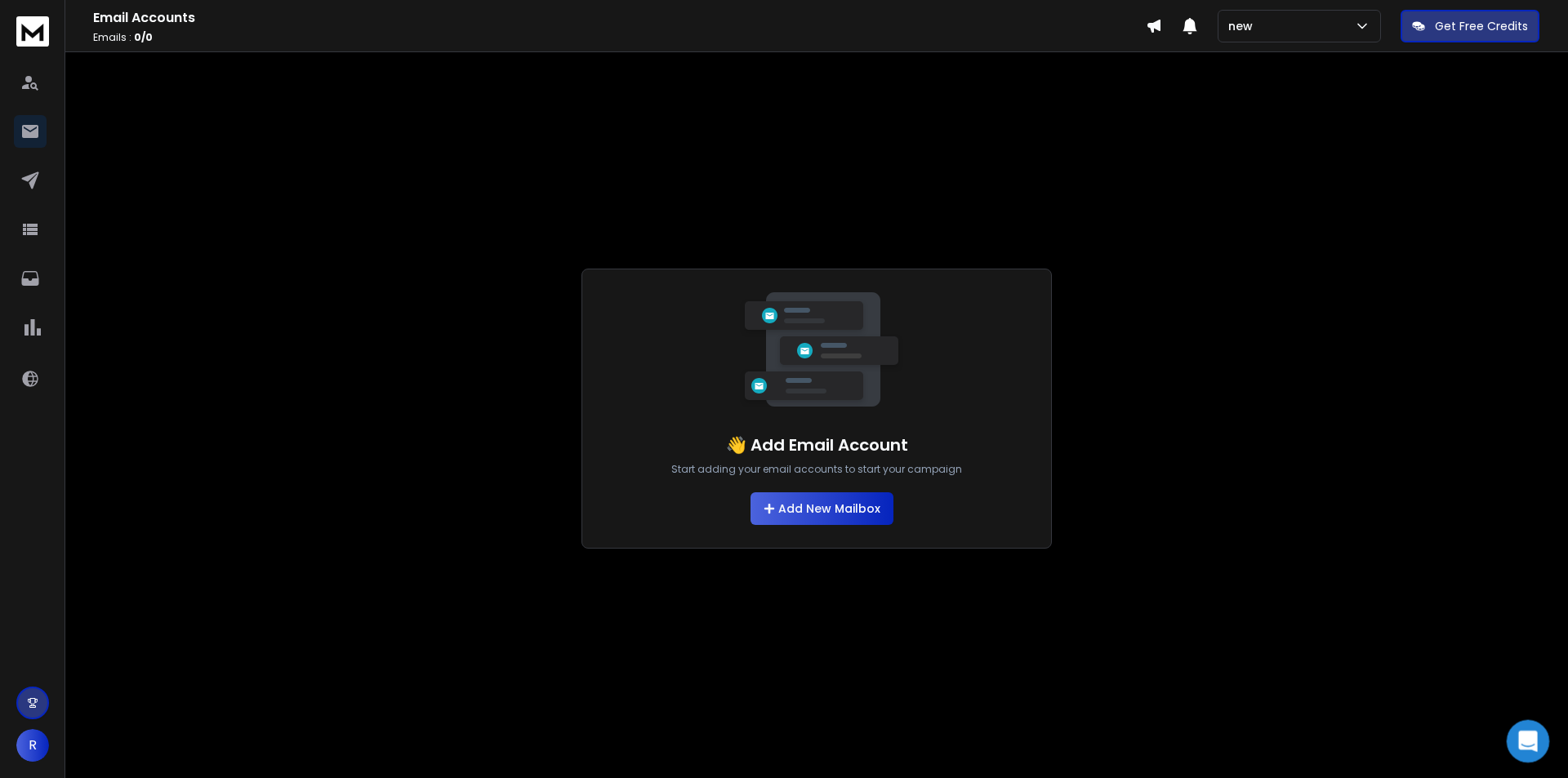
click at [1530, 742] on icon "Open Intercom Messenger" at bounding box center [1525, 739] width 27 height 27
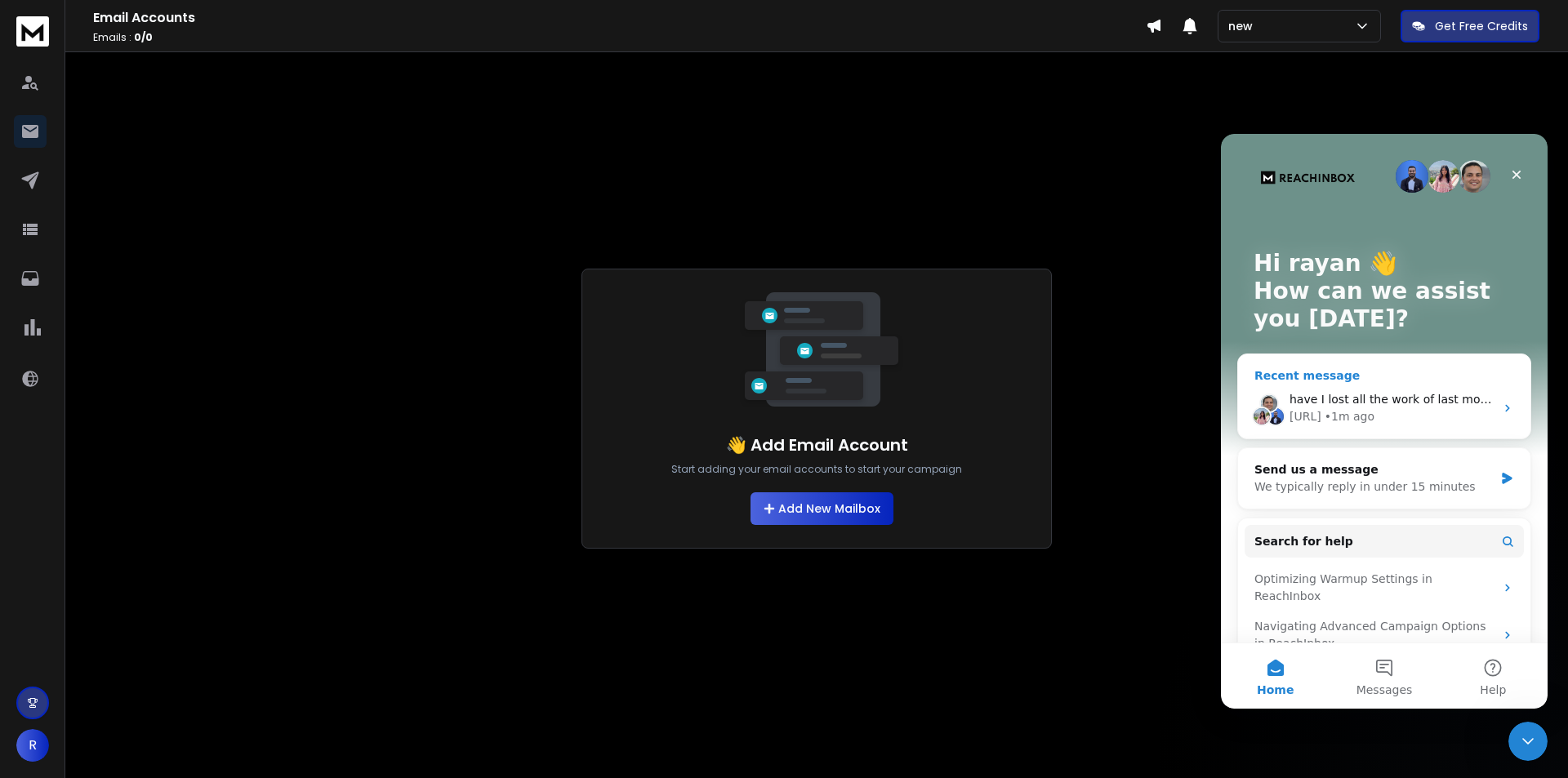
click at [1381, 400] on span "have I lost all the work of last month?" at bounding box center [1397, 399] width 216 height 13
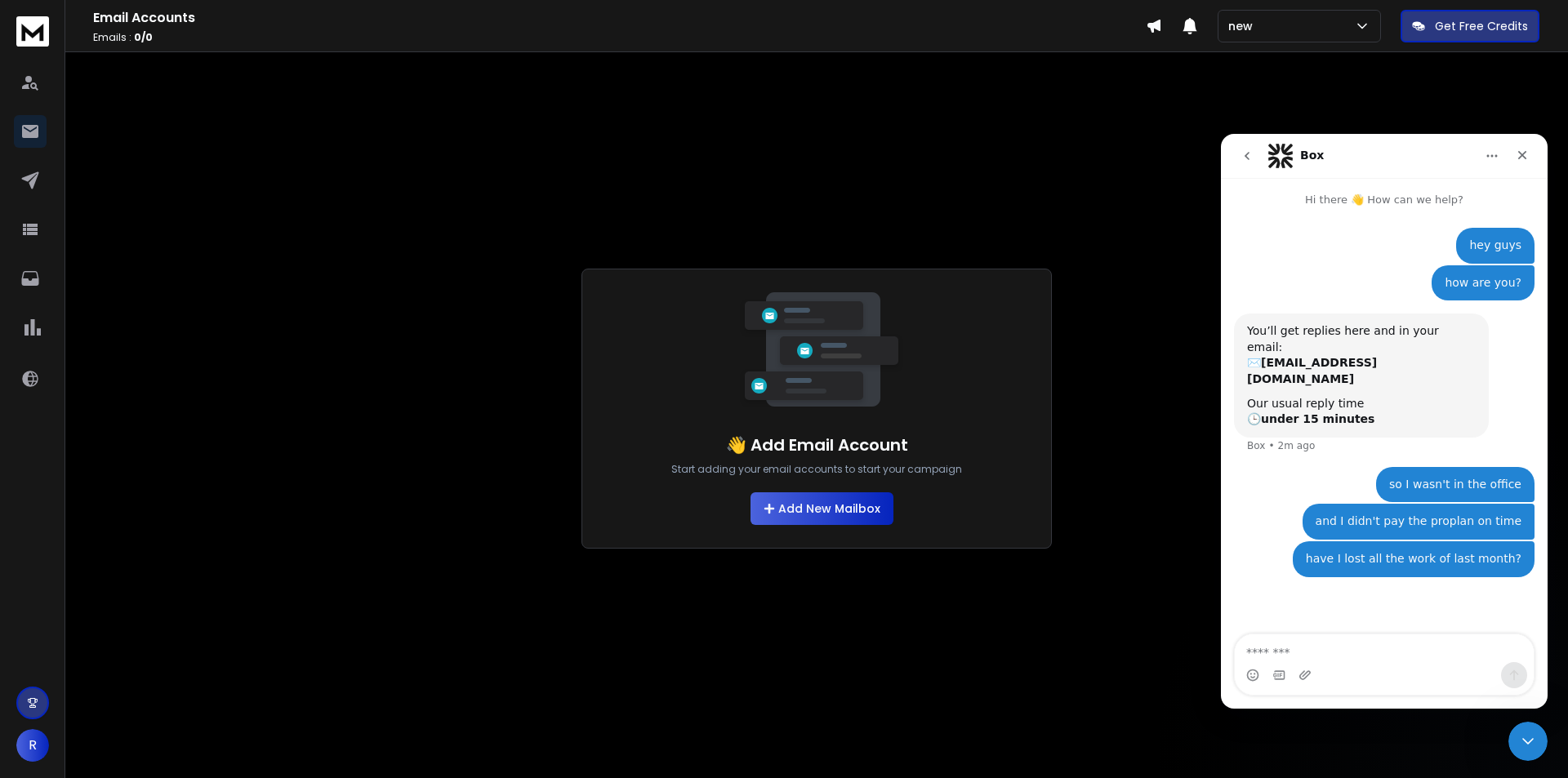
click at [1359, 647] on textarea "Message…" at bounding box center [1384, 647] width 298 height 28
type textarea "**********"
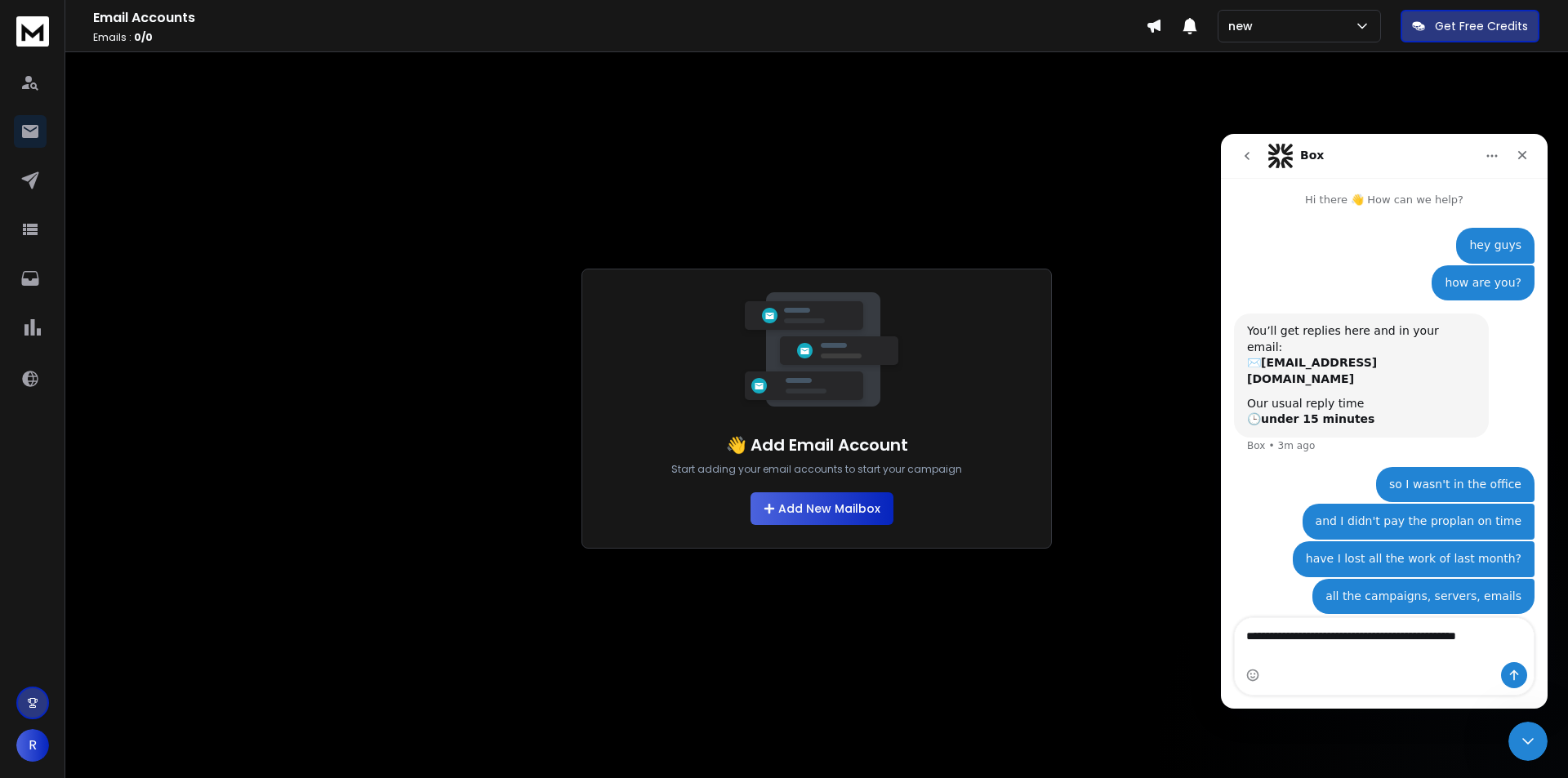
type textarea "**********"
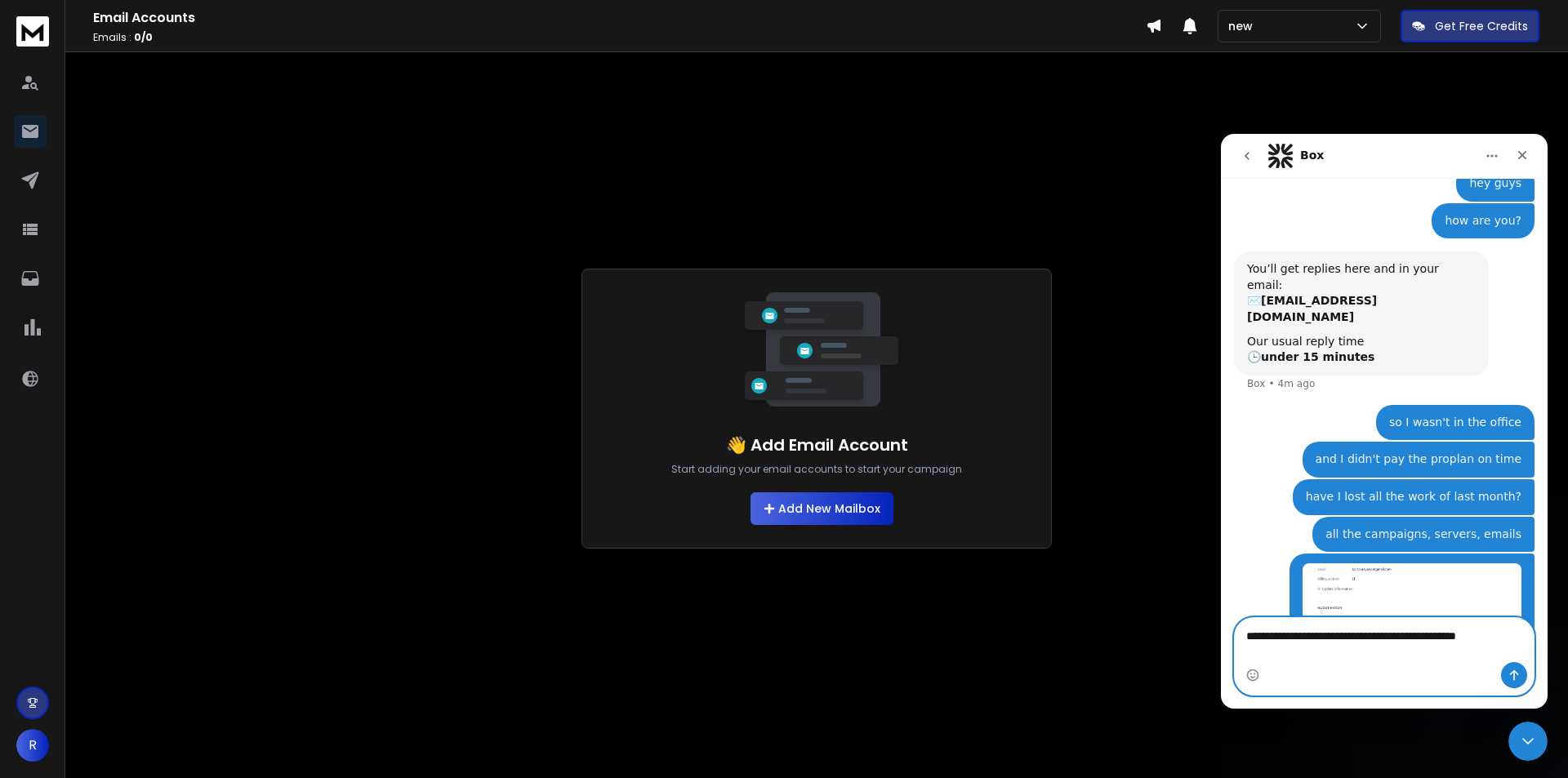
click at [1362, 646] on textarea "**********" at bounding box center [1384, 631] width 298 height 28
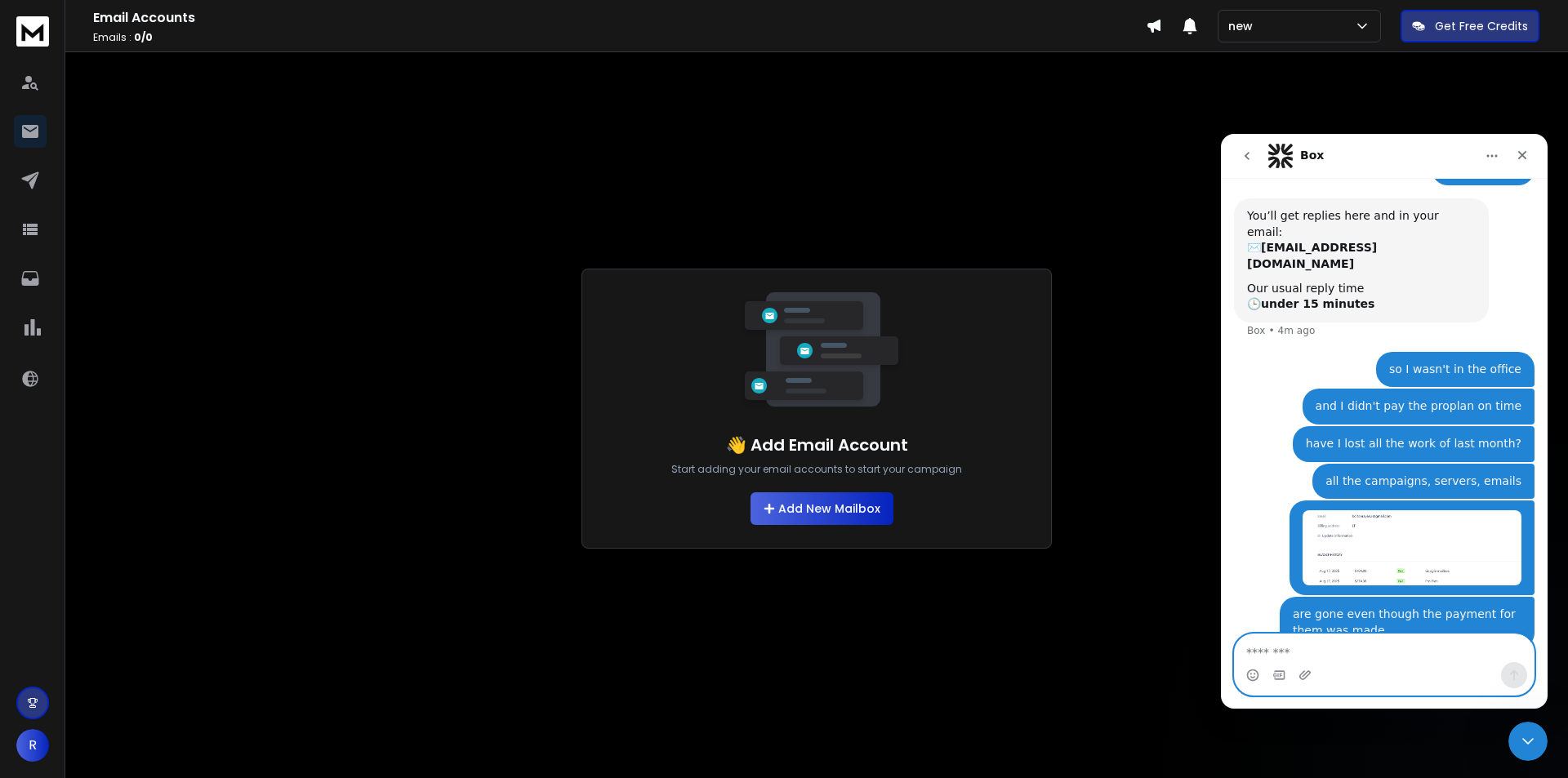
click at [1403, 653] on textarea "Message…" at bounding box center [1384, 647] width 298 height 28
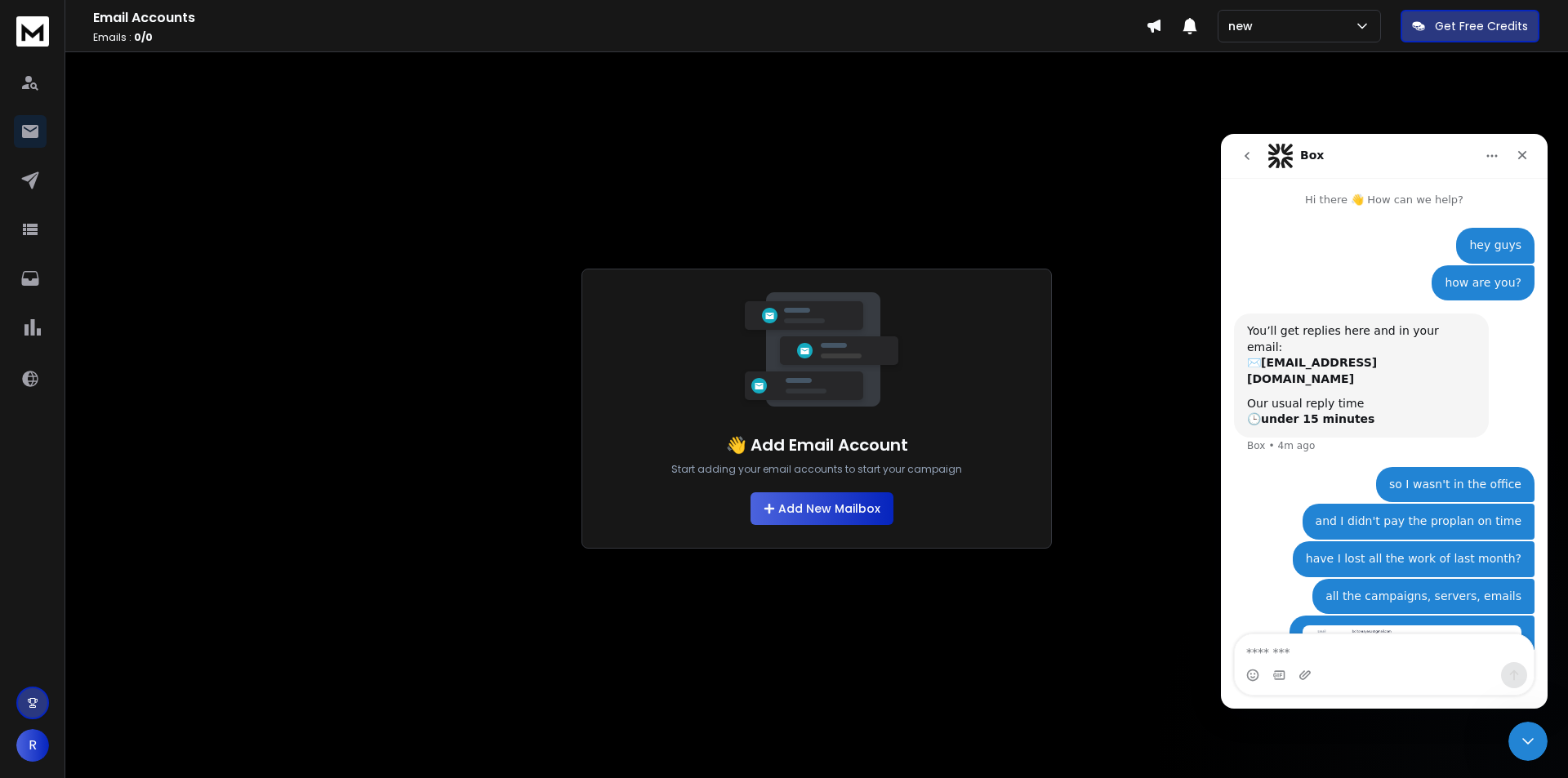
scroll to position [115, 0]
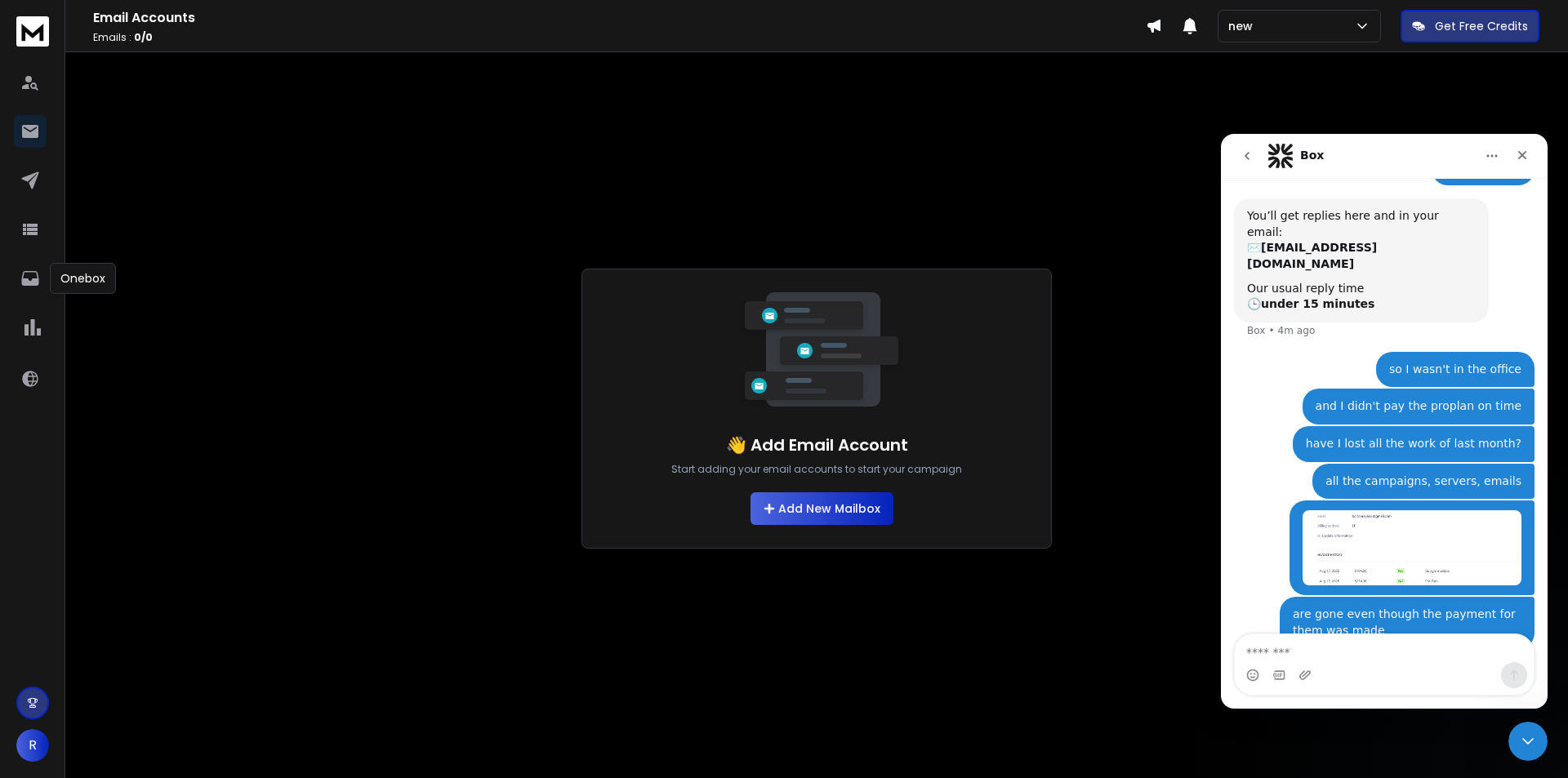
click at [145, 268] on div "👋 Add Email Account Start adding your email accounts to start your campaign Add…" at bounding box center [816, 409] width 1451 height 680
click at [36, 177] on icon at bounding box center [29, 179] width 17 height 17
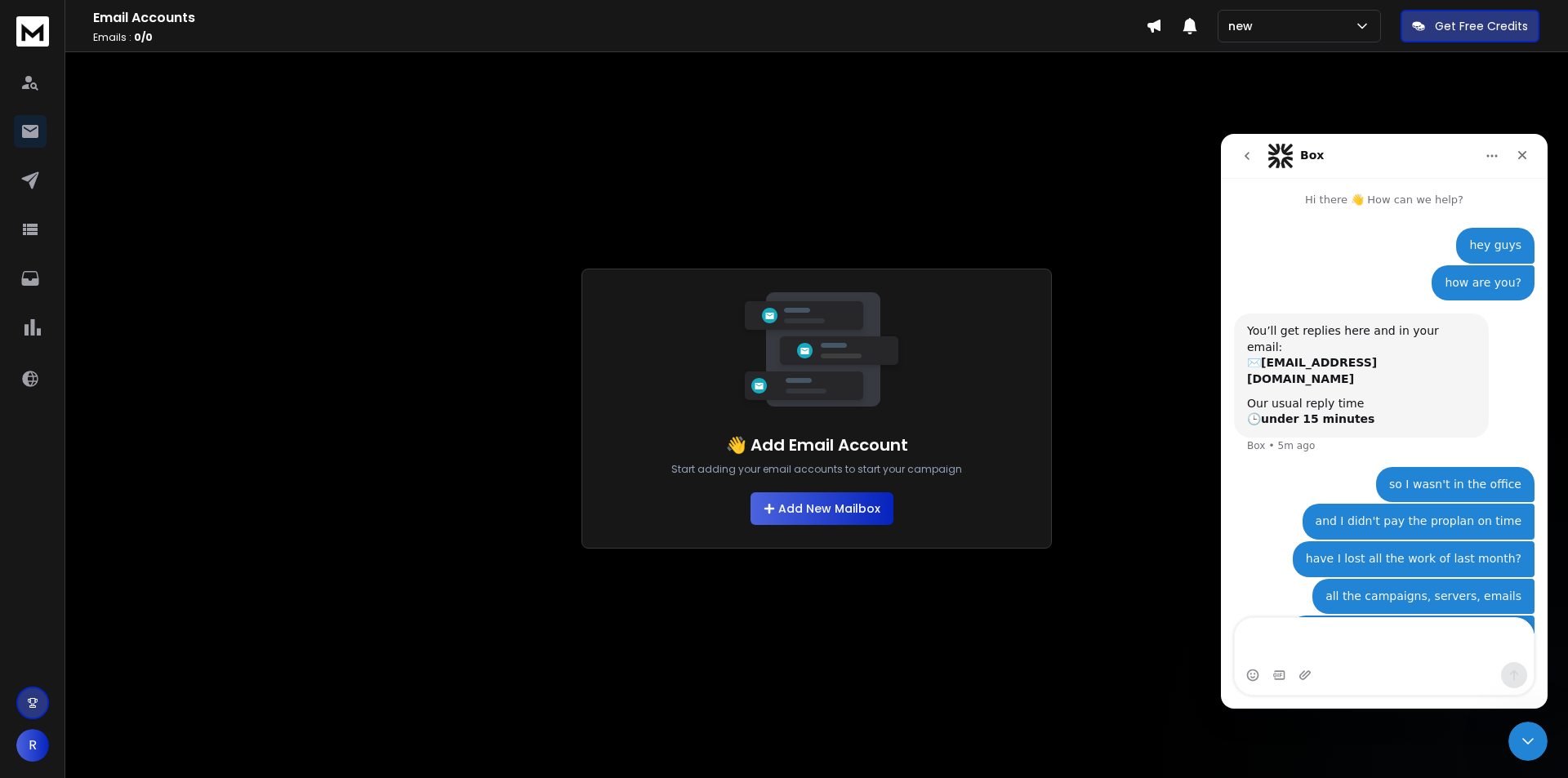
scroll to position [131, 0]
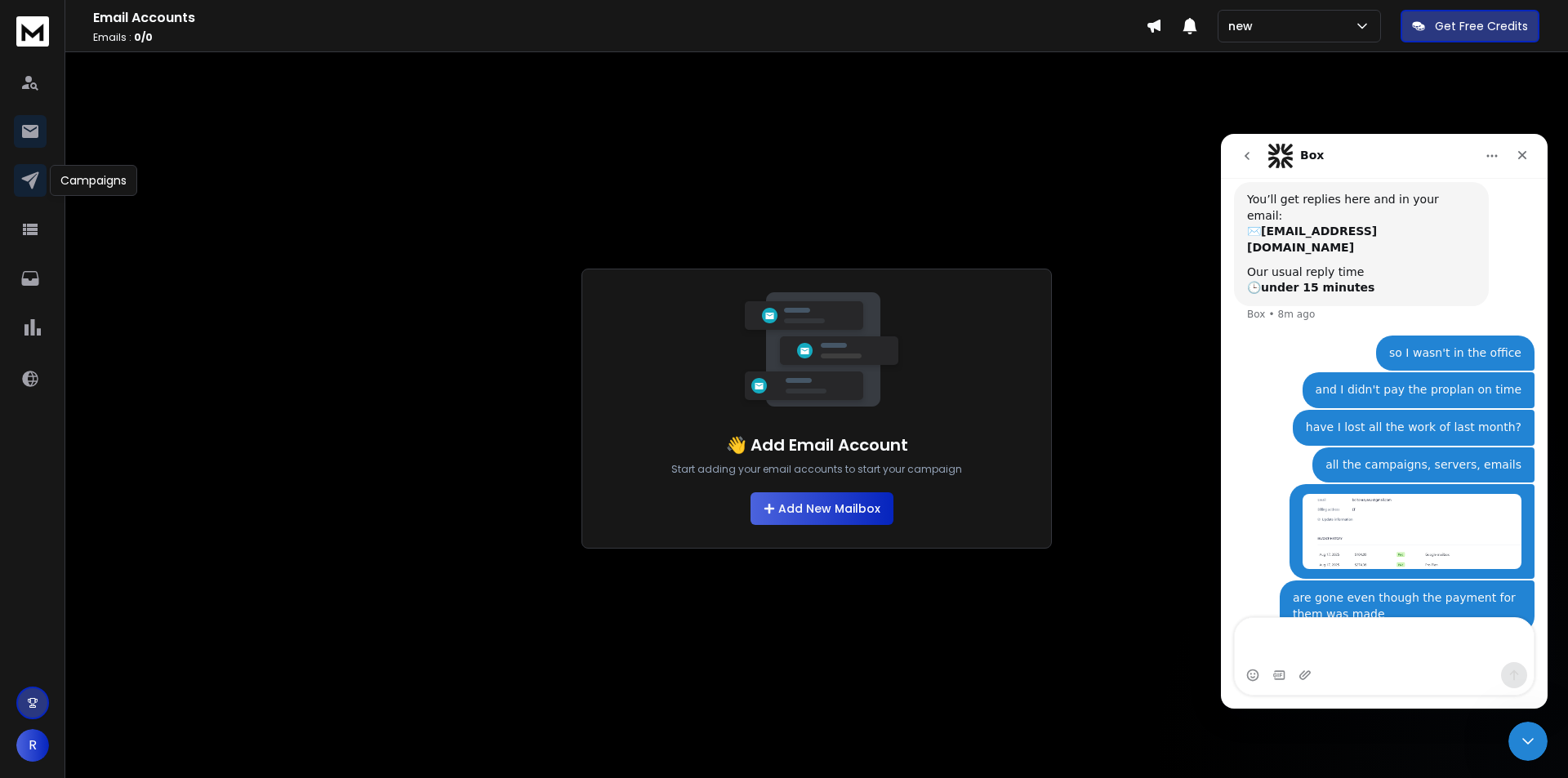
click at [21, 191] on link at bounding box center [30, 180] width 33 height 33
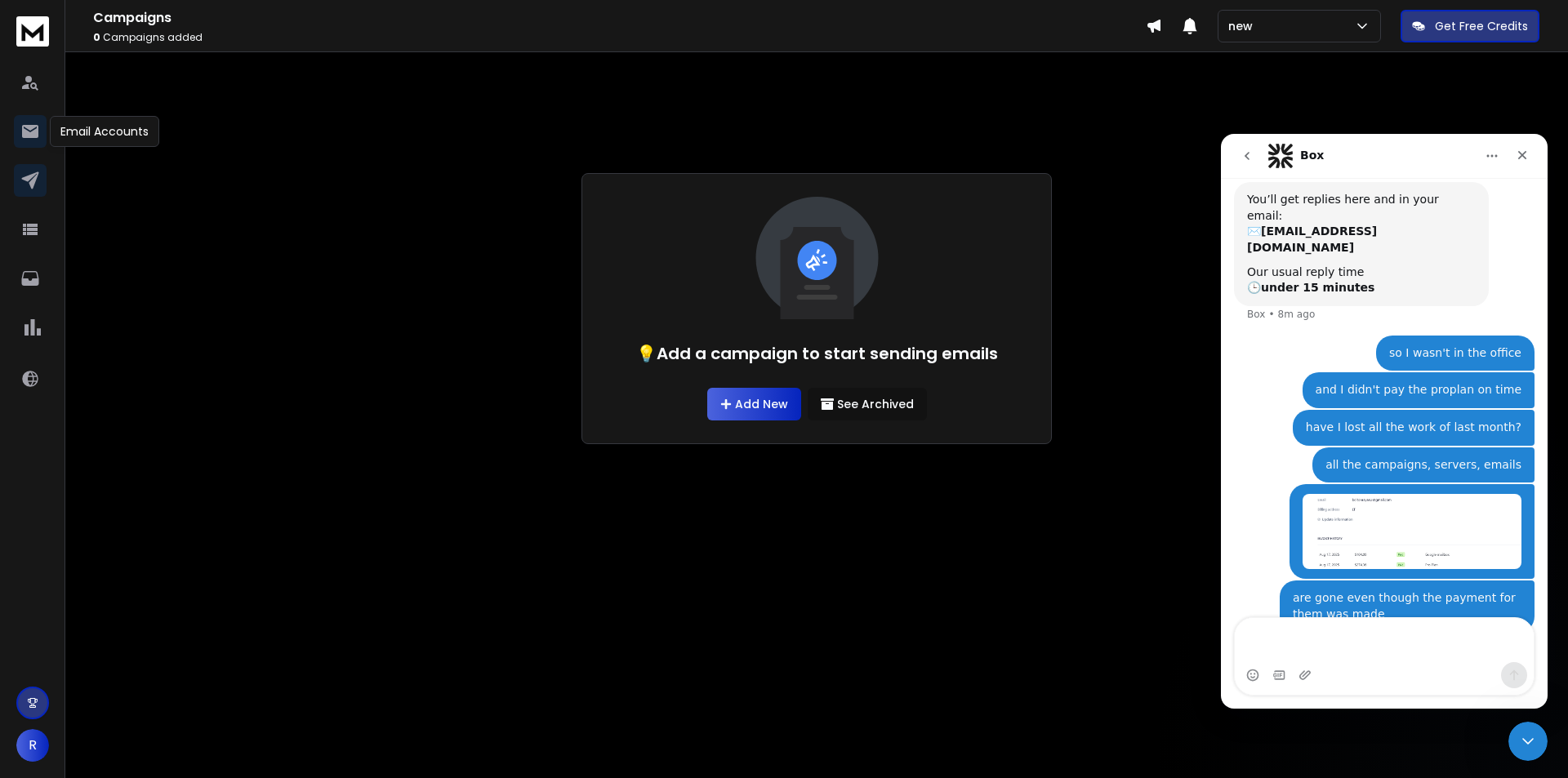
click at [20, 139] on icon at bounding box center [30, 131] width 20 height 20
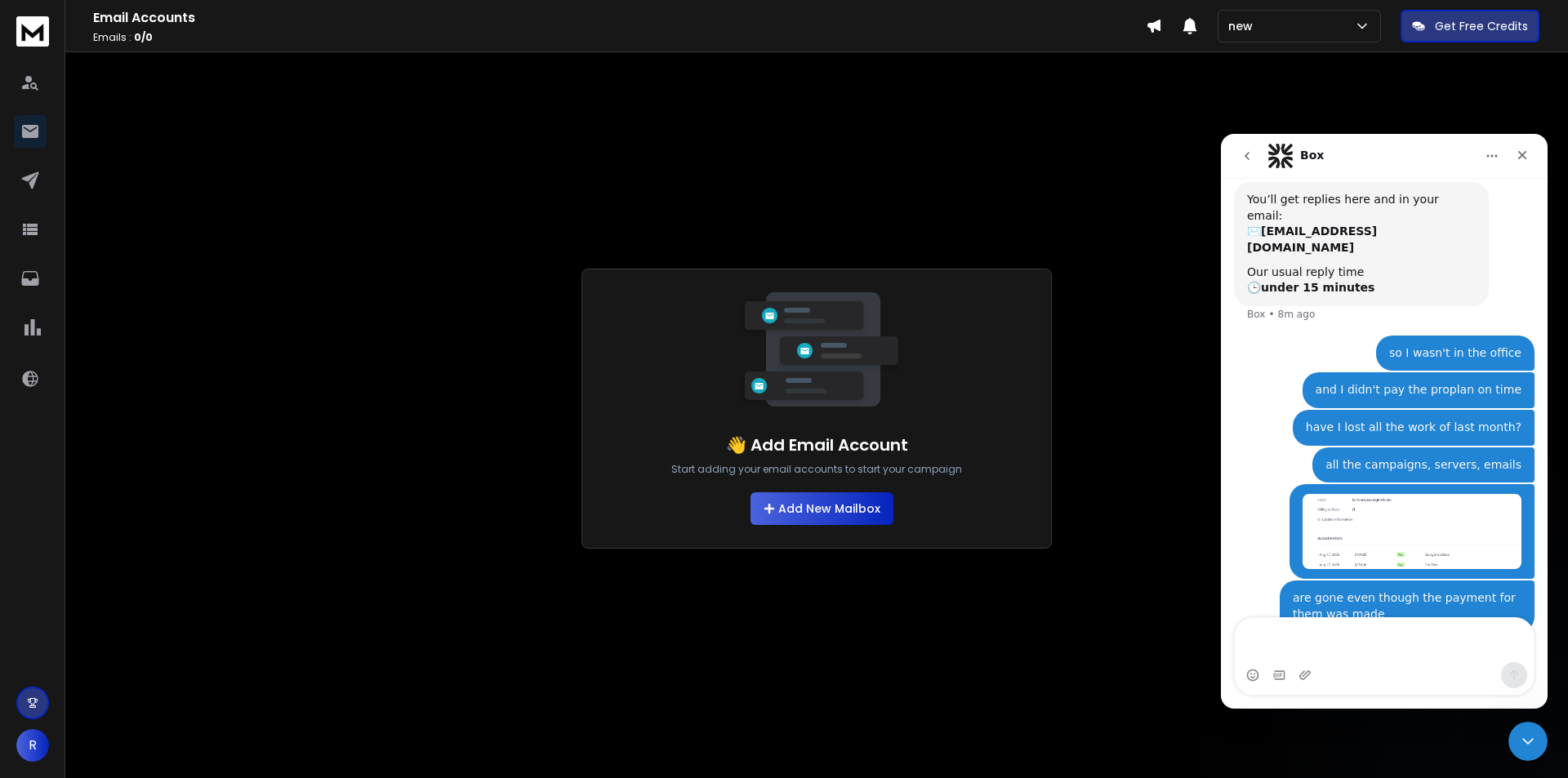
click at [1356, 494] on img "rayan says…" at bounding box center [1412, 531] width 219 height 75
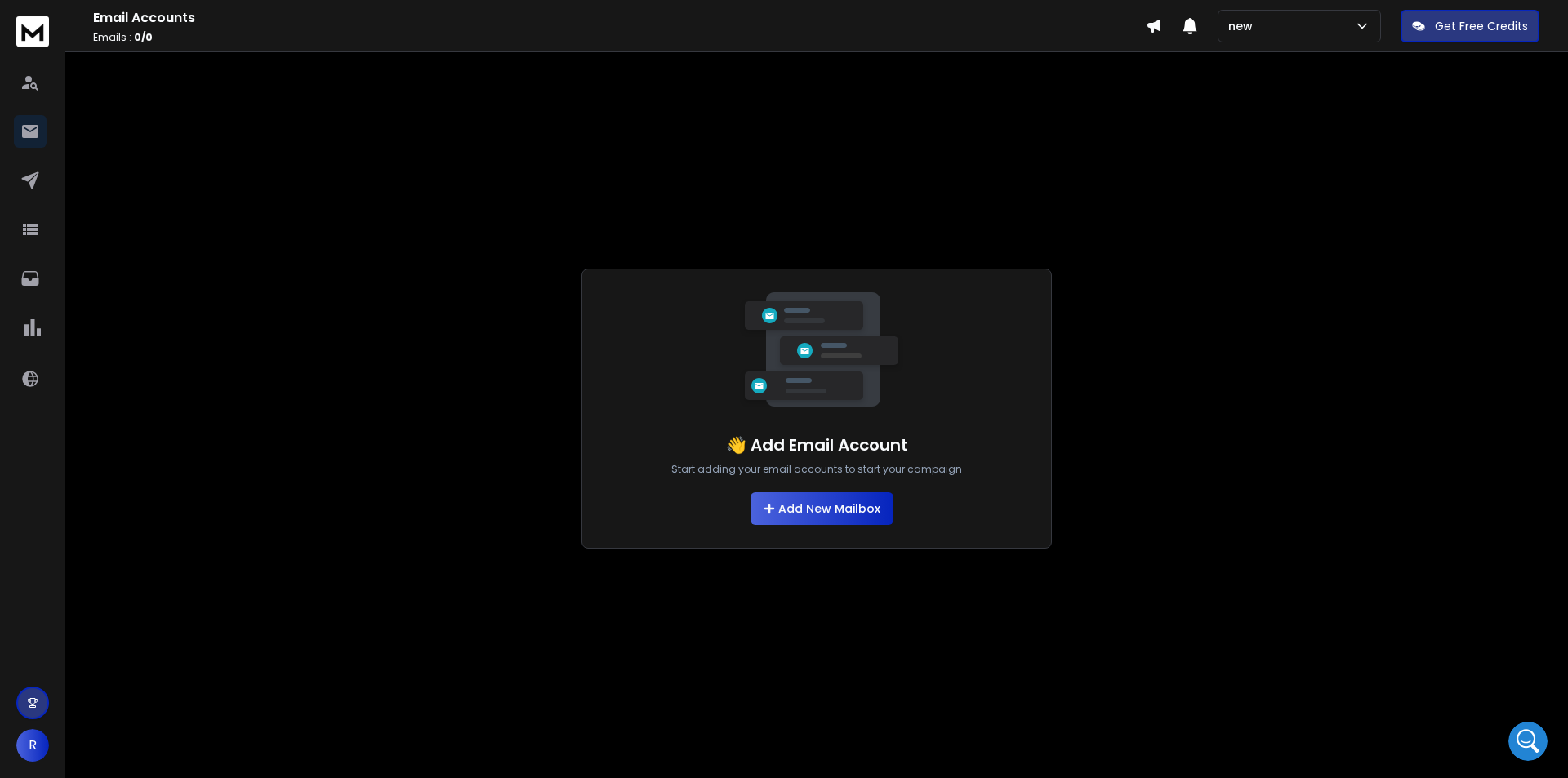
scroll to position [131, 0]
